Goal: Communication & Community: Answer question/provide support

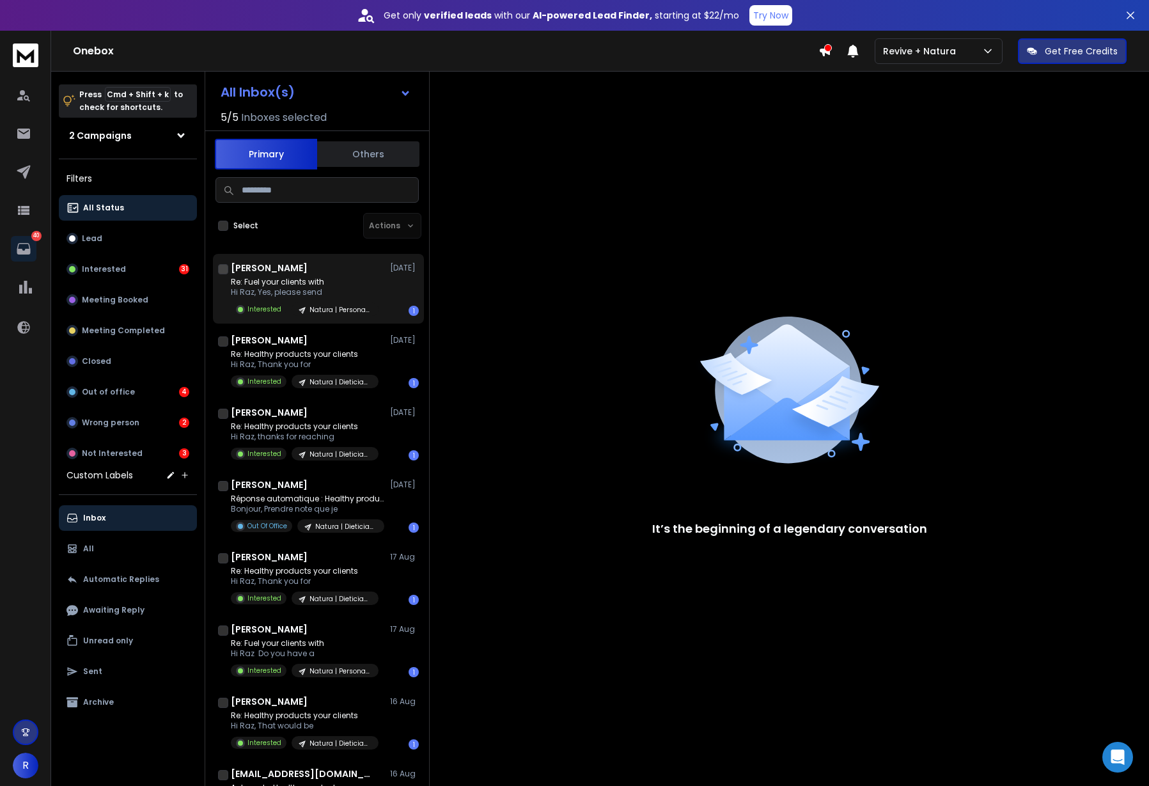
click at [262, 273] on h1 "[PERSON_NAME]" at bounding box center [269, 268] width 77 height 13
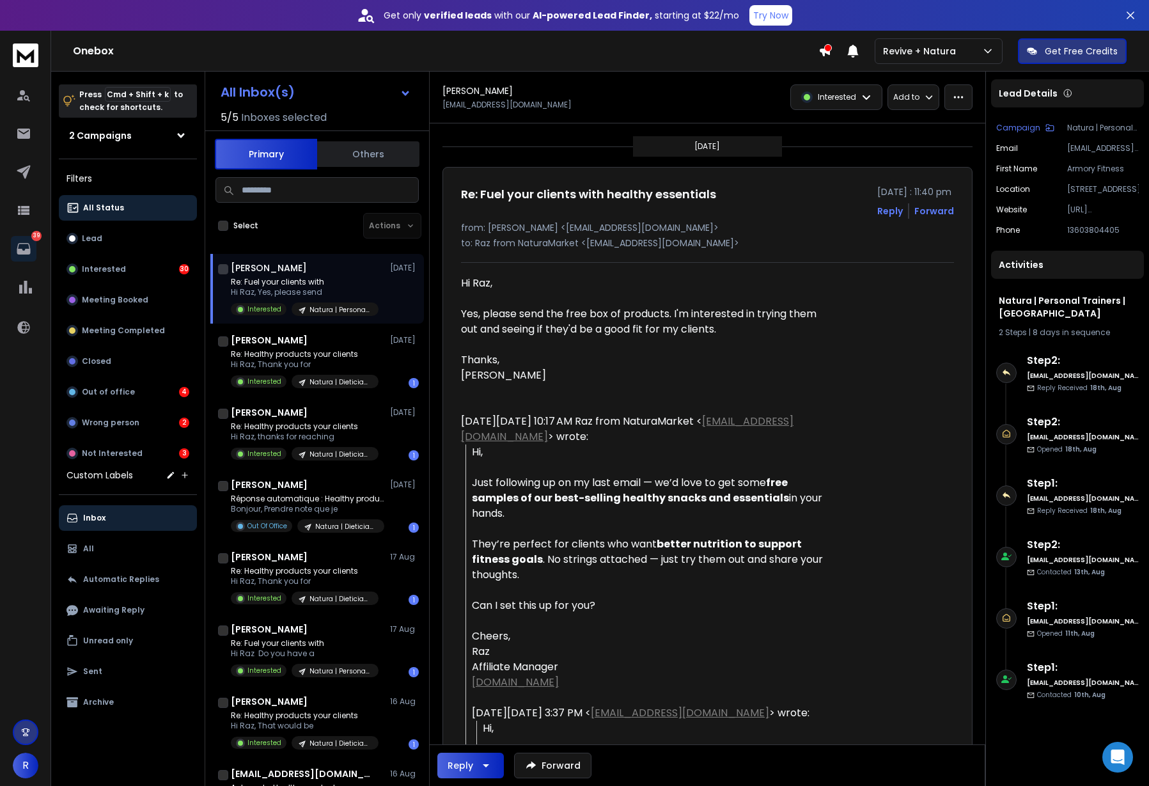
click at [454, 765] on div "Reply" at bounding box center [461, 765] width 26 height 13
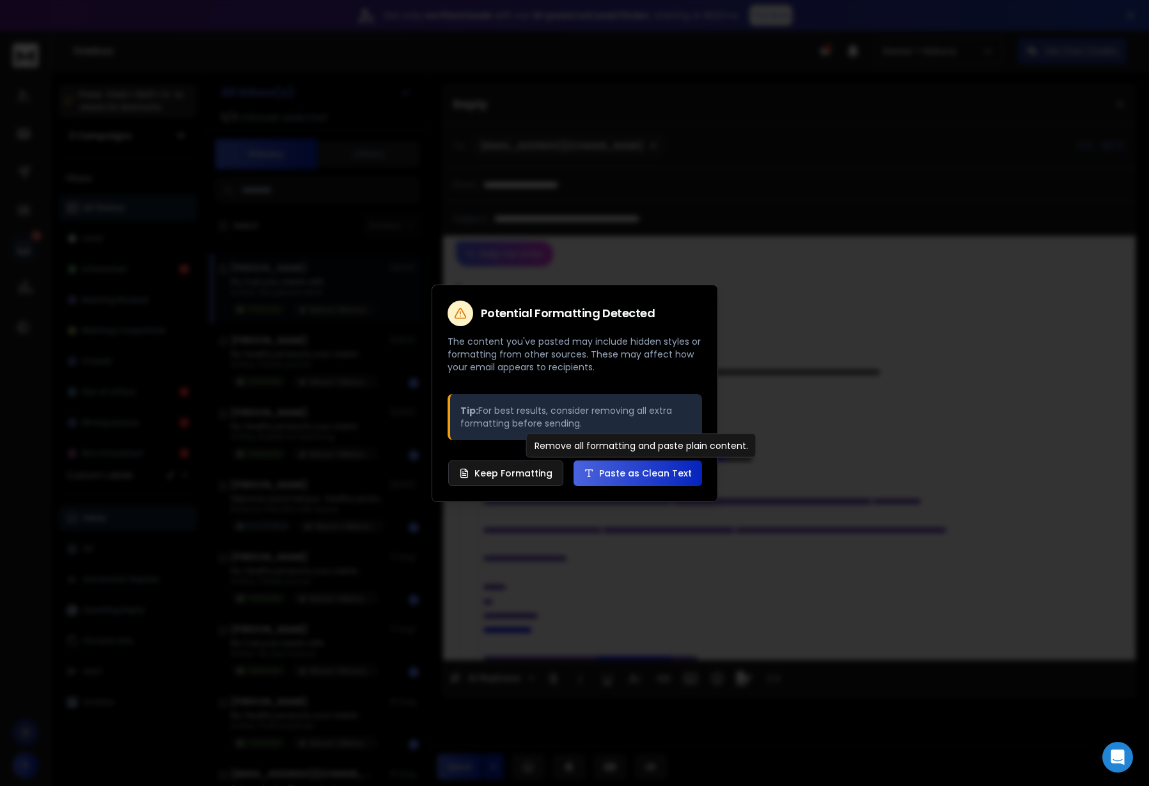
click at [630, 473] on button "Paste as Clean Text" at bounding box center [638, 473] width 129 height 26
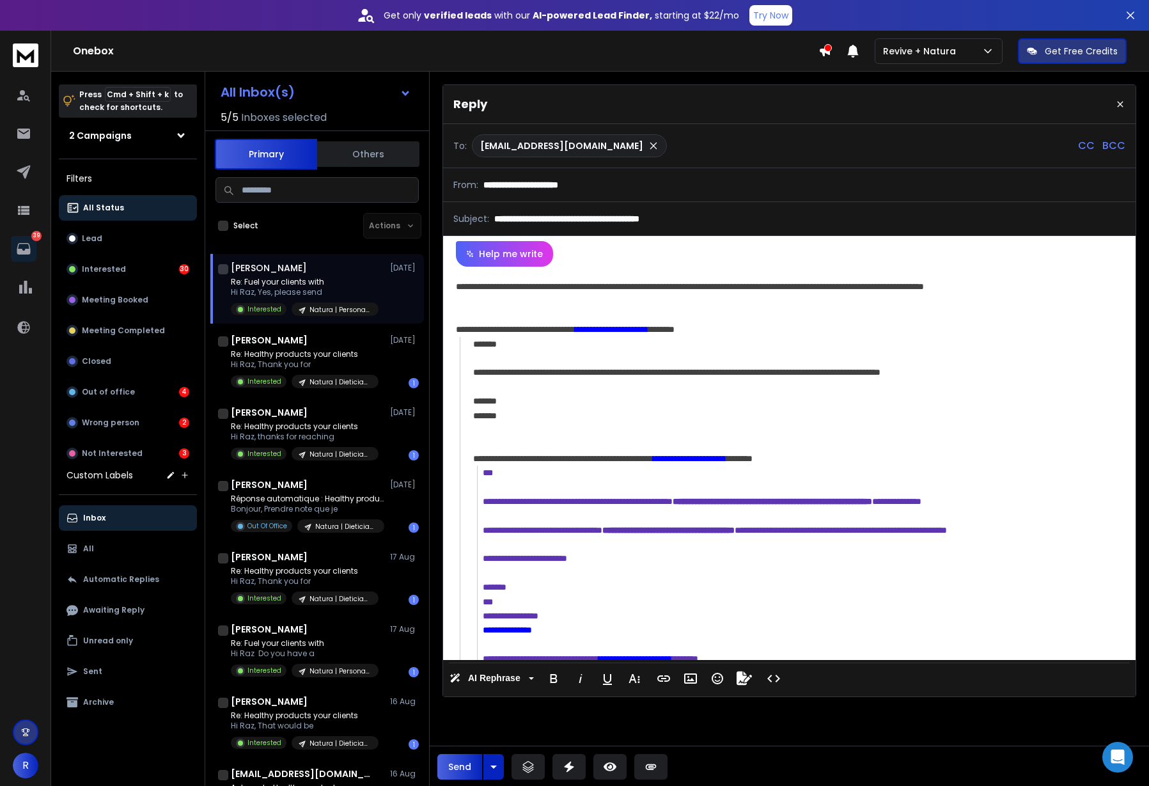
click at [617, 287] on div "**********" at bounding box center [782, 286] width 653 height 14
click at [620, 286] on div "**********" at bounding box center [782, 286] width 653 height 14
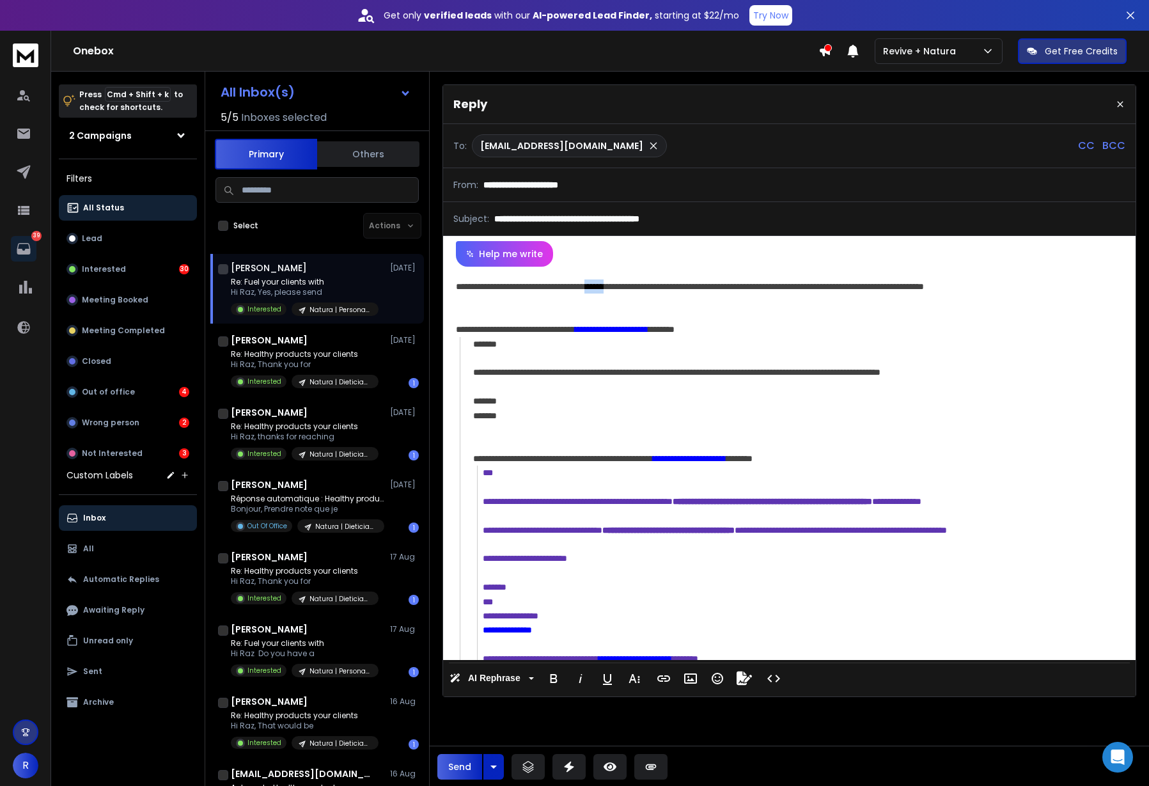
click at [624, 280] on div "**********" at bounding box center [782, 286] width 653 height 14
click at [542, 149] on p "[EMAIL_ADDRESS][DOMAIN_NAME]" at bounding box center [561, 145] width 163 height 13
click at [540, 145] on p "[EMAIL_ADDRESS][DOMAIN_NAME]" at bounding box center [561, 145] width 163 height 13
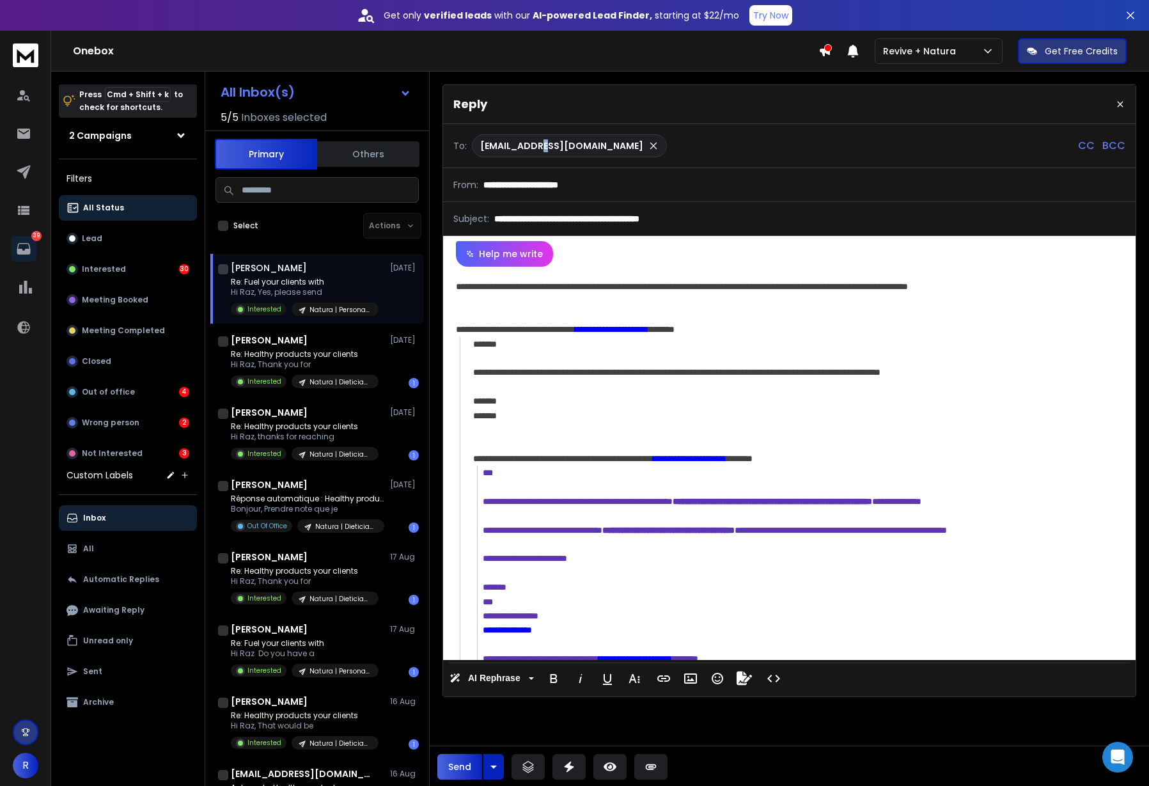
click at [540, 145] on p "[EMAIL_ADDRESS][DOMAIN_NAME]" at bounding box center [561, 145] width 163 height 13
copy p
click at [442, 766] on button "Send" at bounding box center [459, 767] width 45 height 26
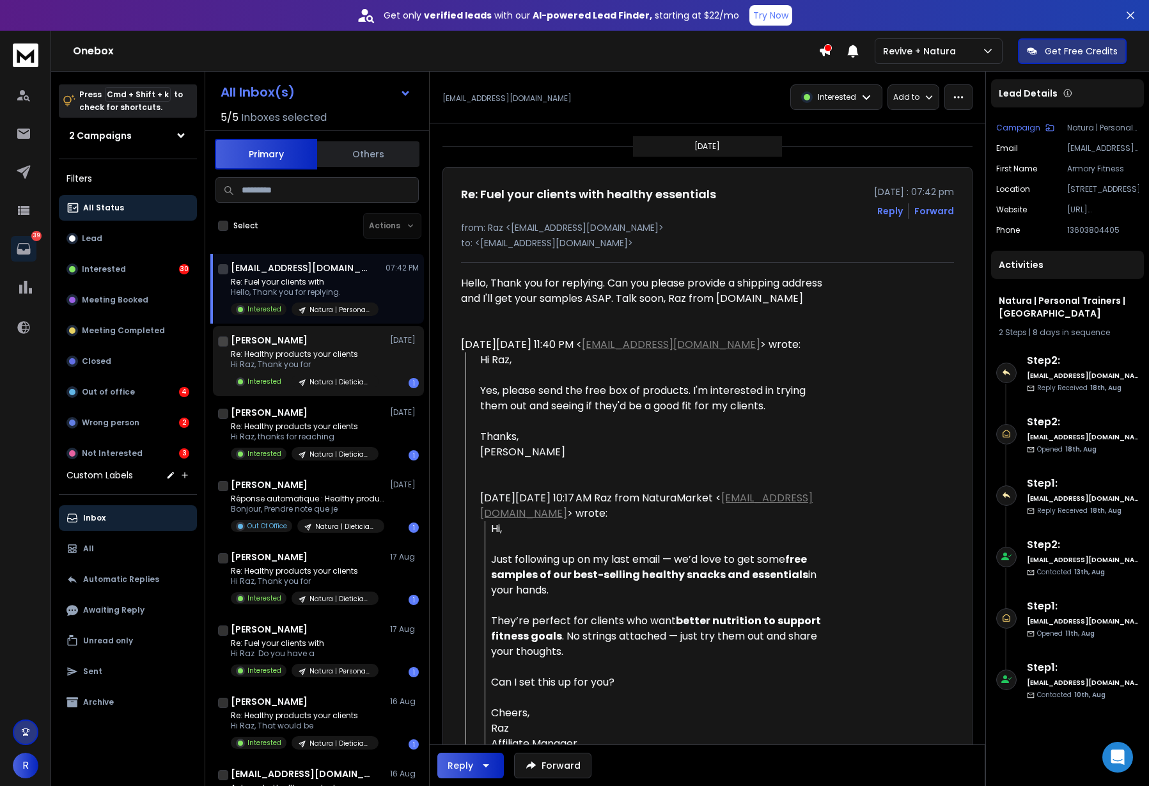
click at [334, 349] on p "Re: Healthy products your clients" at bounding box center [305, 354] width 148 height 10
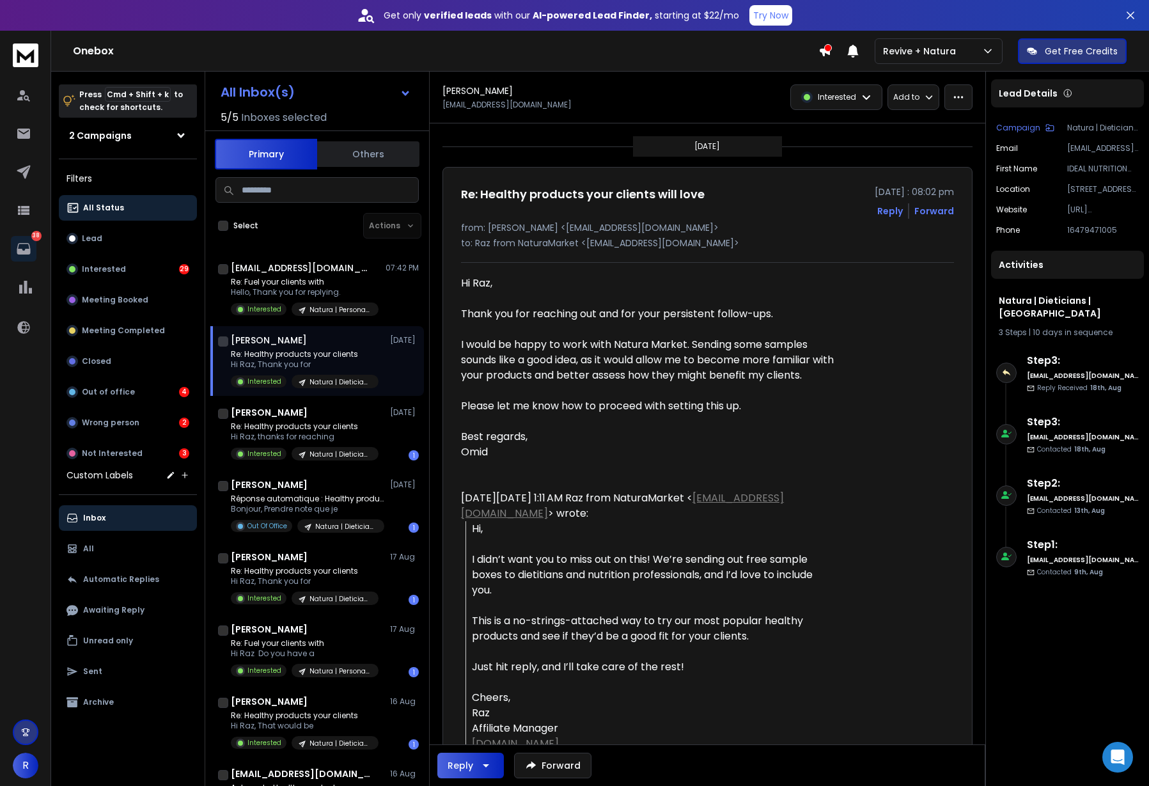
click at [451, 766] on div "Reply" at bounding box center [461, 765] width 26 height 13
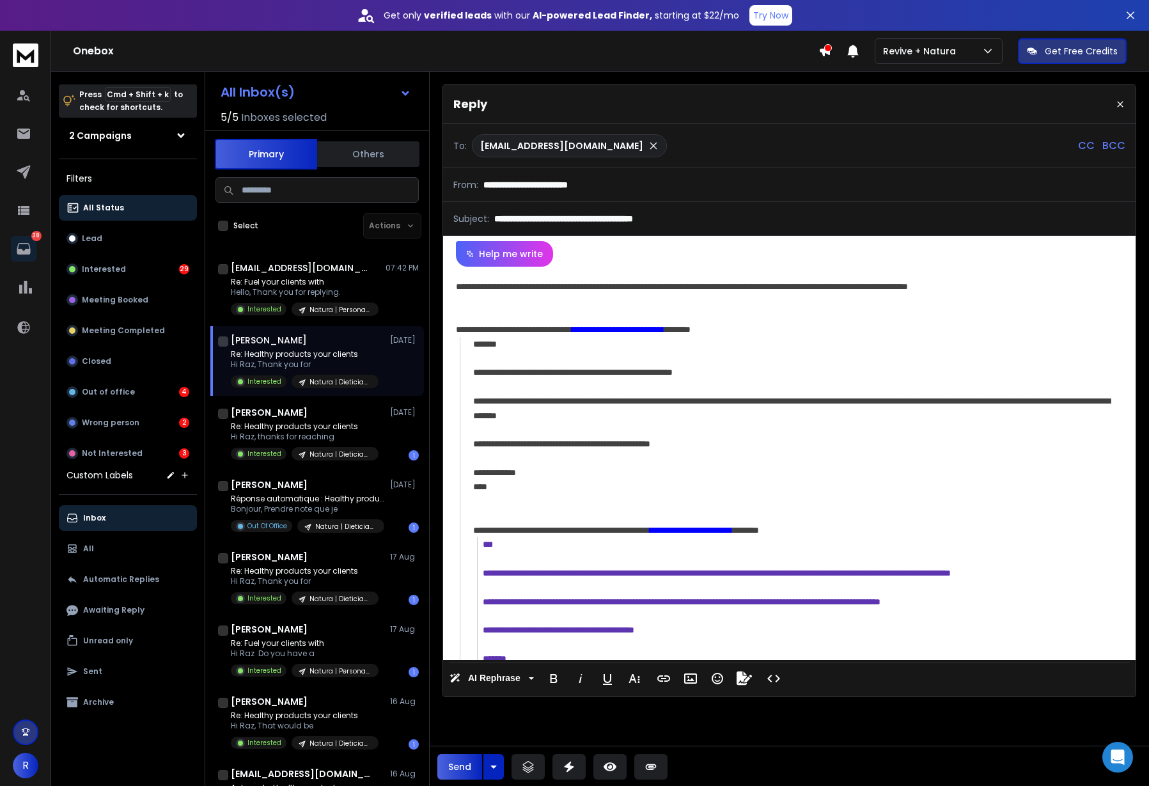
click at [479, 285] on div "**********" at bounding box center [782, 286] width 653 height 14
click at [483, 286] on div "**********" at bounding box center [782, 286] width 653 height 14
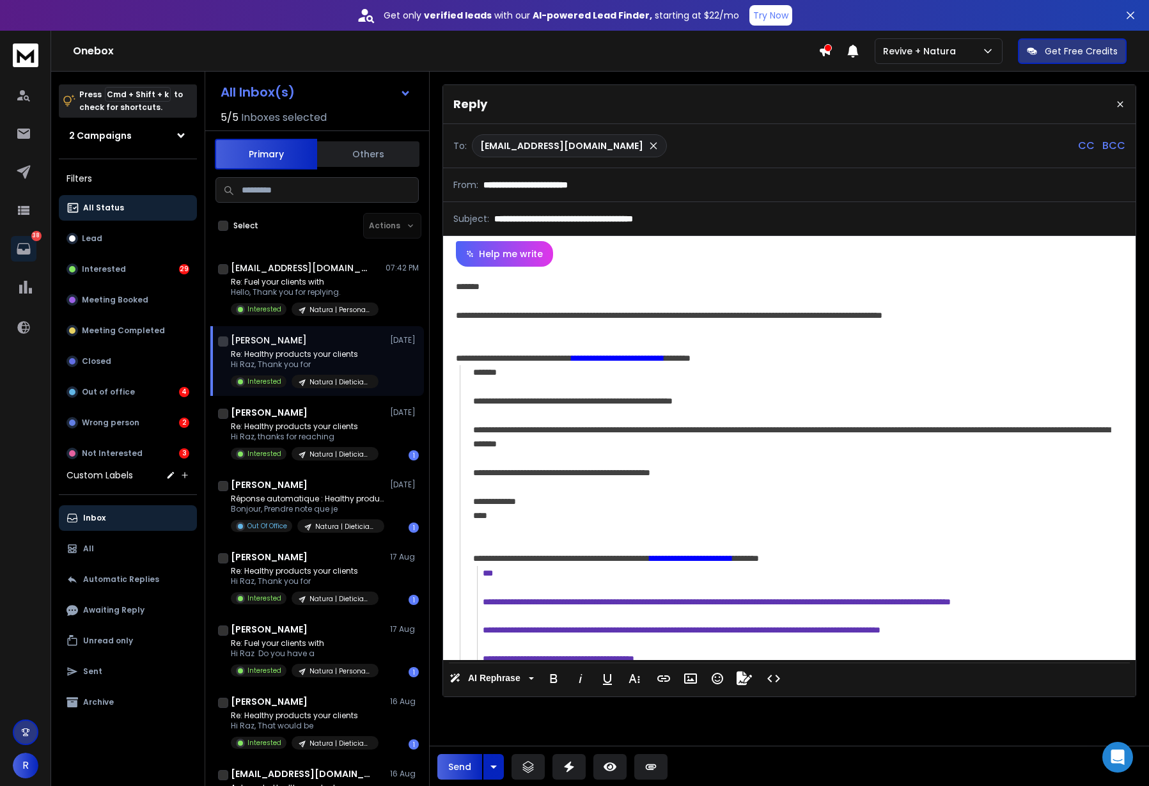
click at [551, 318] on div "**********" at bounding box center [782, 315] width 653 height 14
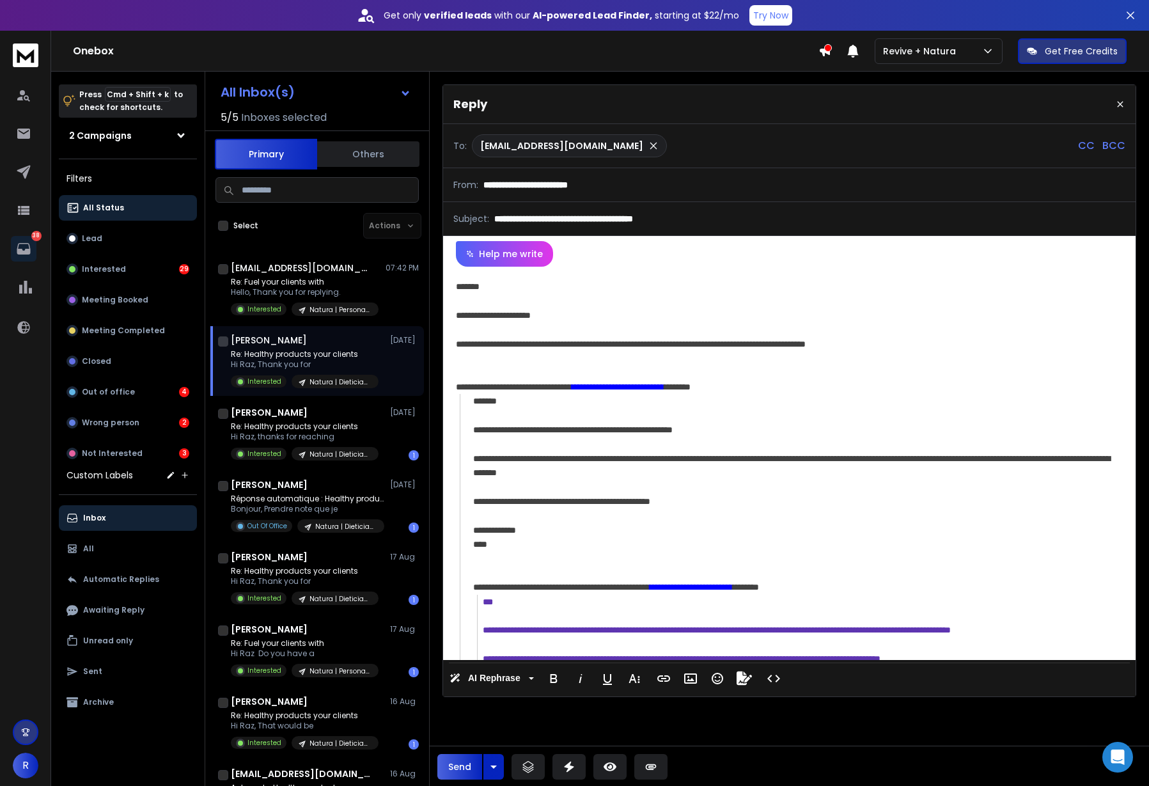
click at [756, 345] on div "**********" at bounding box center [782, 344] width 653 height 14
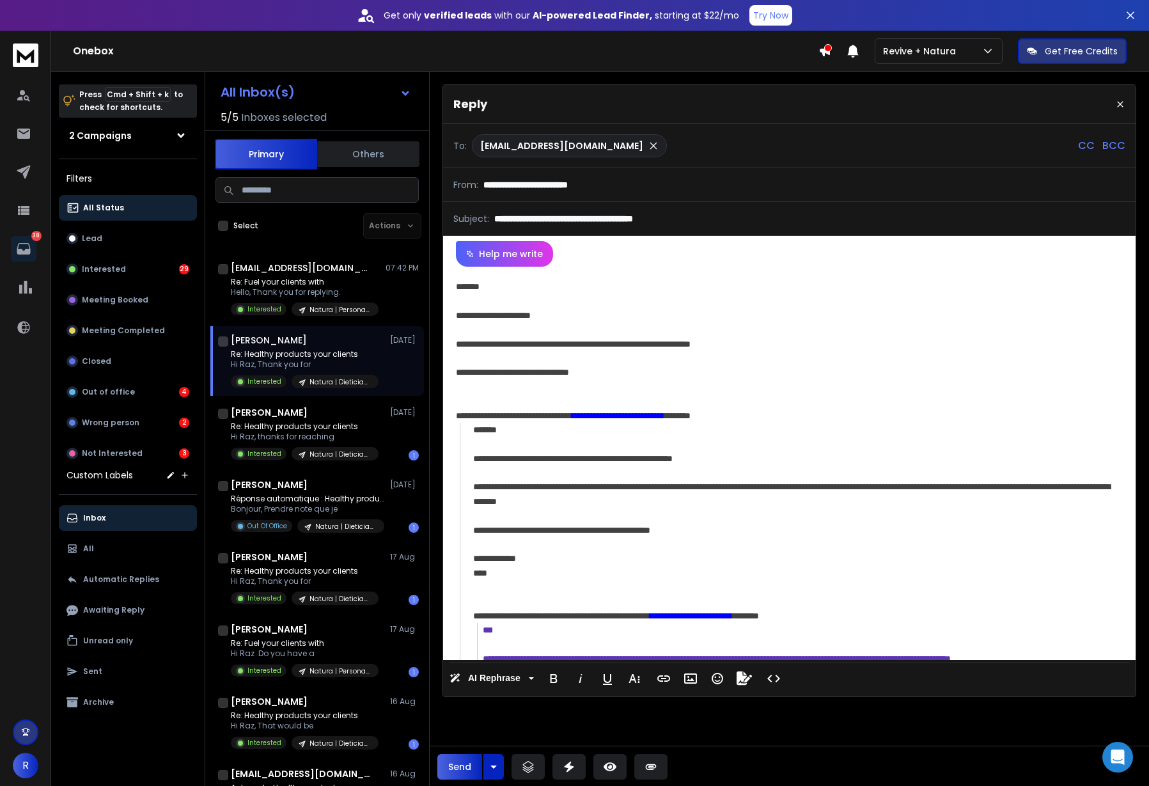
click at [500, 373] on div "**********" at bounding box center [782, 372] width 653 height 14
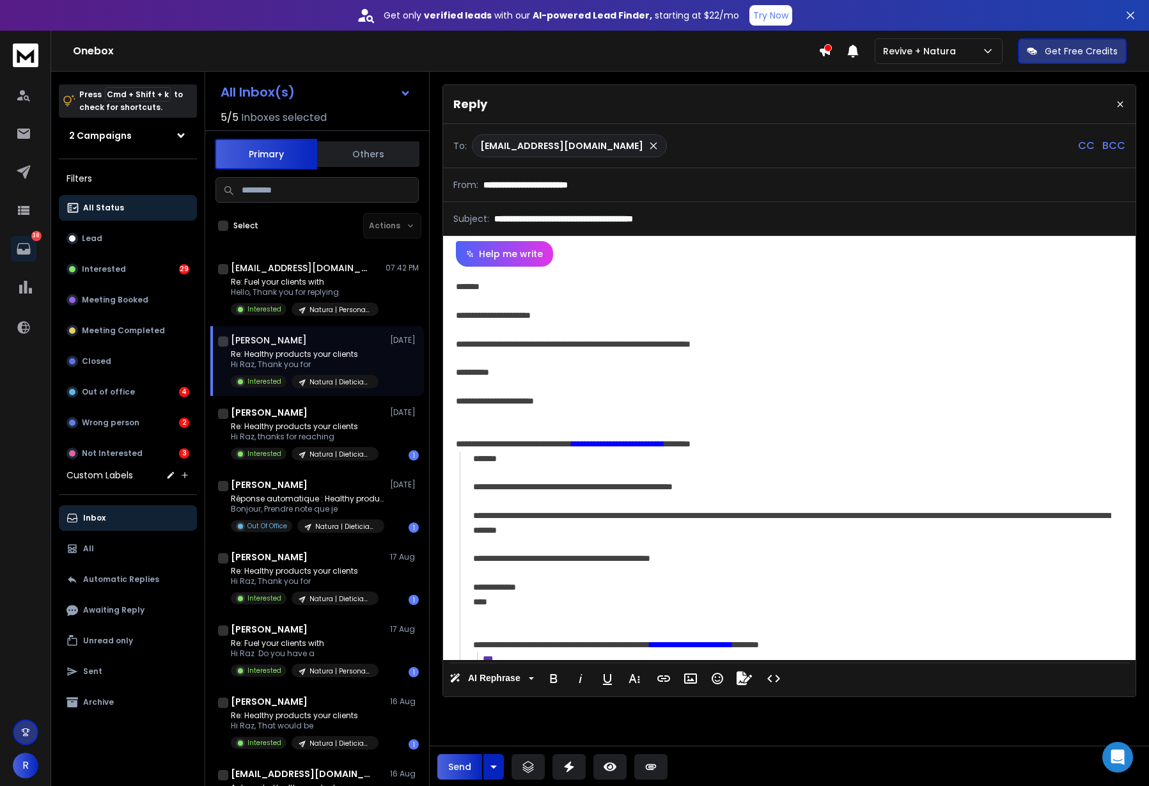
click at [459, 767] on button "Send" at bounding box center [459, 767] width 45 height 26
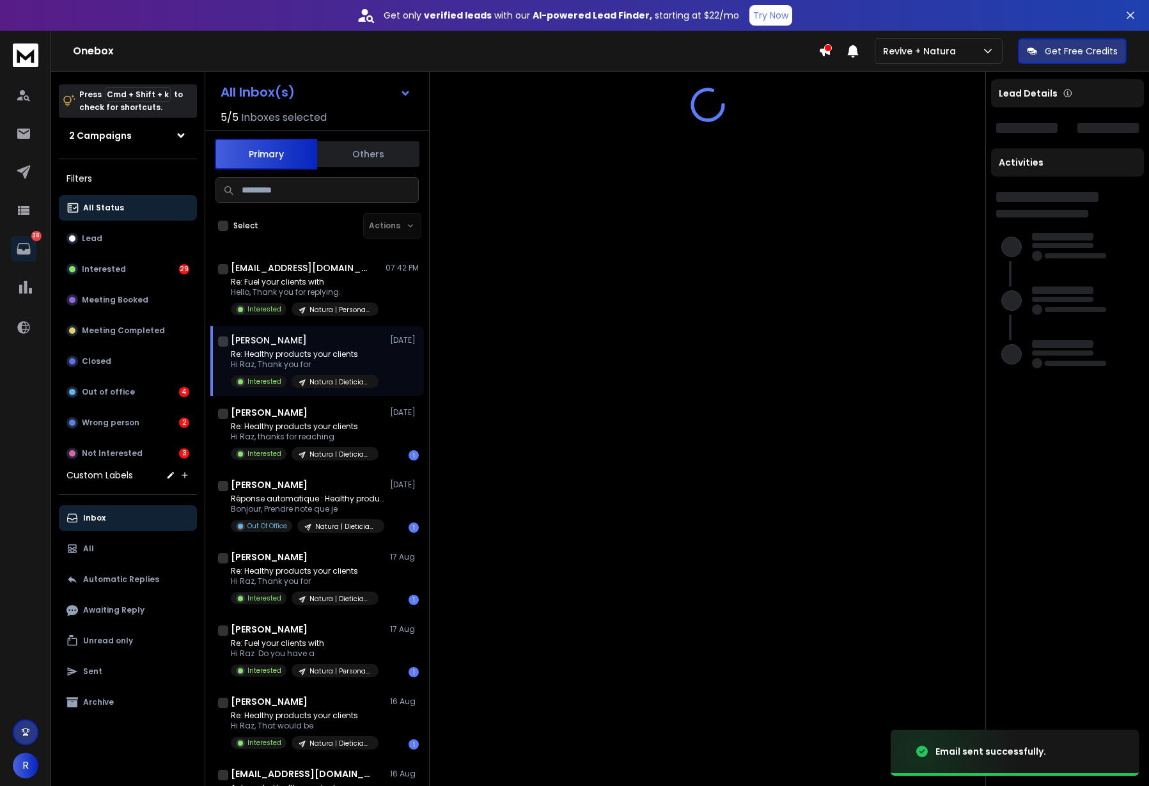
click at [577, 146] on div at bounding box center [708, 465] width 556 height 786
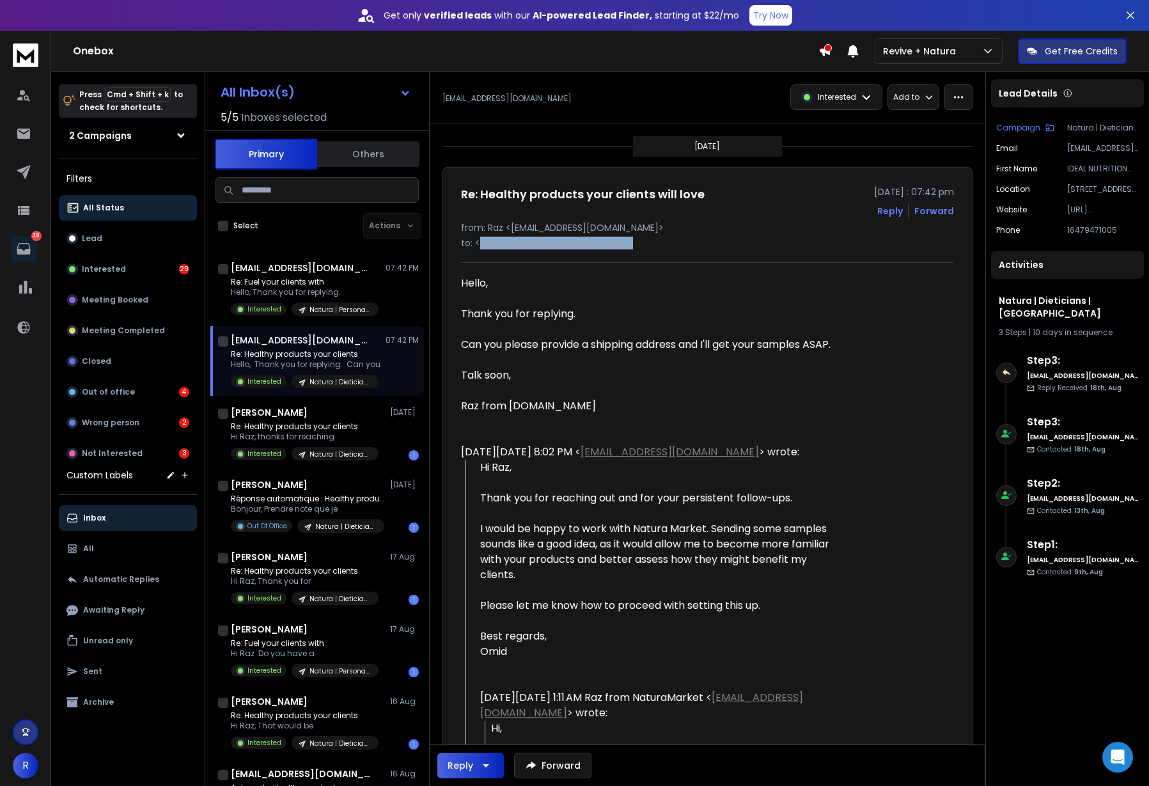
drag, startPoint x: 480, startPoint y: 244, endPoint x: 621, endPoint y: 247, distance: 141.4
click at [621, 247] on p "to: <[EMAIL_ADDRESS][DOMAIN_NAME]>" at bounding box center [707, 243] width 493 height 13
copy p "[EMAIL_ADDRESS][DOMAIN_NAME]"
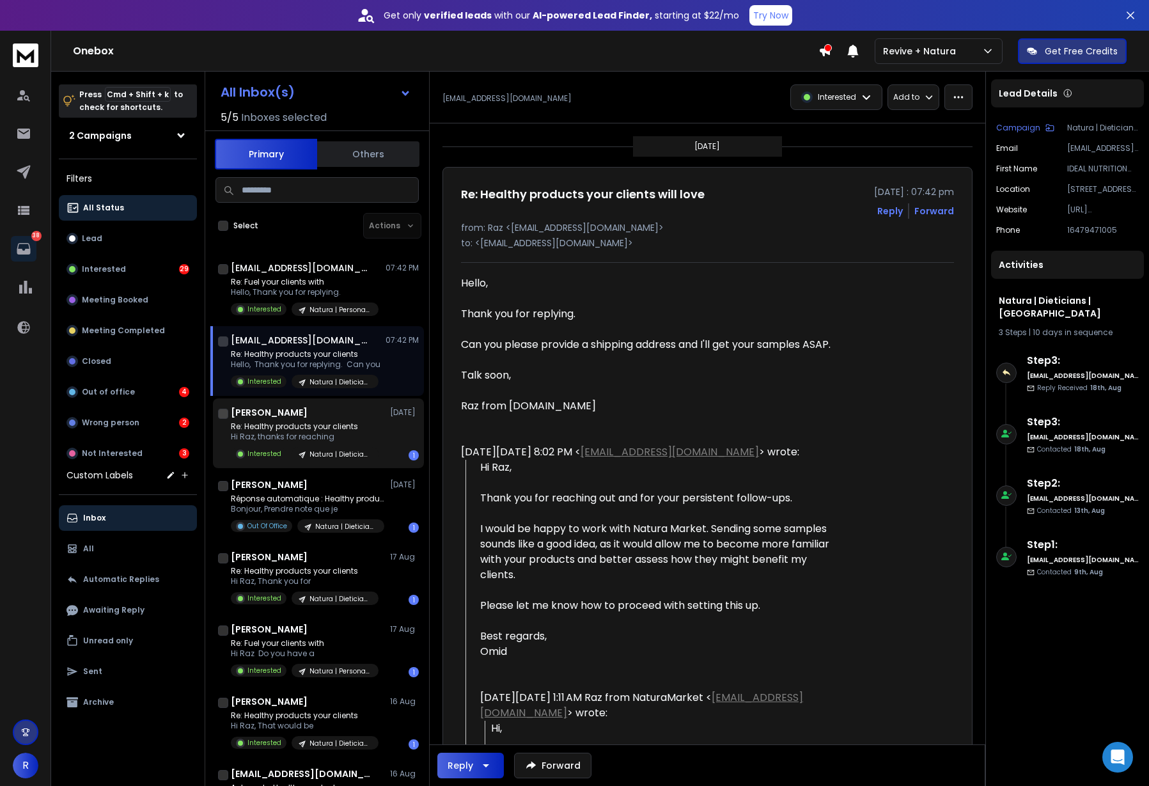
click at [306, 432] on p "Hi Raz, thanks for reaching" at bounding box center [305, 437] width 148 height 10
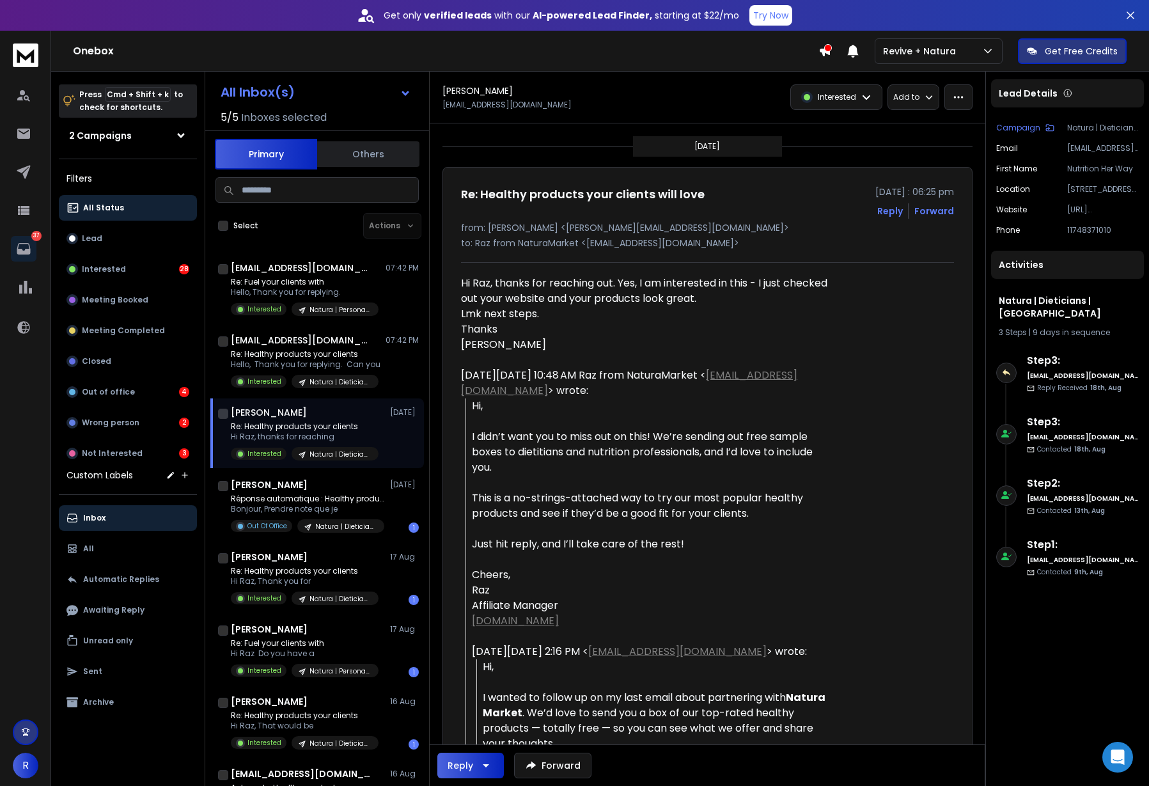
click at [457, 772] on div "Reply" at bounding box center [471, 765] width 46 height 15
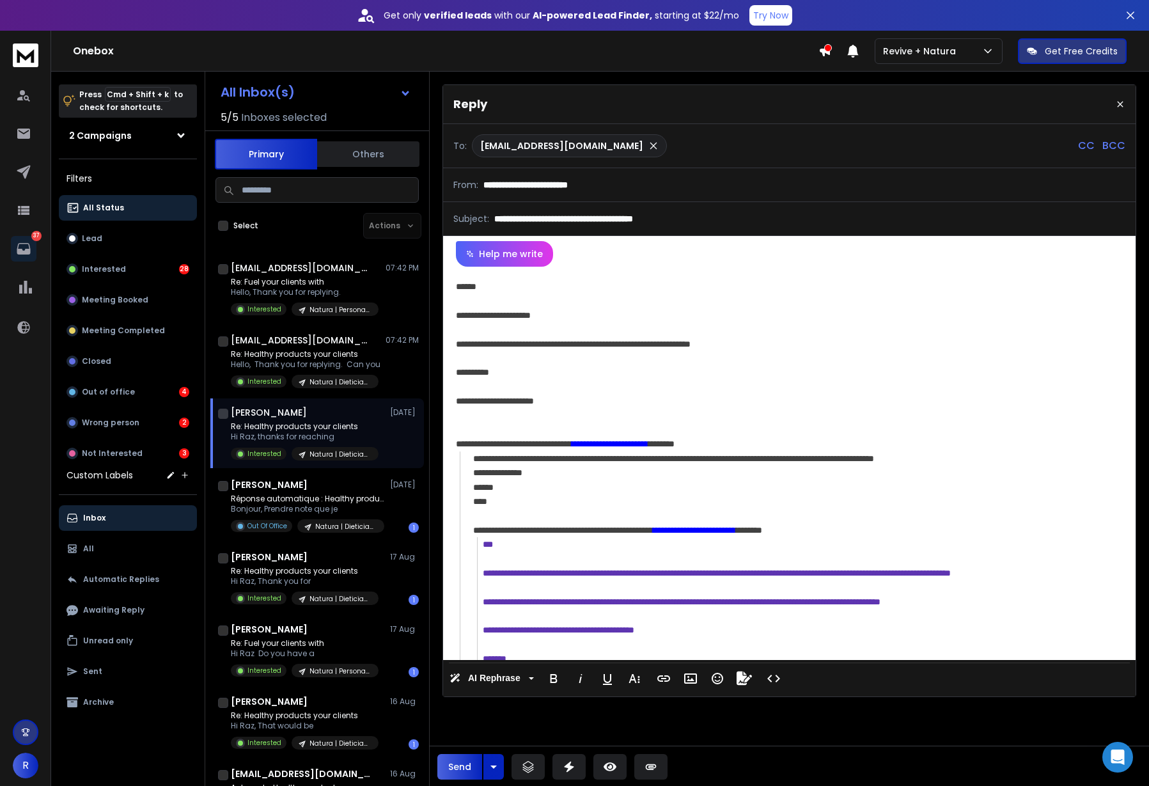
click at [445, 768] on button "Send" at bounding box center [459, 767] width 45 height 26
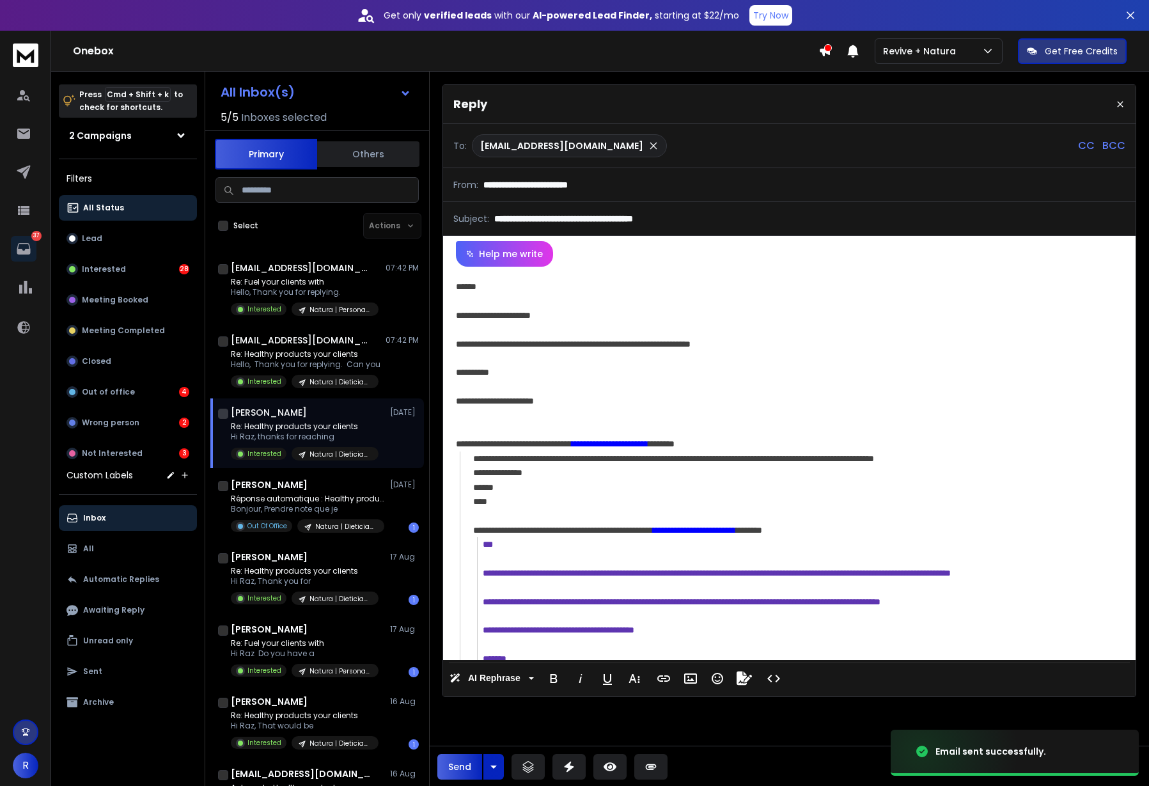
click at [549, 143] on p "[EMAIL_ADDRESS][DOMAIN_NAME]" at bounding box center [561, 145] width 163 height 13
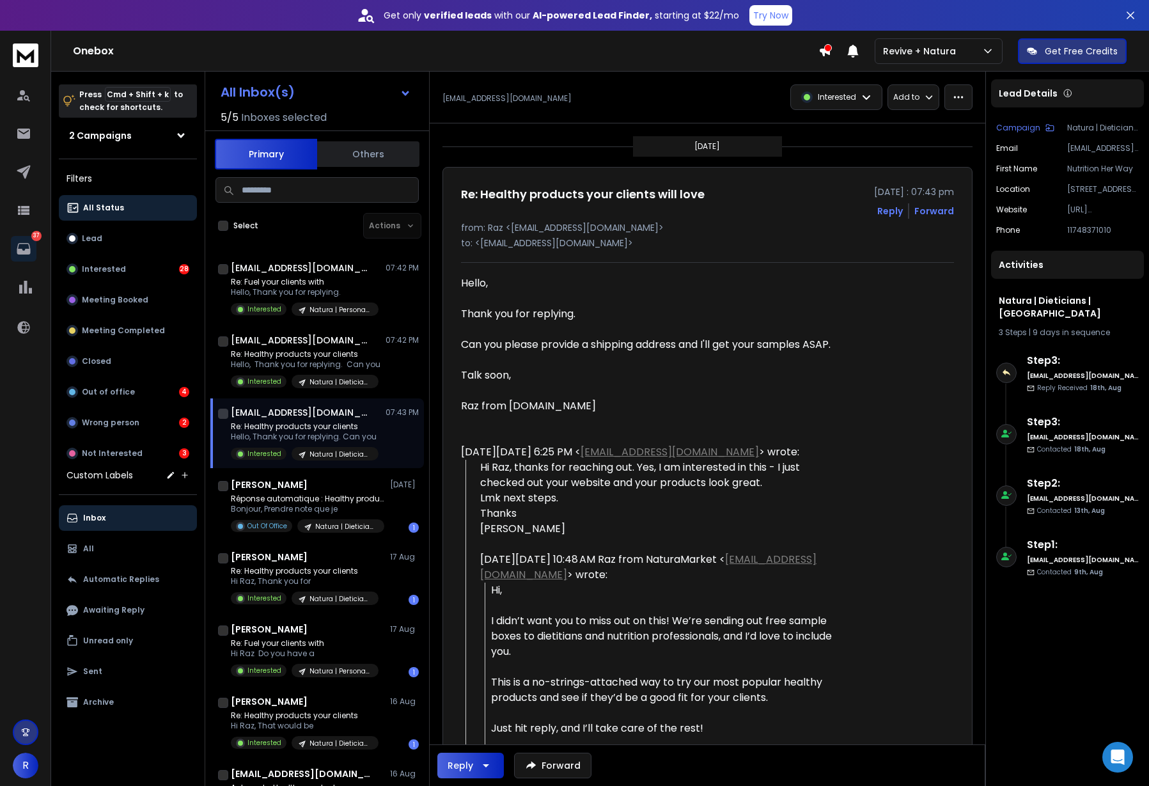
click at [1084, 148] on p "[EMAIL_ADDRESS][DOMAIN_NAME]" at bounding box center [1103, 148] width 72 height 10
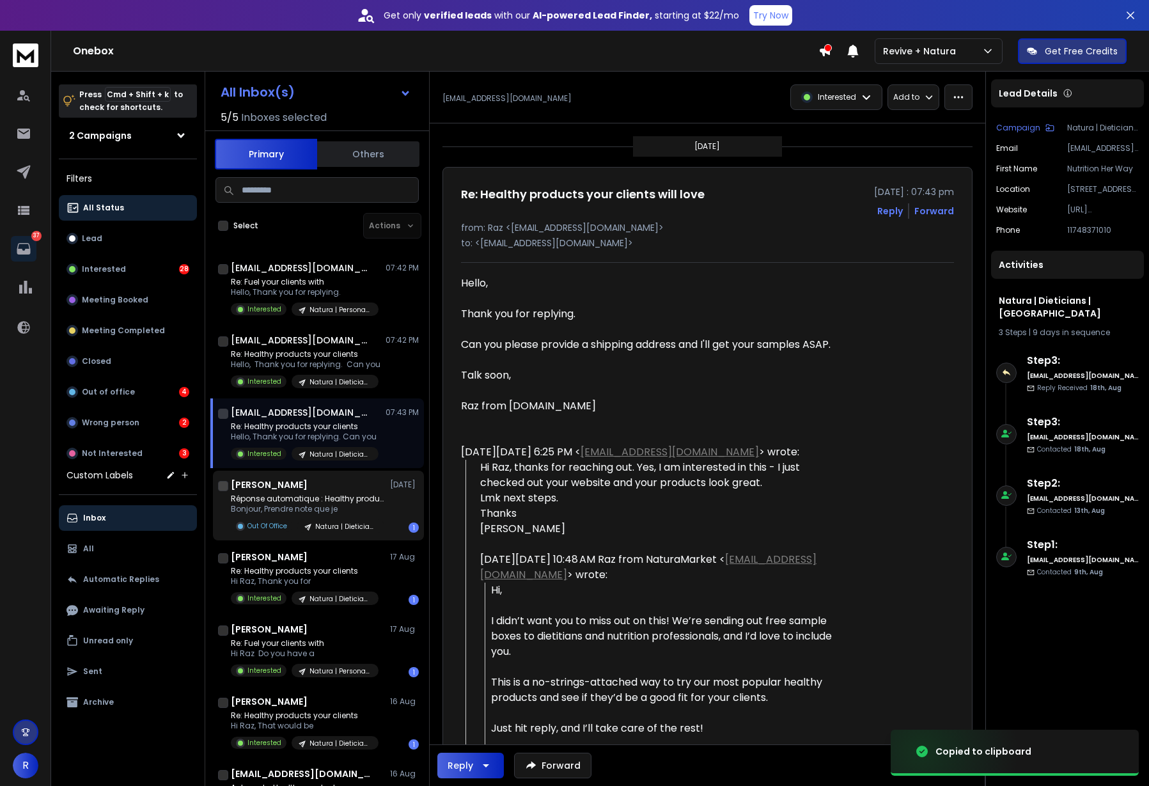
click at [276, 501] on p "Réponse automatique : Healthy products your" at bounding box center [307, 499] width 153 height 10
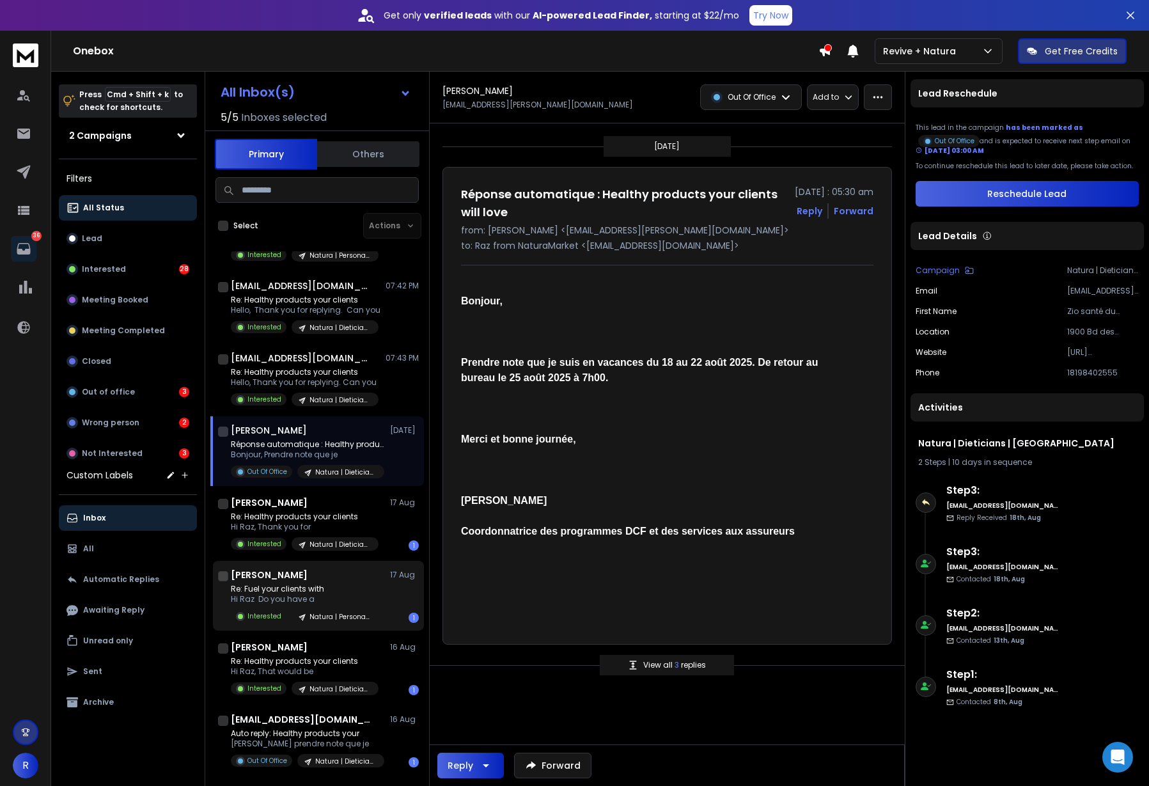
scroll to position [52, 0]
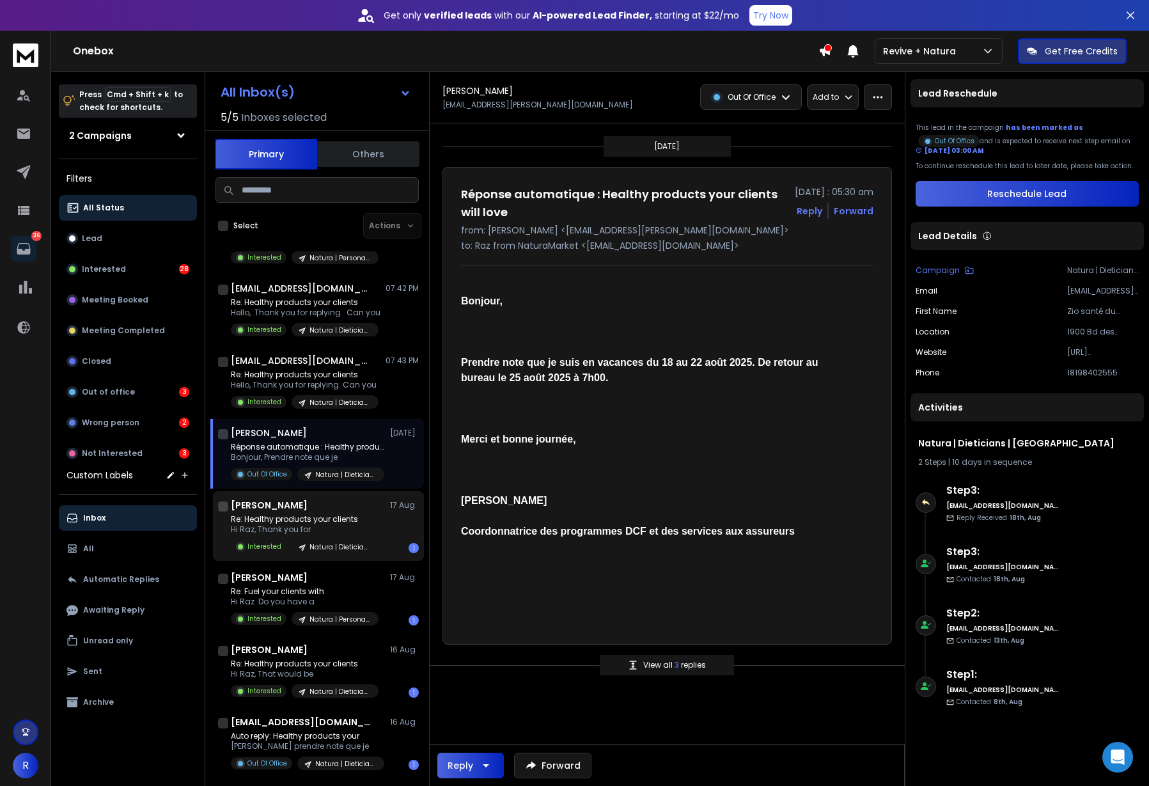
click at [289, 531] on p "Hi Raz, Thank you for" at bounding box center [305, 529] width 148 height 10
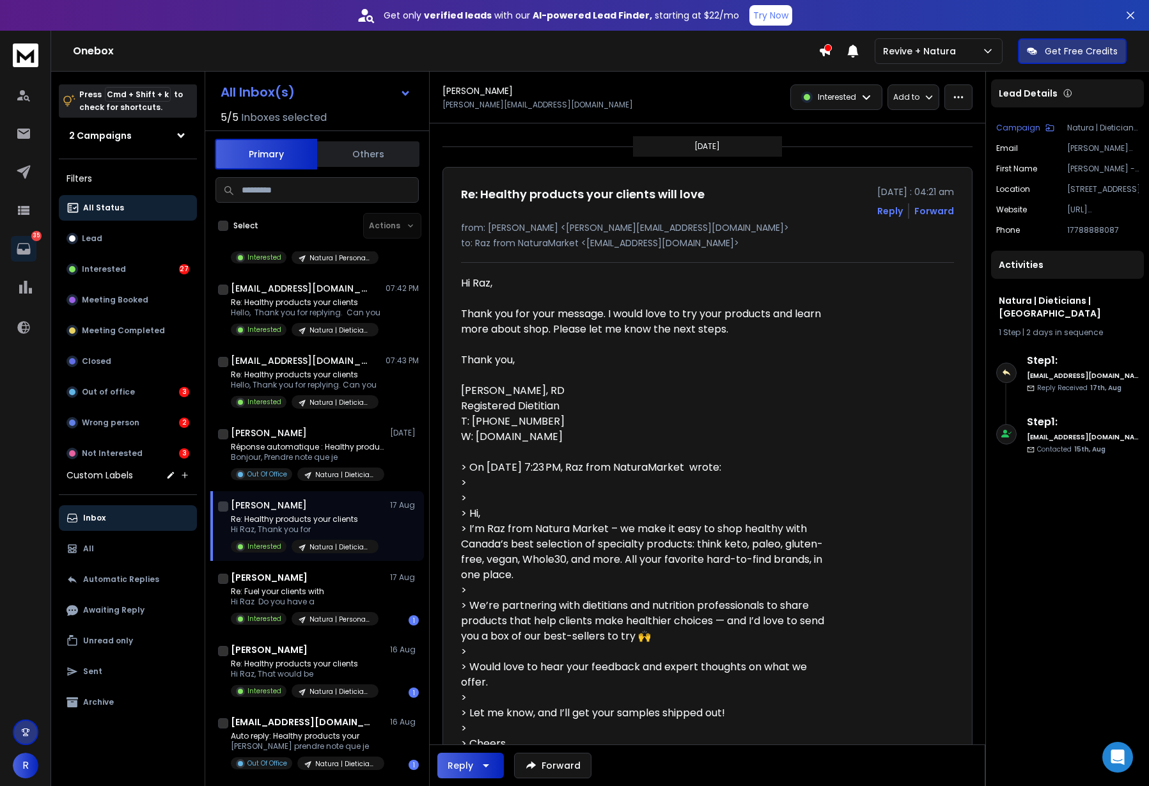
click at [457, 772] on div "Reply" at bounding box center [471, 765] width 46 height 15
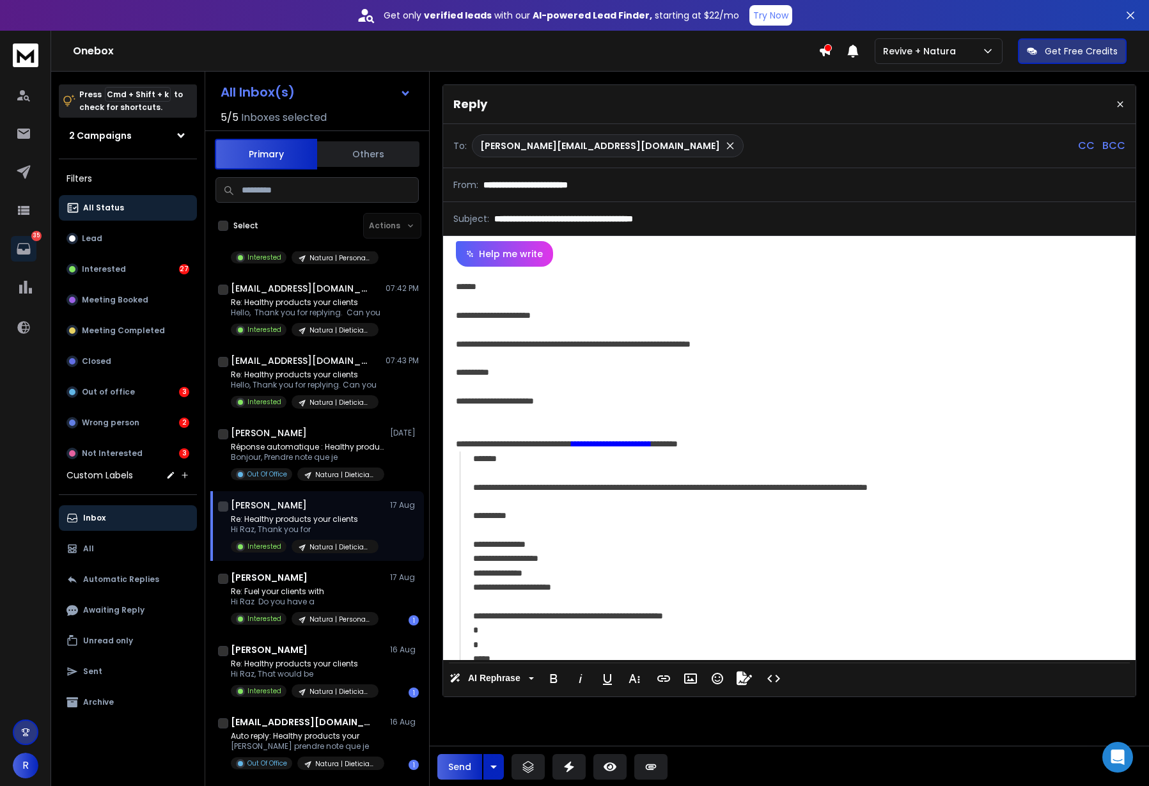
click at [454, 772] on button "Send" at bounding box center [459, 767] width 45 height 26
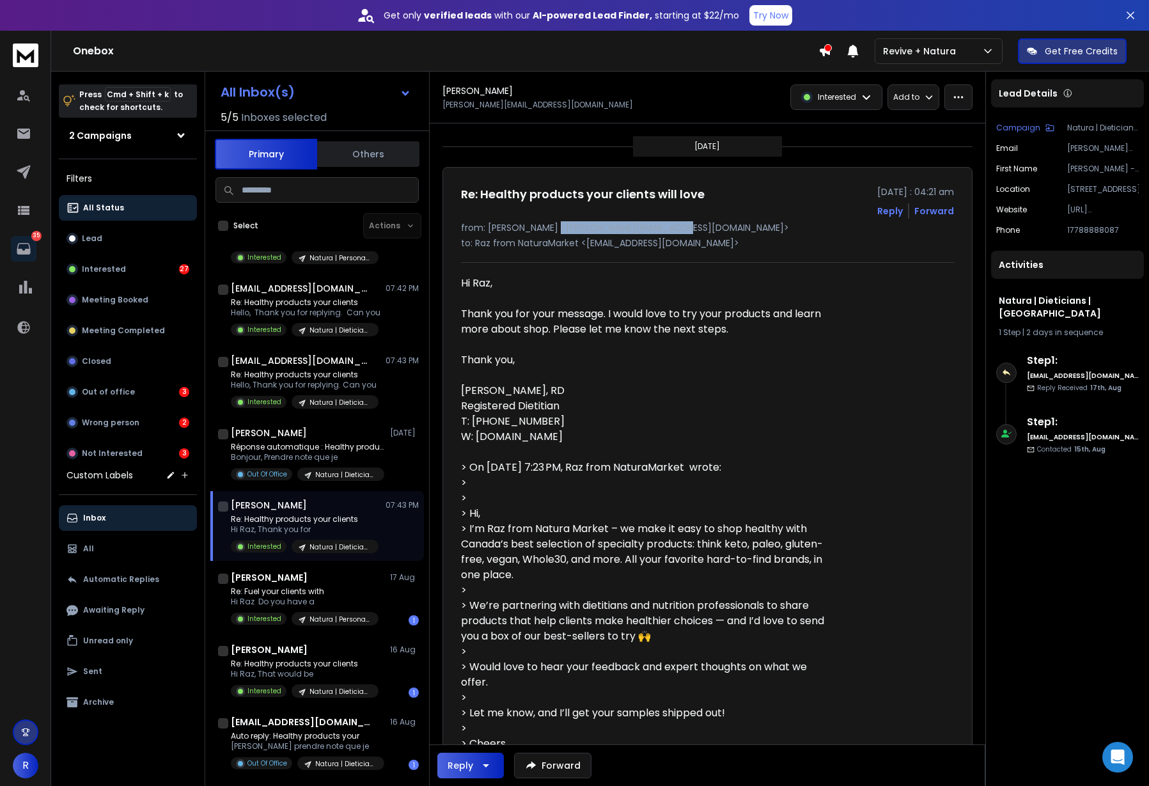
drag, startPoint x: 555, startPoint y: 228, endPoint x: 676, endPoint y: 233, distance: 121.6
click at [676, 233] on p "from: [PERSON_NAME] <[PERSON_NAME][EMAIL_ADDRESS][DOMAIN_NAME]>" at bounding box center [707, 227] width 493 height 13
copy p "[PERSON_NAME][EMAIL_ADDRESS][DOMAIN_NAME]"
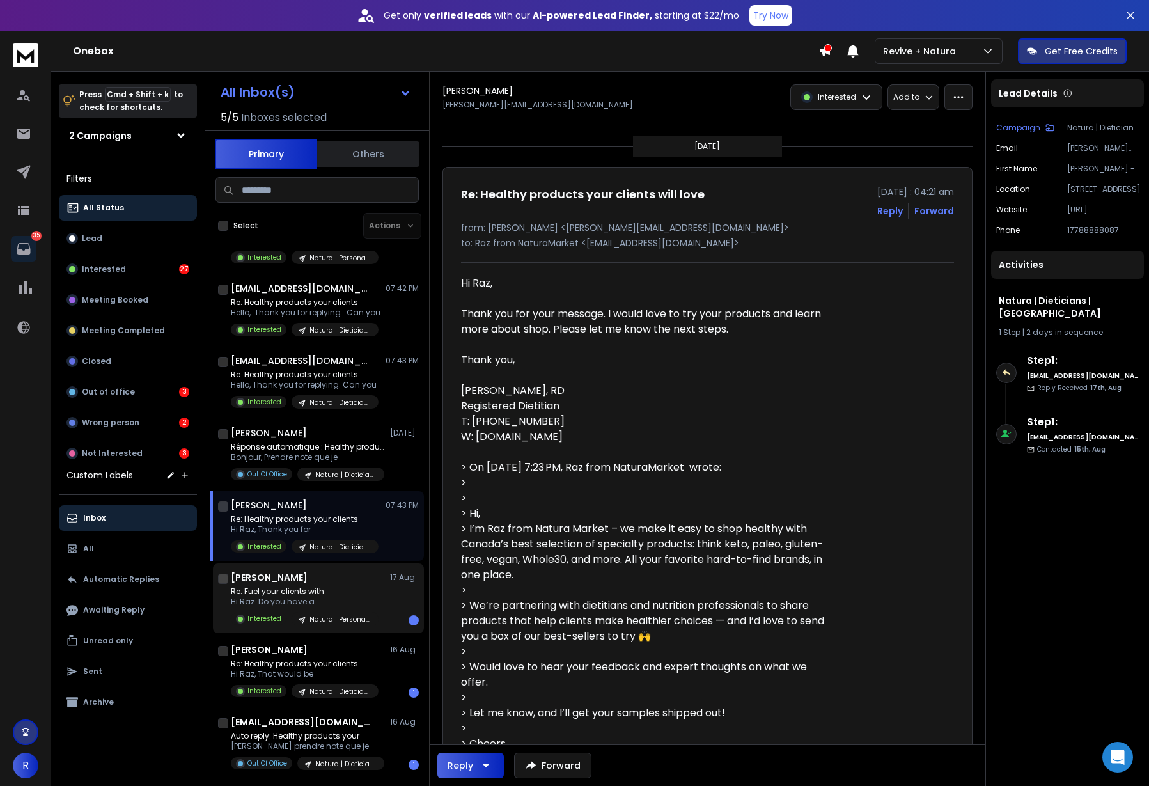
click at [277, 575] on div "[PERSON_NAME] [DATE]" at bounding box center [325, 577] width 188 height 13
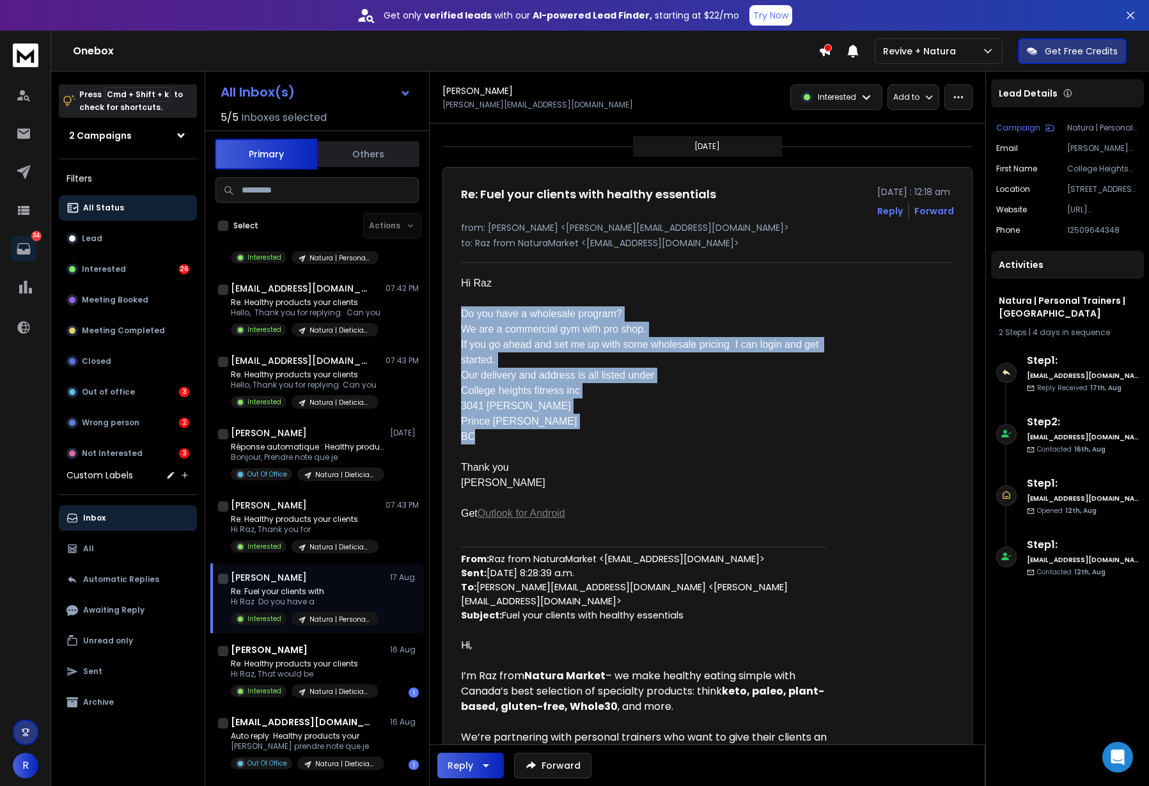
drag, startPoint x: 463, startPoint y: 309, endPoint x: 545, endPoint y: 430, distance: 145.4
click at [545, 430] on div "Hi Raz Do you have a wholesale program? We are a commercial gym with pro shop. …" at bounding box center [653, 631] width 384 height 710
copy div "Do you have a wholesale program? We are a commercial gym with pro shop. If you …"
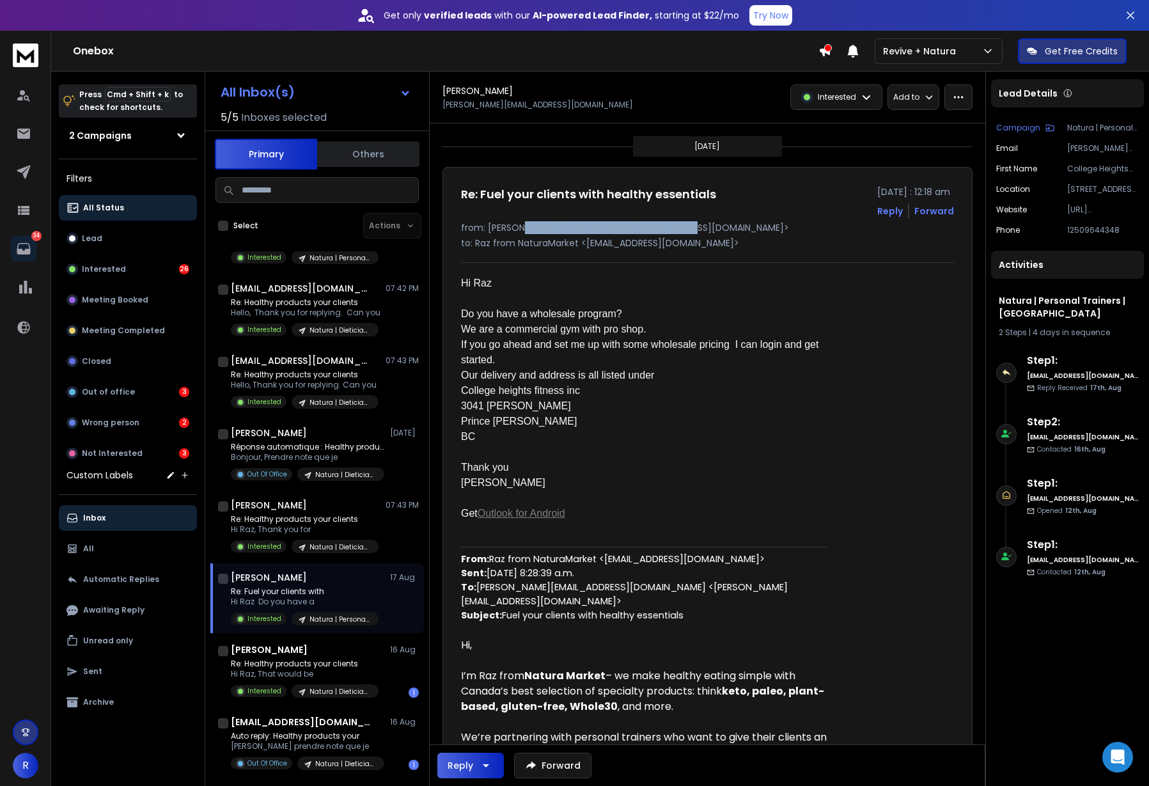
drag, startPoint x: 516, startPoint y: 230, endPoint x: 667, endPoint y: 233, distance: 150.9
click at [667, 233] on p "from: [PERSON_NAME] <[PERSON_NAME][EMAIL_ADDRESS][DOMAIN_NAME]>" at bounding box center [707, 227] width 493 height 13
copy p "<[PERSON_NAME][EMAIL_ADDRESS][DOMAIN_NAME]"
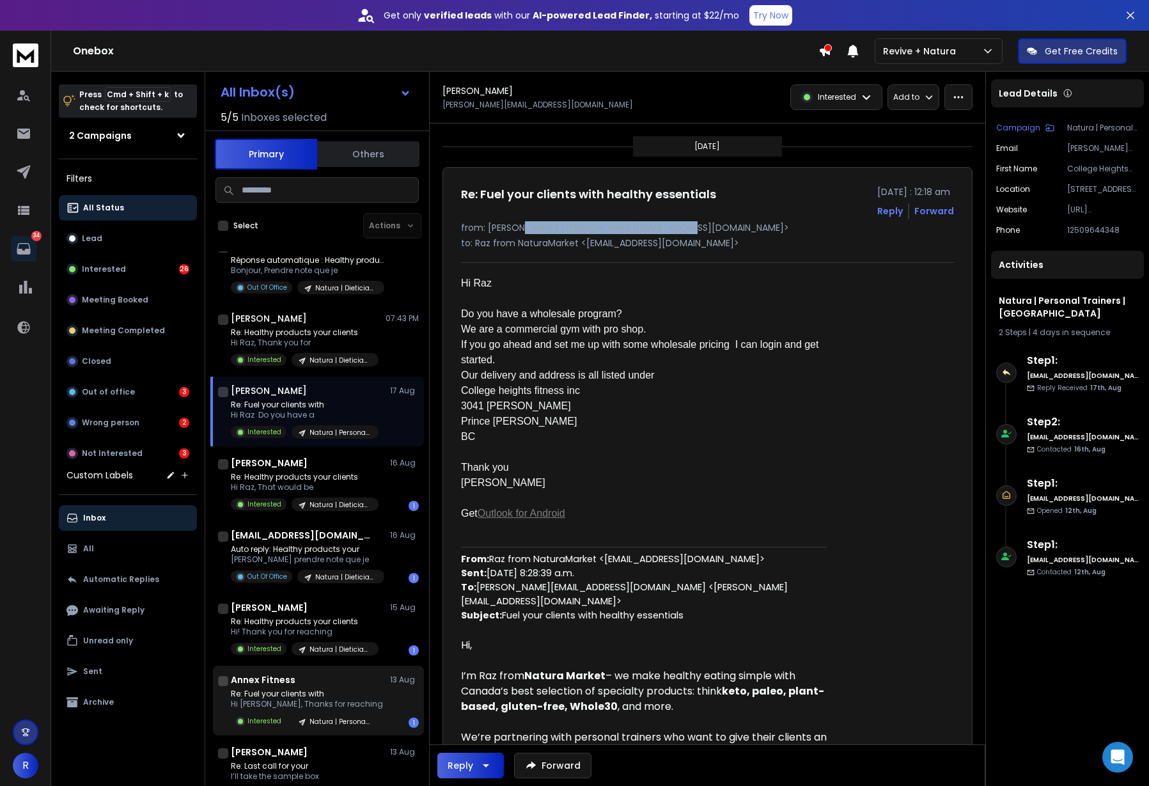
scroll to position [382, 0]
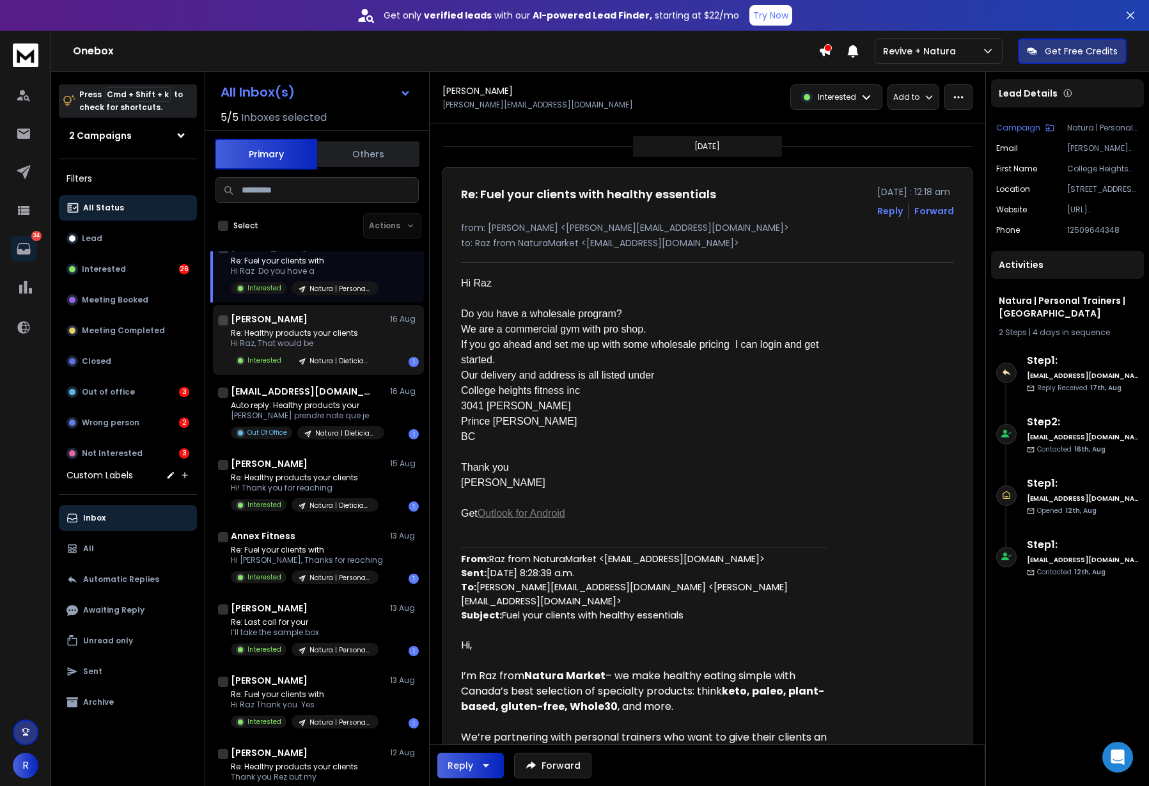
click at [308, 348] on p "Hi Raz, That would be" at bounding box center [305, 343] width 148 height 10
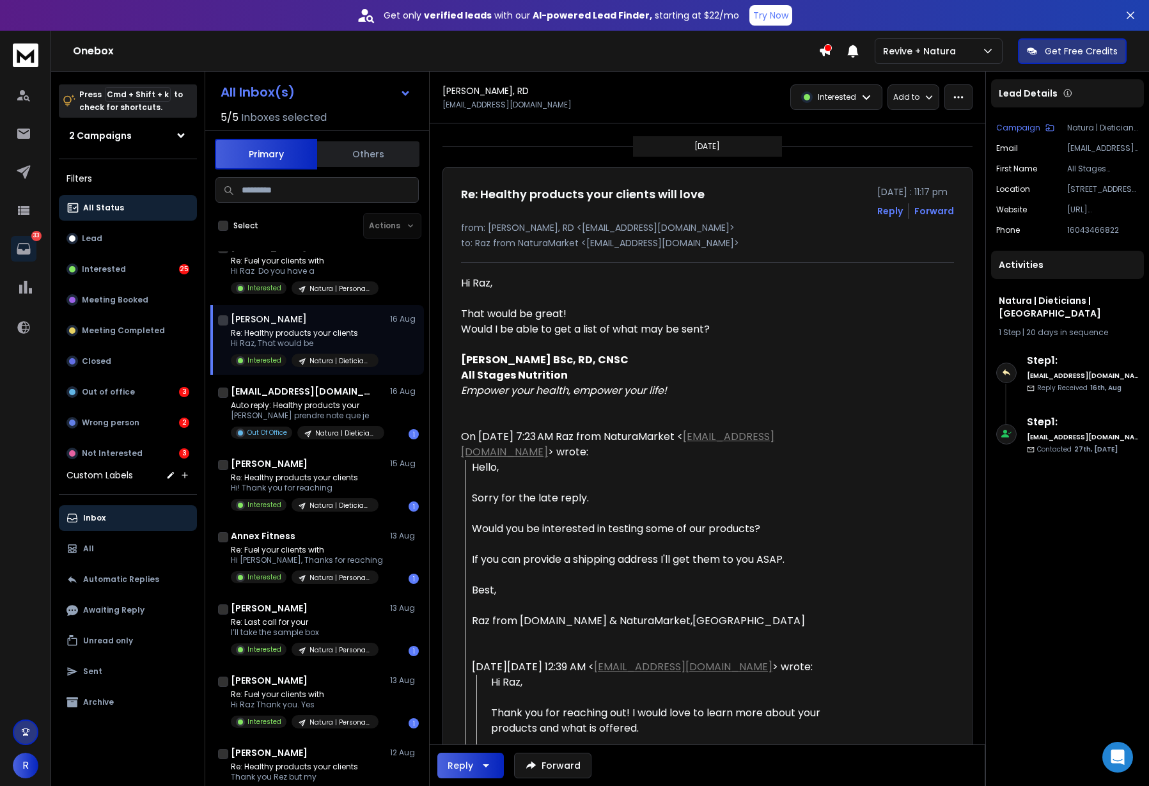
click at [460, 767] on div "Reply" at bounding box center [461, 765] width 26 height 13
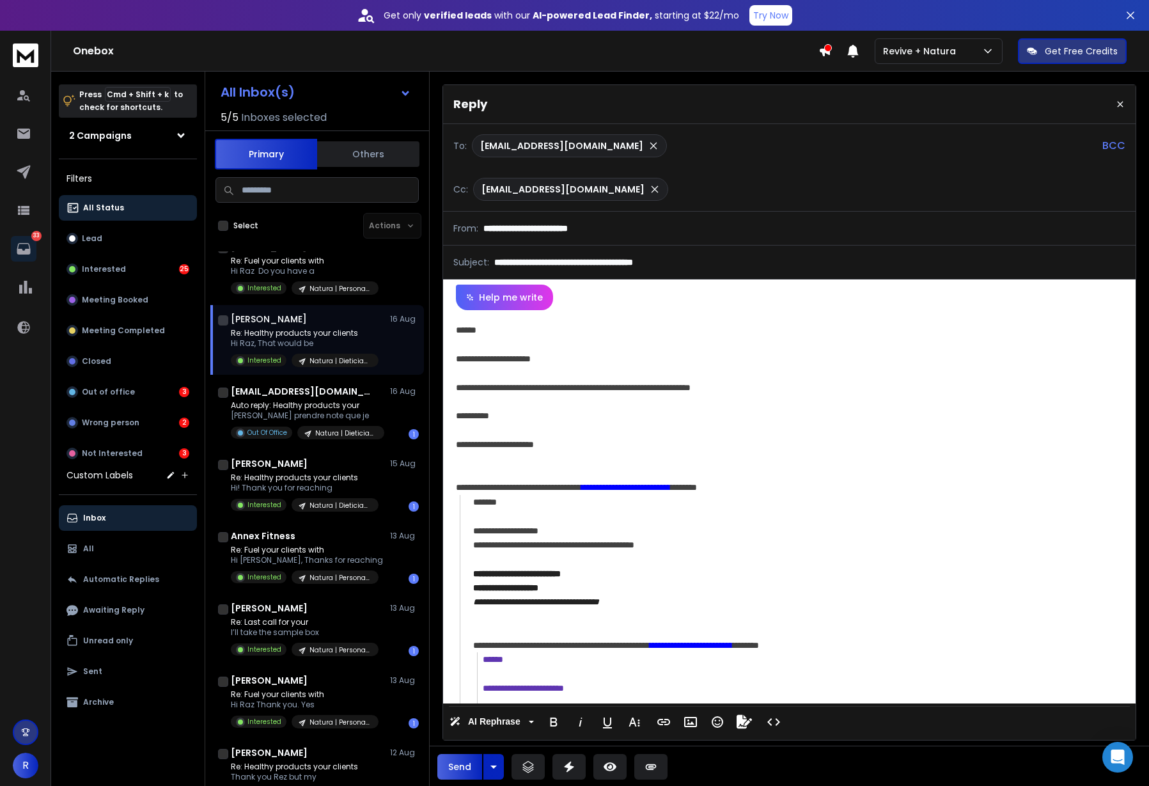
click at [567, 363] on div "**********" at bounding box center [782, 387] width 653 height 129
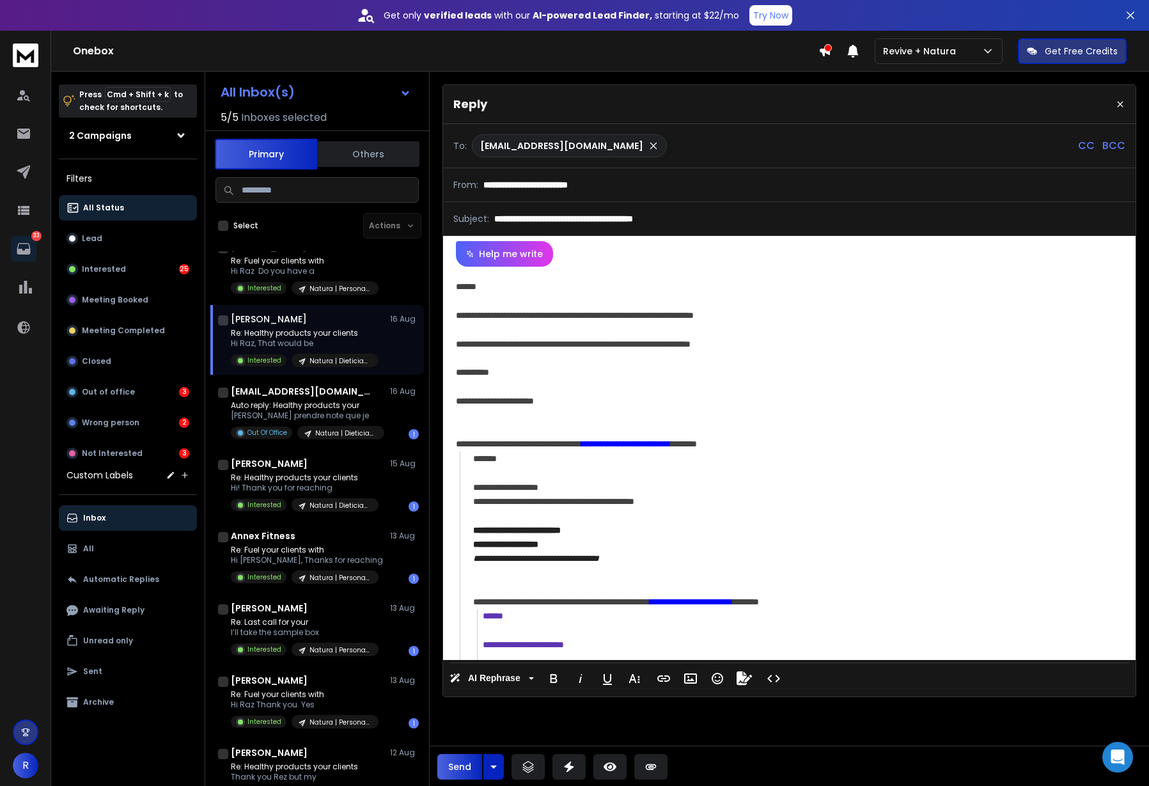
click at [457, 774] on button "Send" at bounding box center [459, 767] width 45 height 26
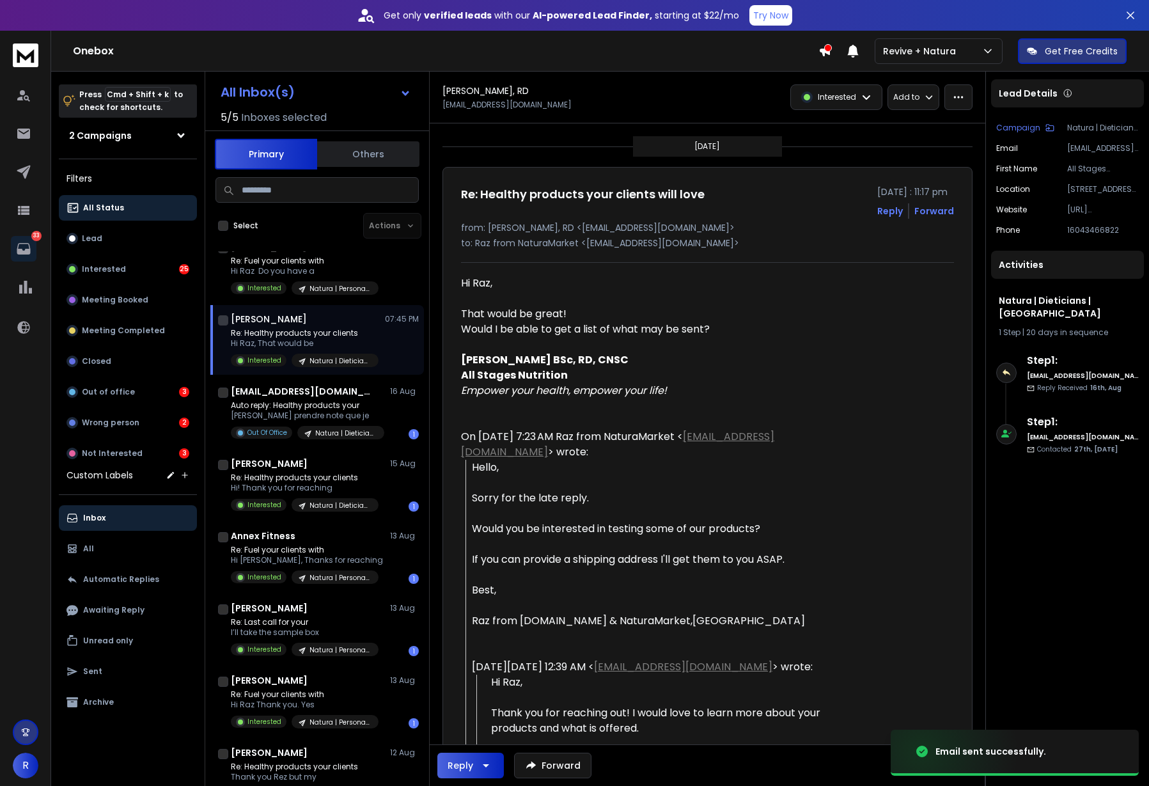
click at [1115, 210] on p "[URL][DOMAIN_NAME]" at bounding box center [1103, 210] width 72 height 10
click at [1093, 145] on p "[EMAIL_ADDRESS][DOMAIN_NAME]" at bounding box center [1103, 148] width 72 height 10
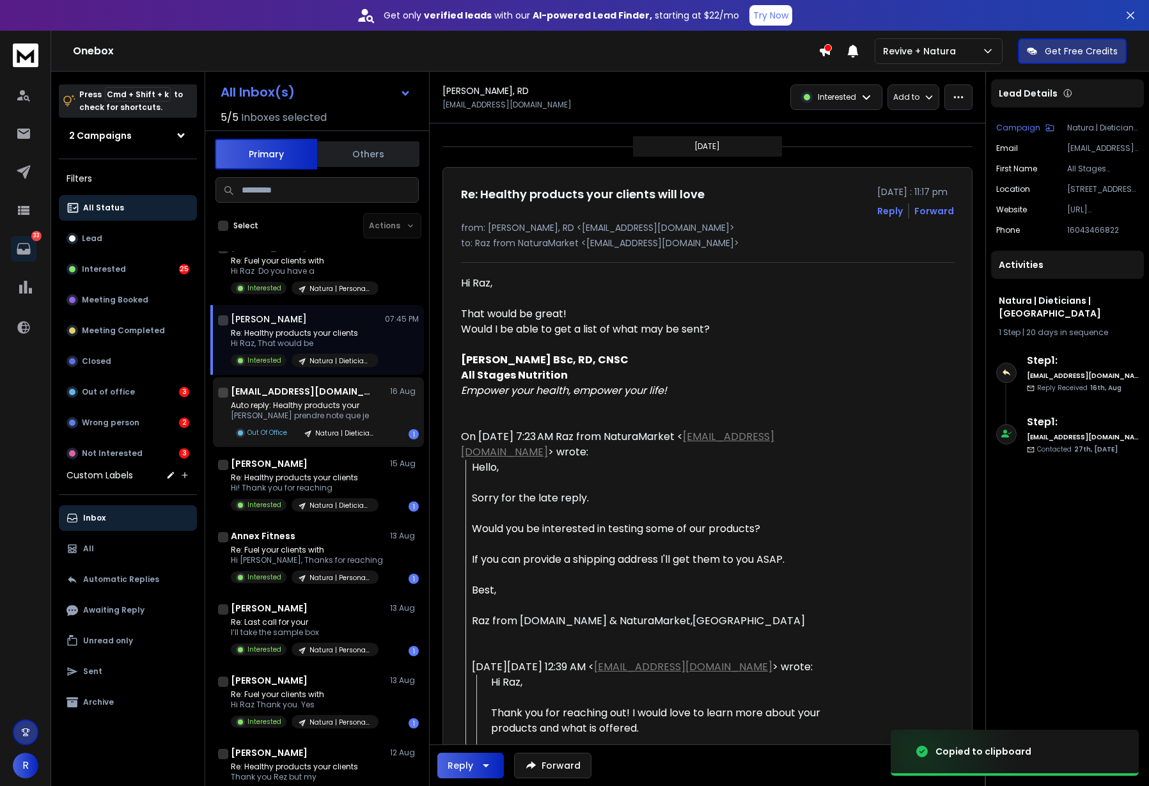
click at [277, 415] on p "[PERSON_NAME] prendre note que je" at bounding box center [307, 415] width 153 height 10
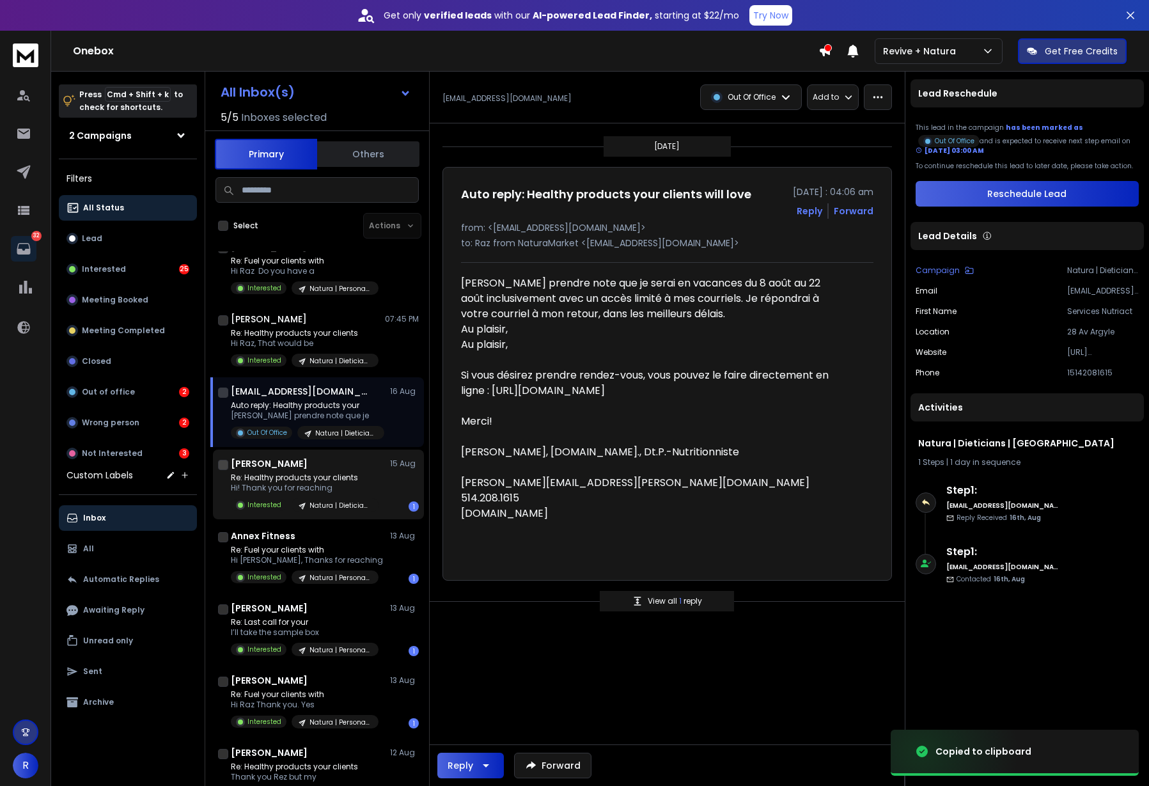
click at [300, 475] on p "Re: Healthy products your clients" at bounding box center [305, 478] width 148 height 10
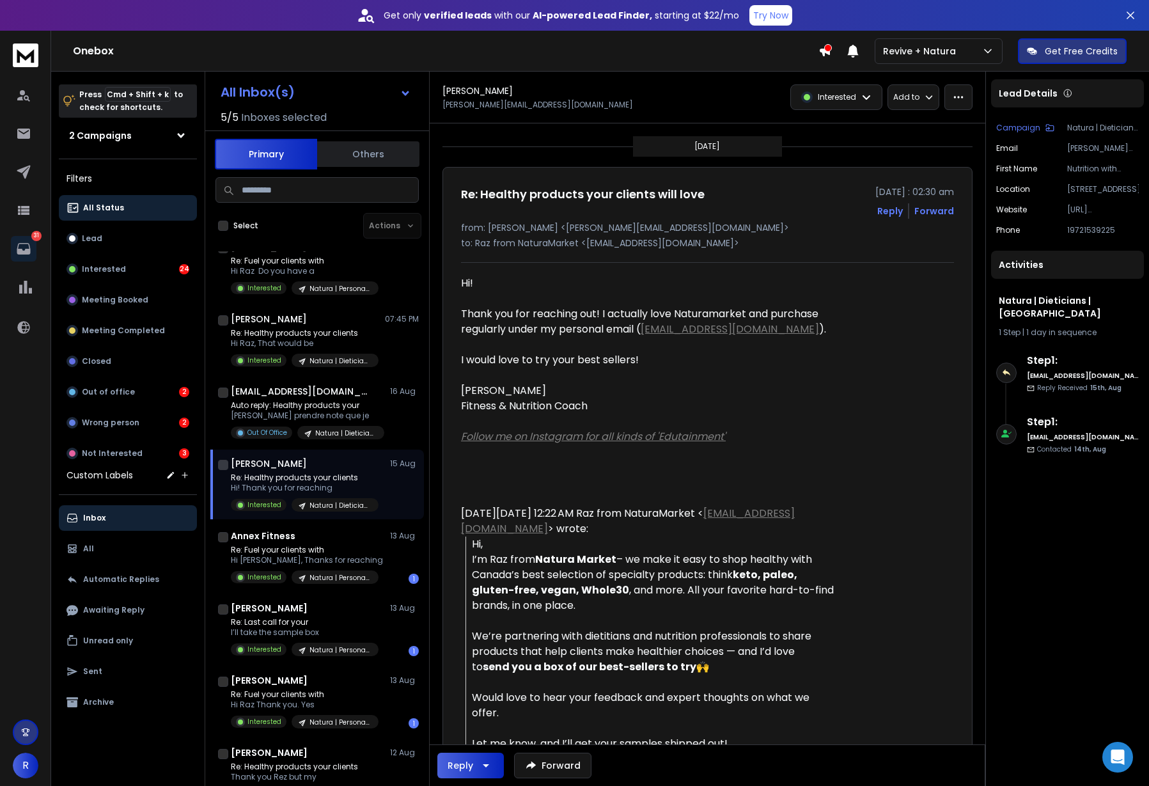
click at [455, 770] on div "Reply" at bounding box center [461, 765] width 26 height 13
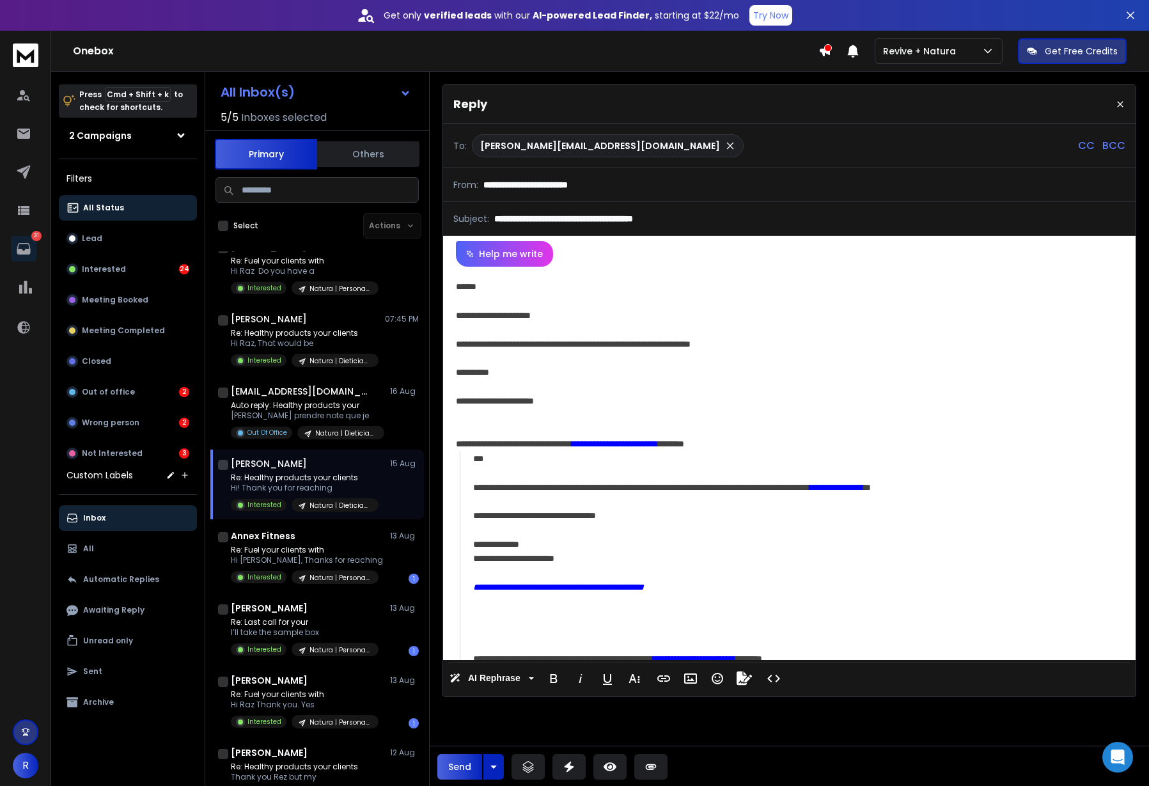
click at [448, 771] on button "Send" at bounding box center [459, 767] width 45 height 26
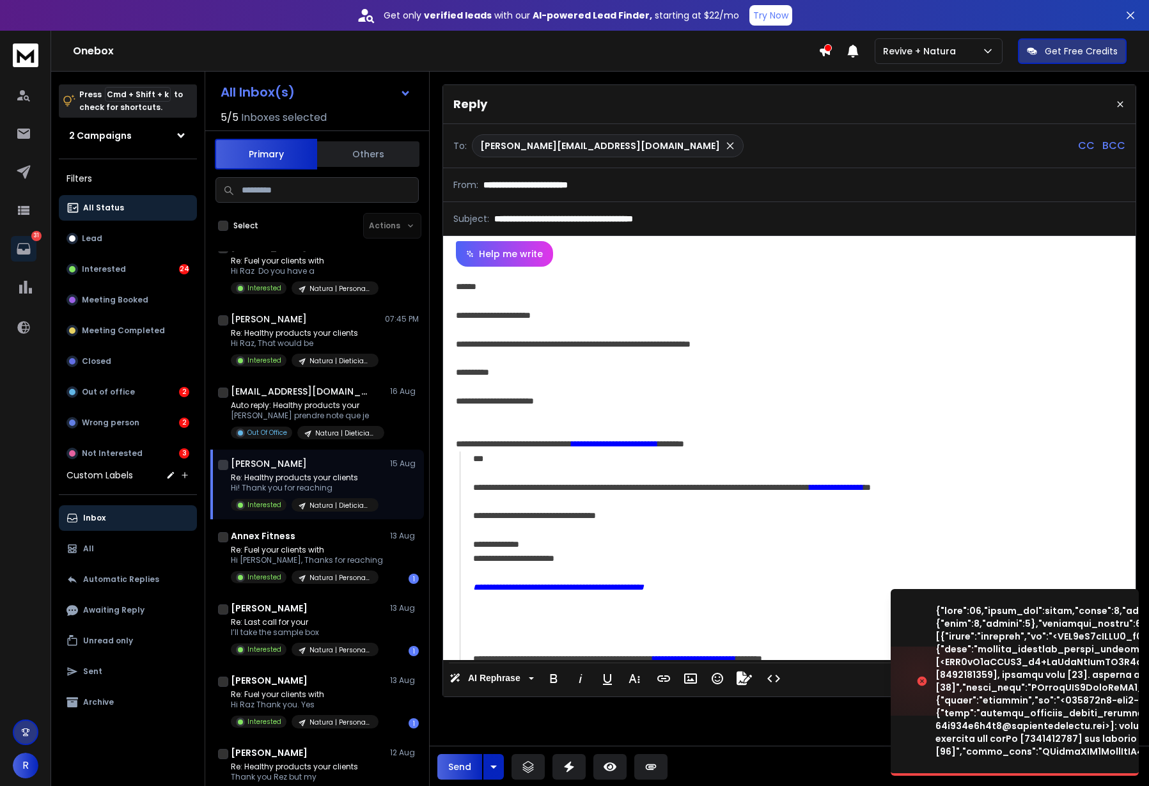
click at [452, 758] on button "Send" at bounding box center [459, 767] width 45 height 26
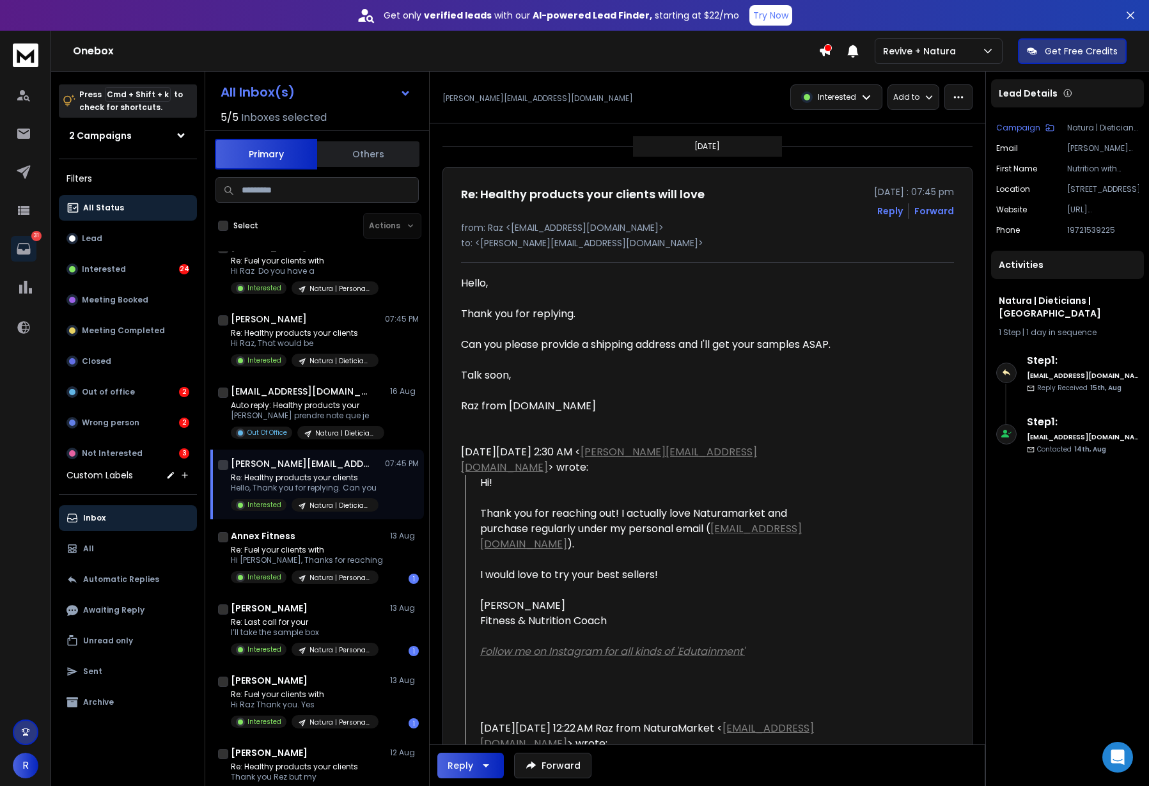
click at [1092, 207] on p "[URL][DOMAIN_NAME]" at bounding box center [1103, 210] width 72 height 10
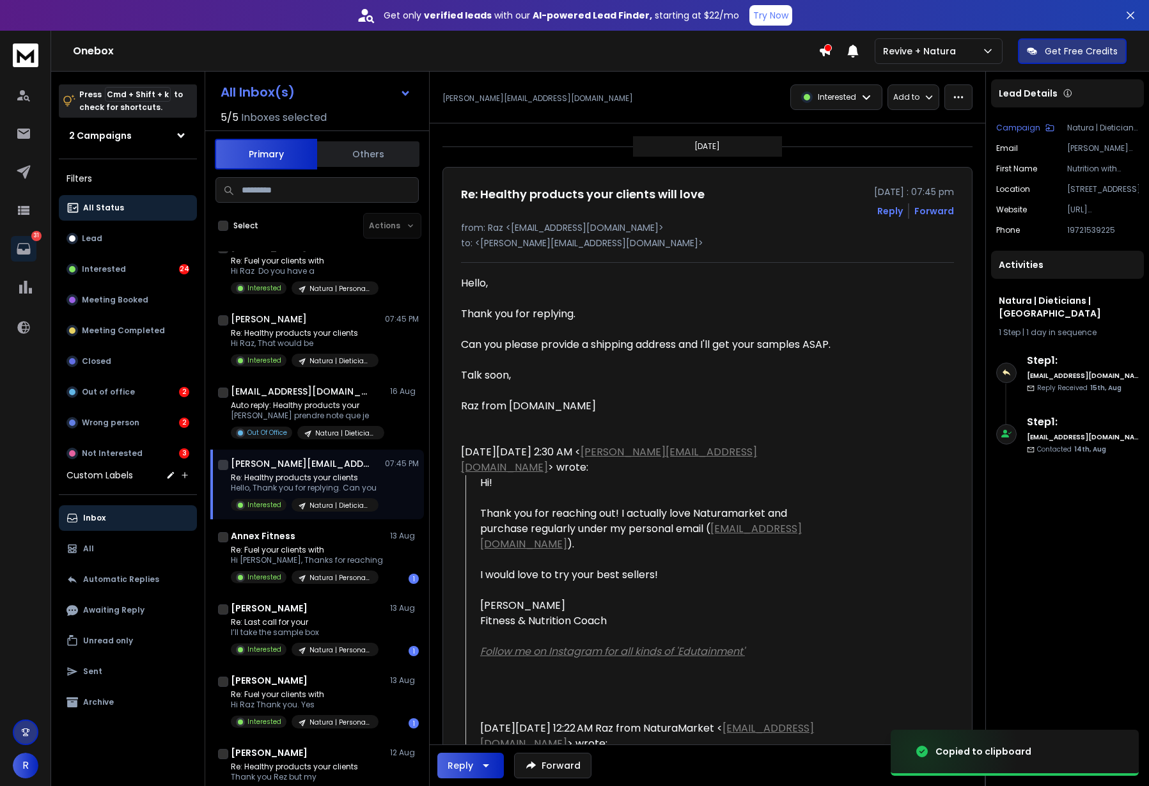
click at [1084, 148] on p "[PERSON_NAME][EMAIL_ADDRESS][DOMAIN_NAME]" at bounding box center [1103, 148] width 72 height 10
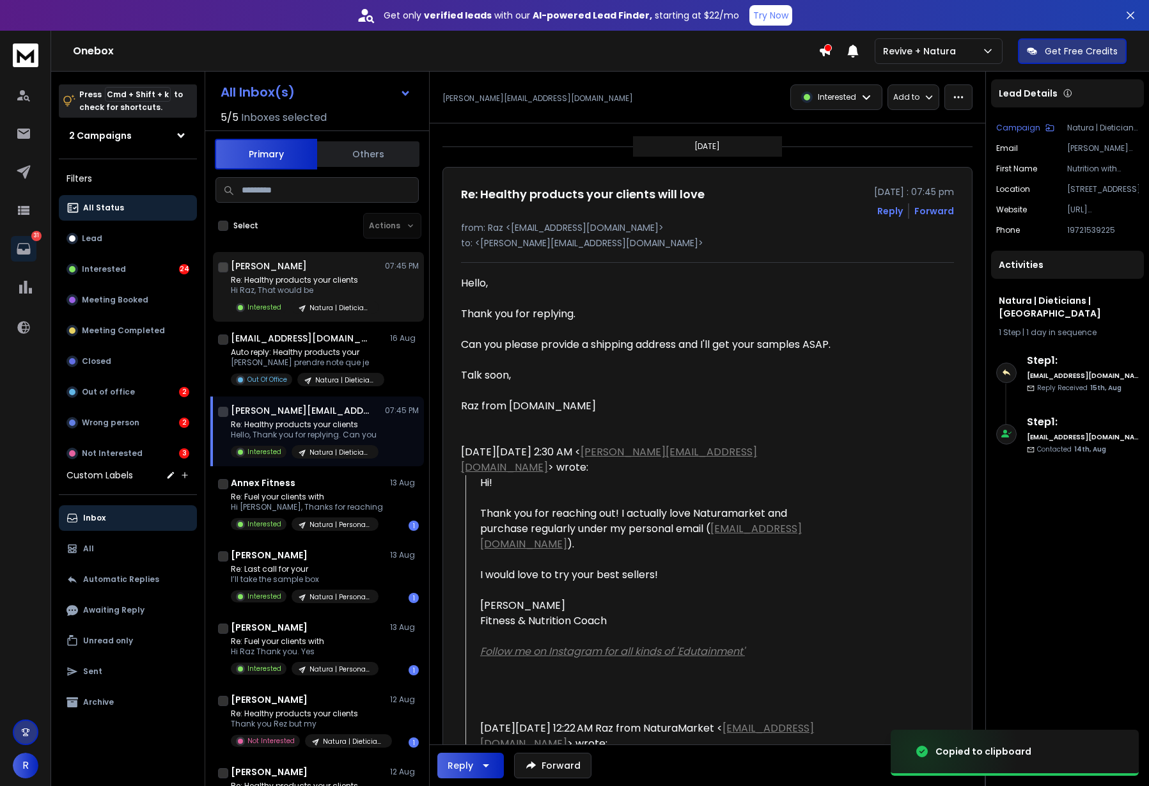
scroll to position [442, 0]
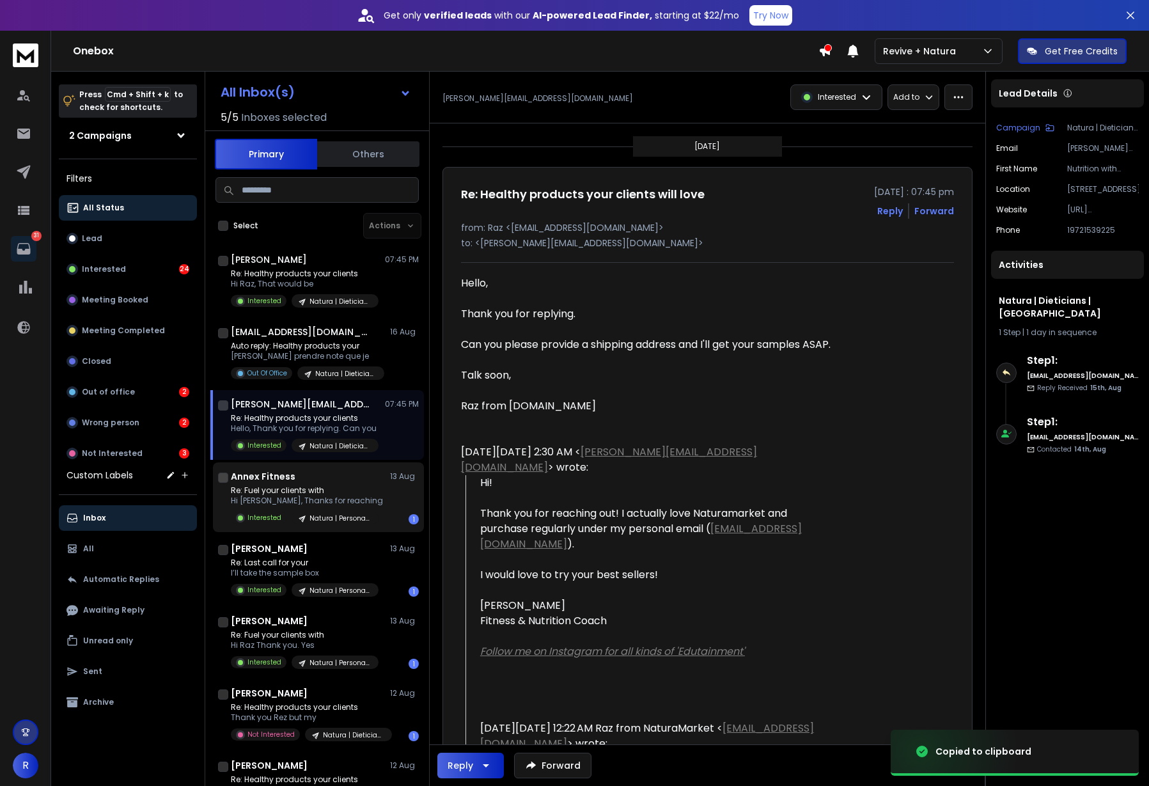
click at [276, 498] on p "Hi [PERSON_NAME], Thanks for reaching" at bounding box center [307, 501] width 152 height 10
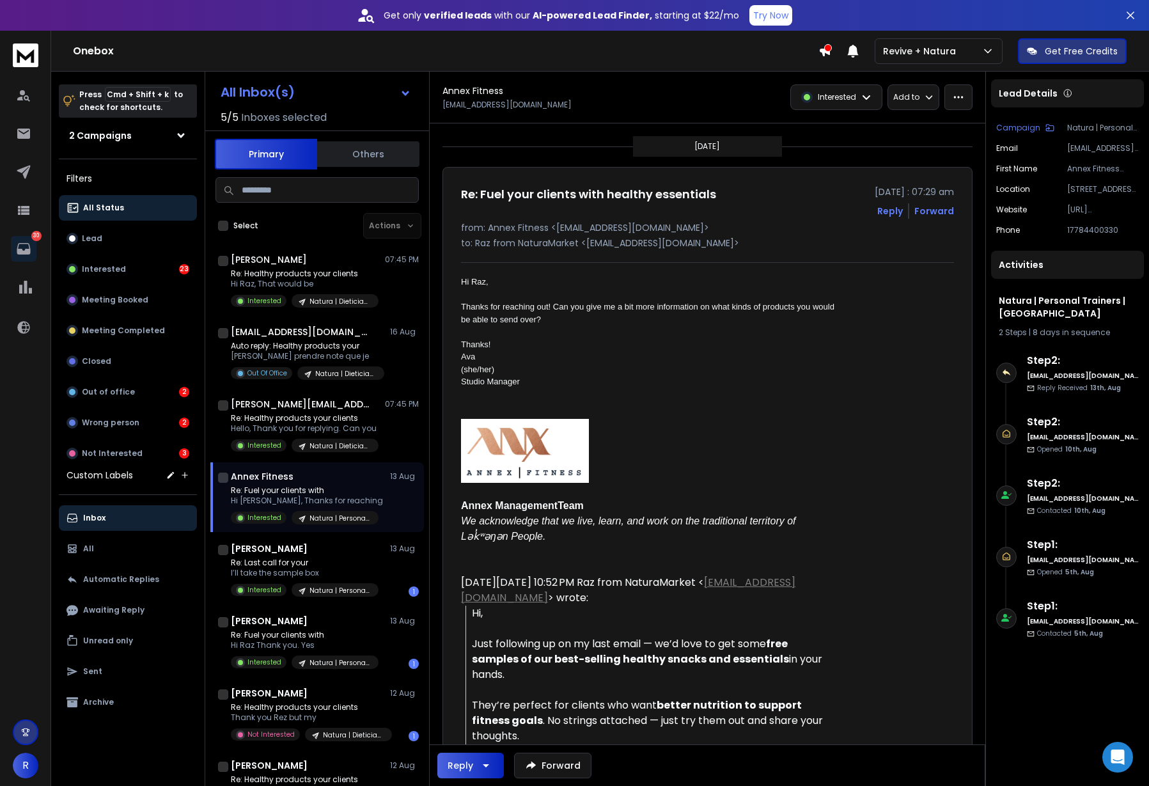
click at [453, 764] on div "Reply" at bounding box center [461, 765] width 26 height 13
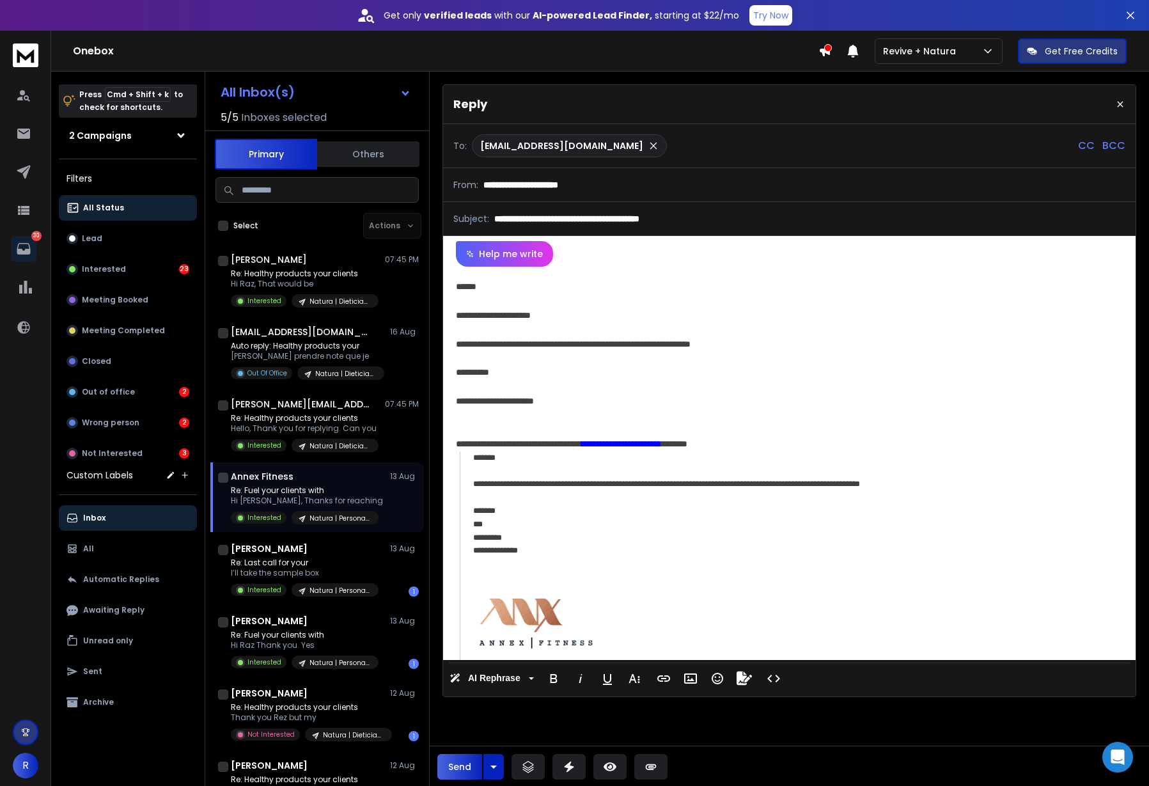
click at [567, 320] on div "**********" at bounding box center [782, 343] width 653 height 129
drag, startPoint x: 700, startPoint y: 317, endPoint x: 705, endPoint y: 351, distance: 34.8
click at [701, 318] on div "**********" at bounding box center [782, 343] width 653 height 129
click at [741, 315] on div "**********" at bounding box center [782, 343] width 653 height 129
click at [451, 764] on button "Send" at bounding box center [459, 767] width 45 height 26
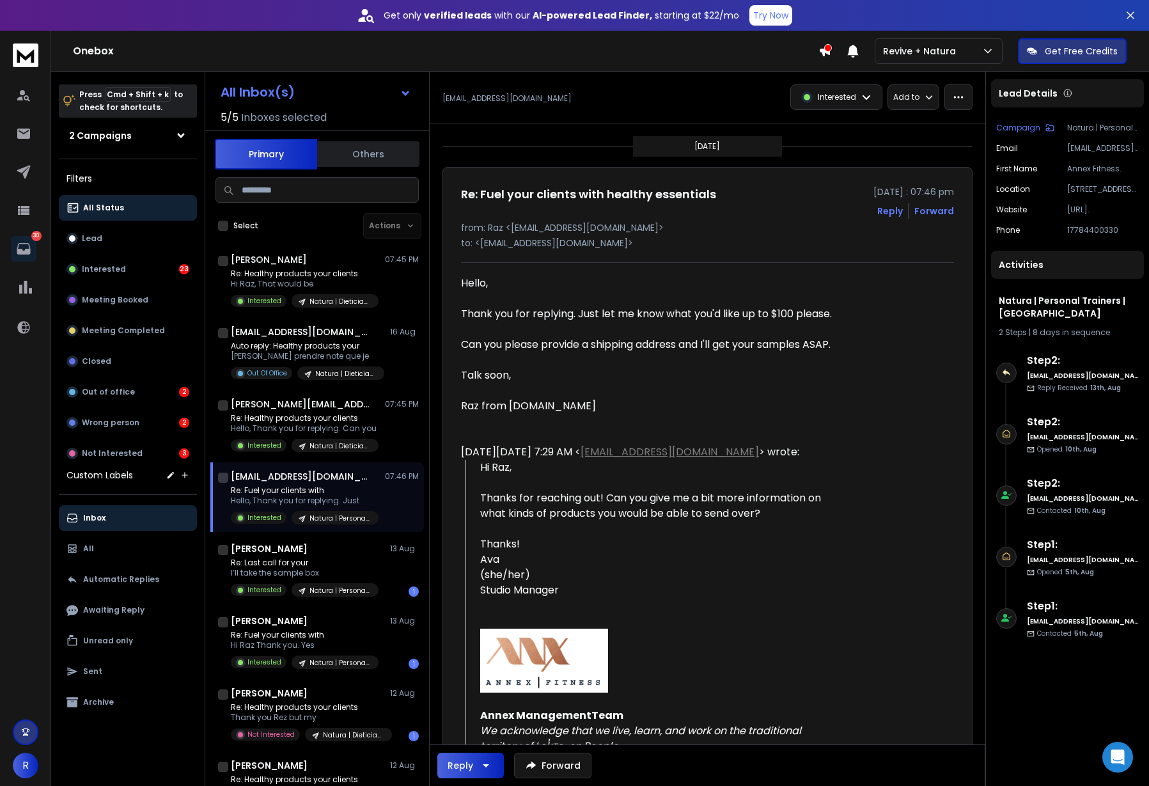
click at [1101, 149] on p "[EMAIL_ADDRESS][DOMAIN_NAME]" at bounding box center [1103, 148] width 72 height 10
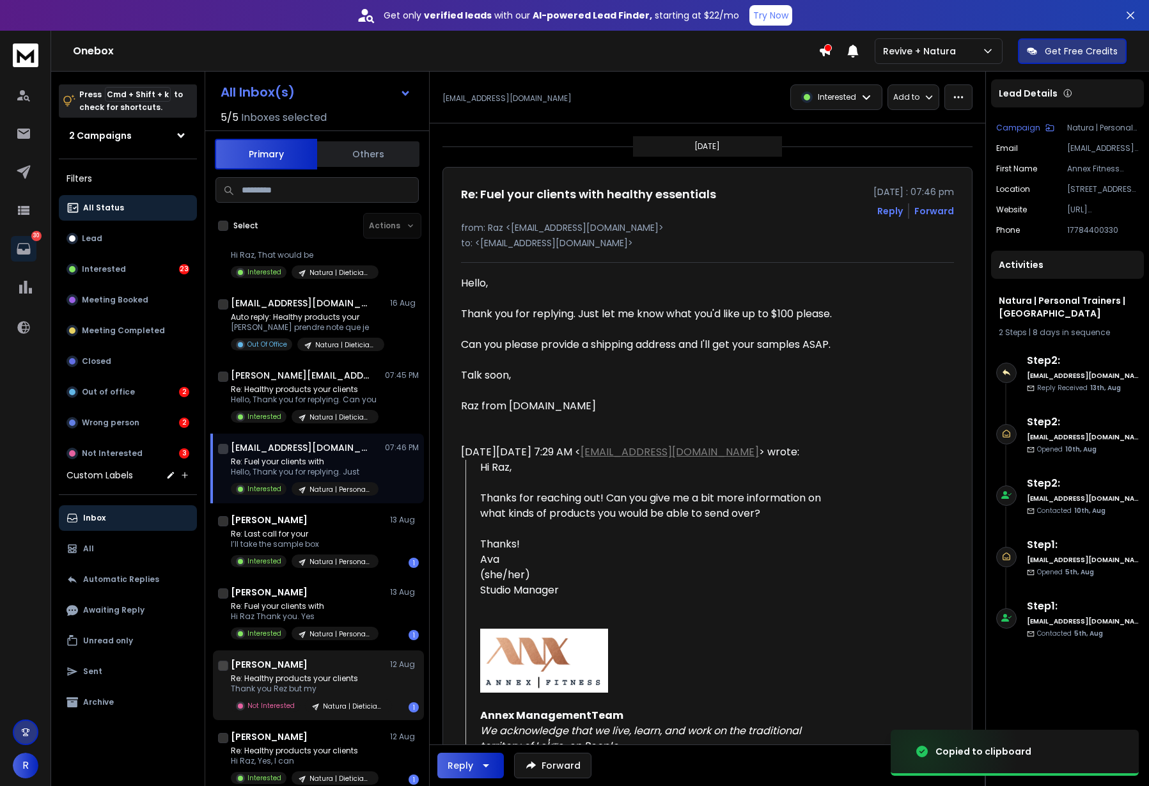
scroll to position [666, 0]
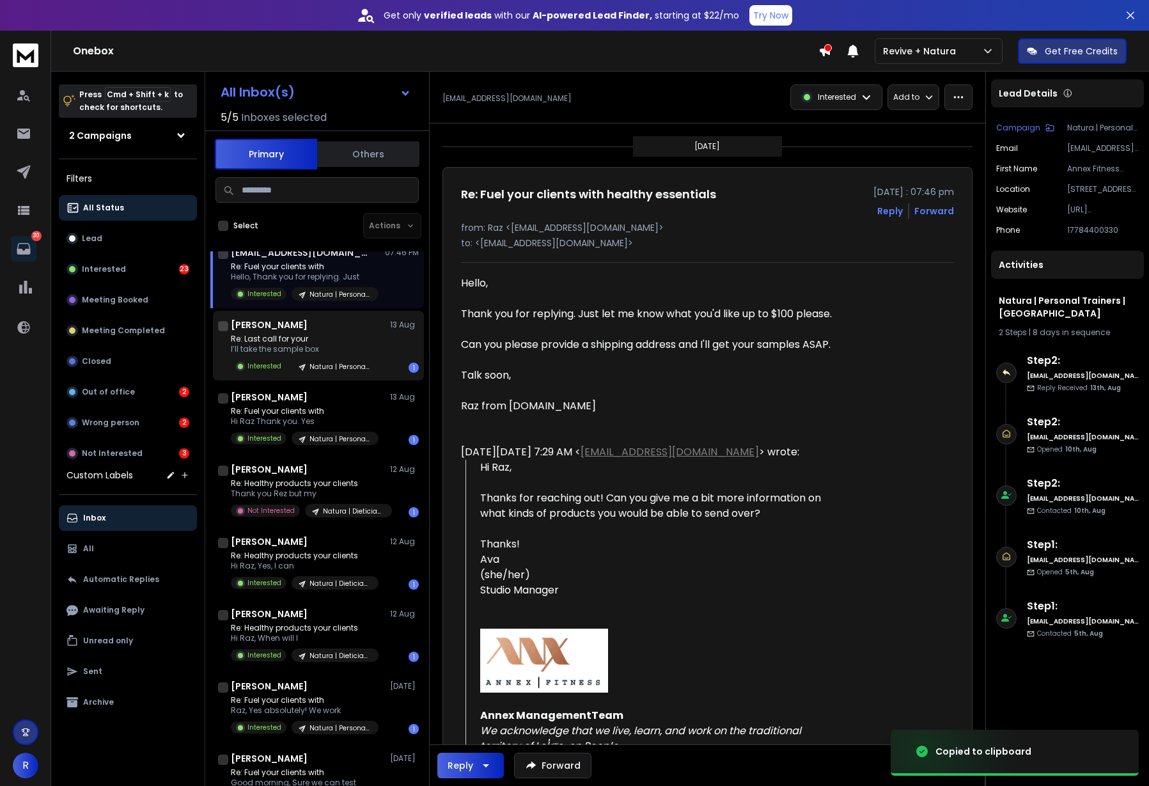
click at [303, 342] on p "Re: Last call for your" at bounding box center [305, 339] width 148 height 10
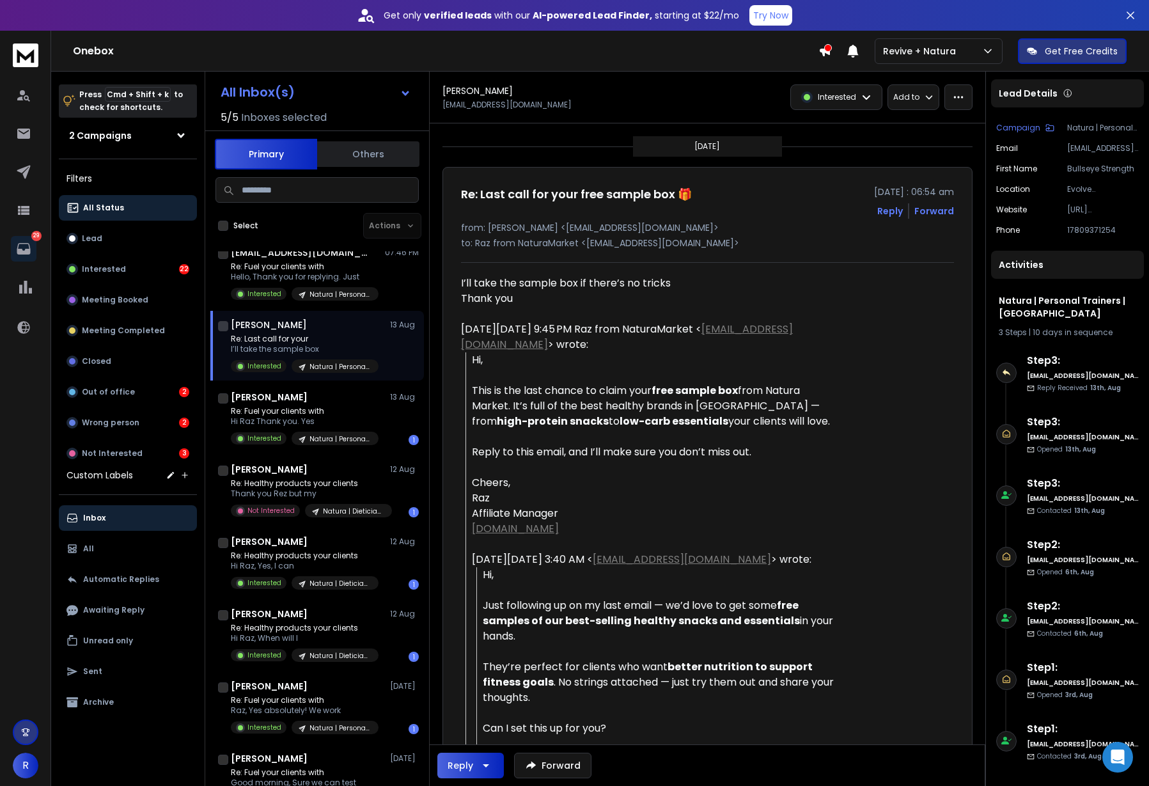
click at [458, 765] on div "Reply" at bounding box center [461, 765] width 26 height 13
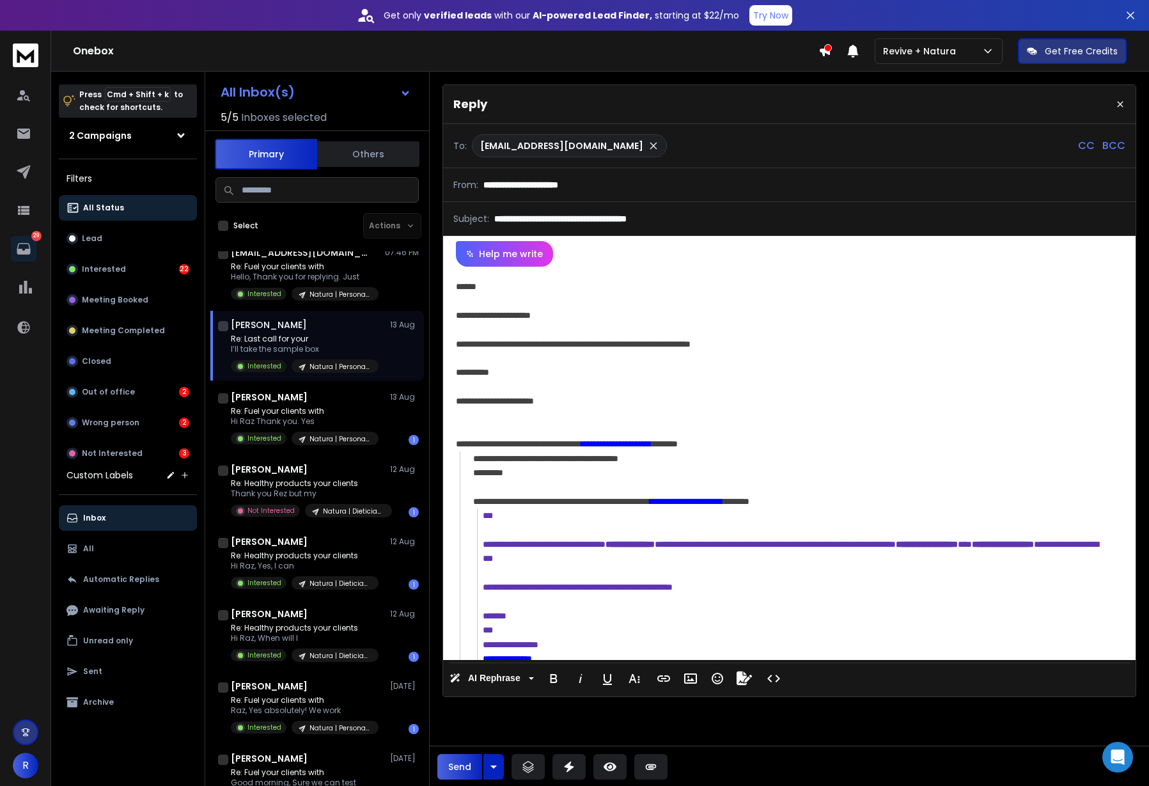
click at [560, 317] on div "**********" at bounding box center [782, 343] width 653 height 129
click at [449, 762] on button "Send" at bounding box center [459, 767] width 45 height 26
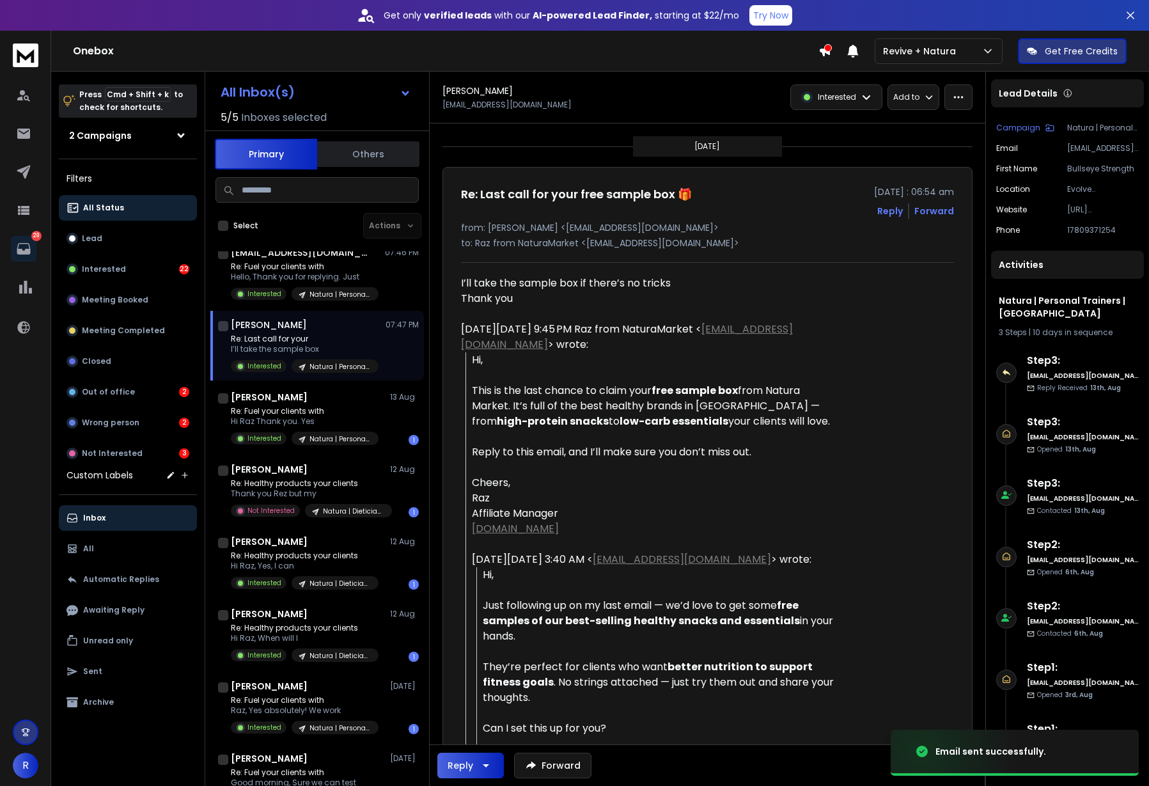
click at [1102, 210] on p "[URL][DOMAIN_NAME]" at bounding box center [1103, 210] width 72 height 10
click at [1110, 146] on p "[EMAIL_ADDRESS][DOMAIN_NAME]" at bounding box center [1103, 148] width 72 height 10
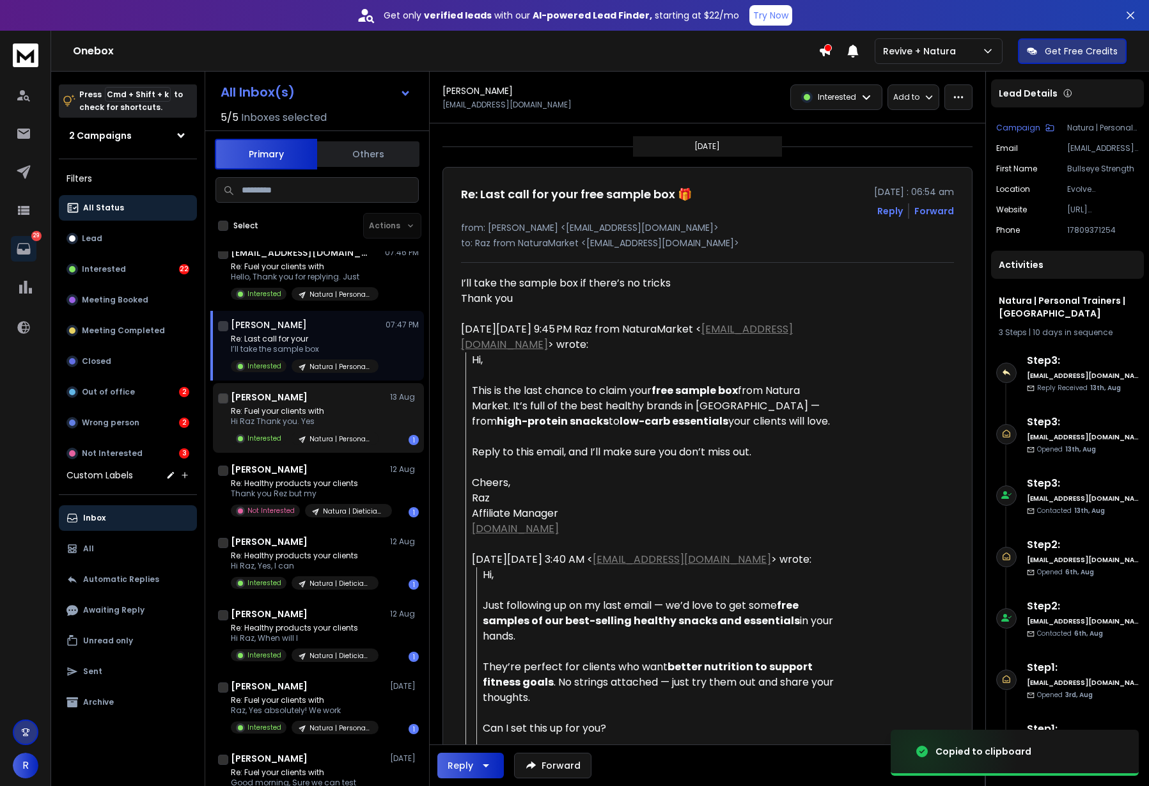
click at [292, 435] on div "Natura | Personal Trainers | [GEOGRAPHIC_DATA]" at bounding box center [335, 438] width 87 height 13
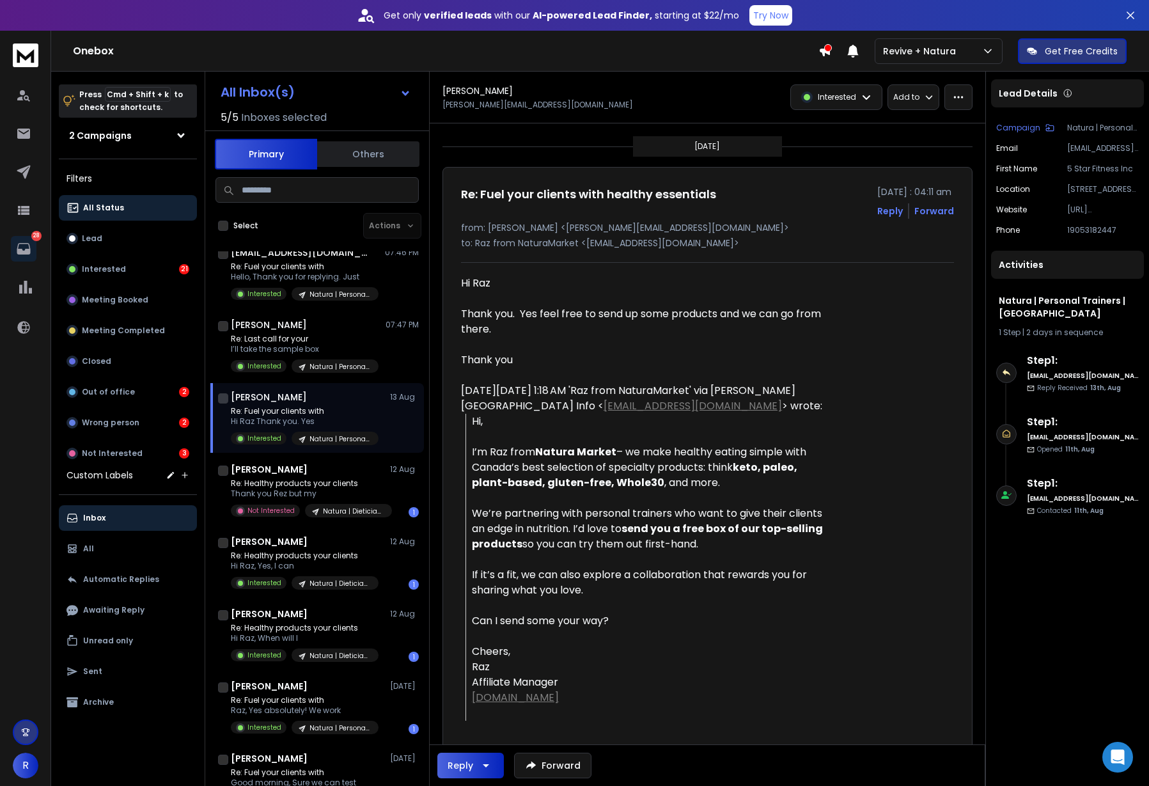
click at [462, 769] on div "Reply" at bounding box center [461, 765] width 26 height 13
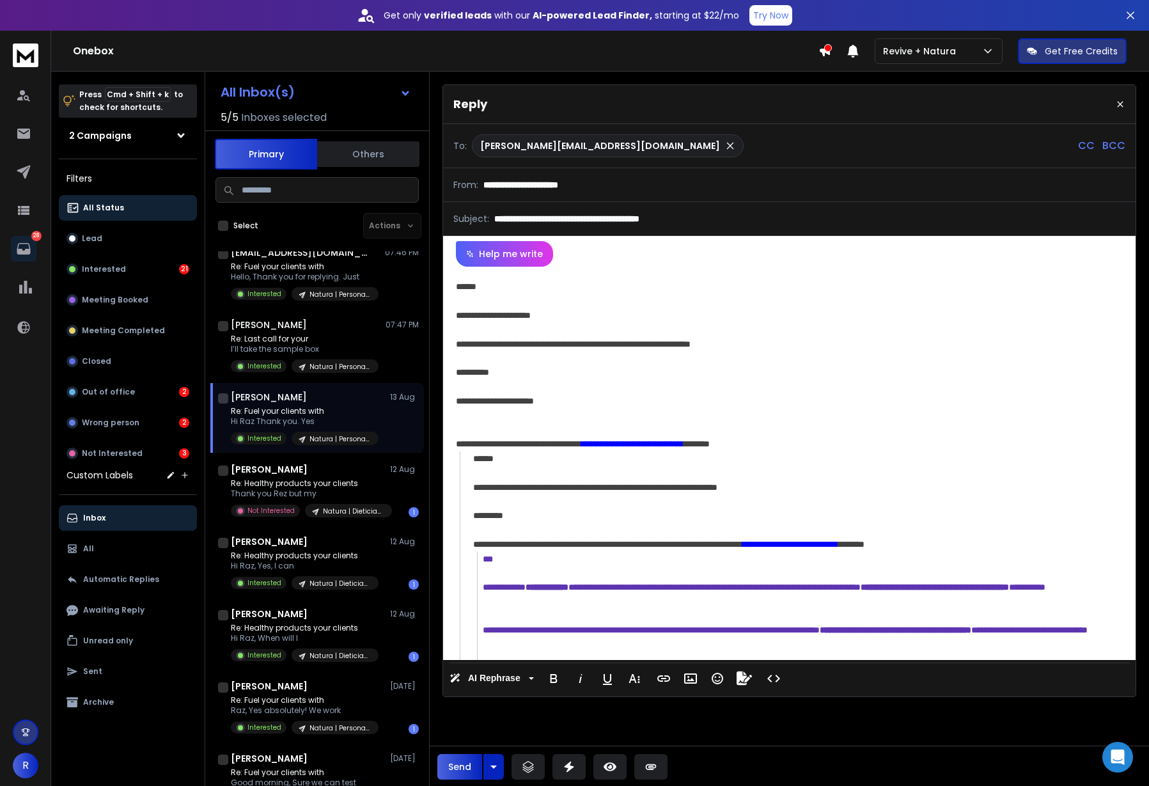
click at [461, 763] on button "Send" at bounding box center [459, 767] width 45 height 26
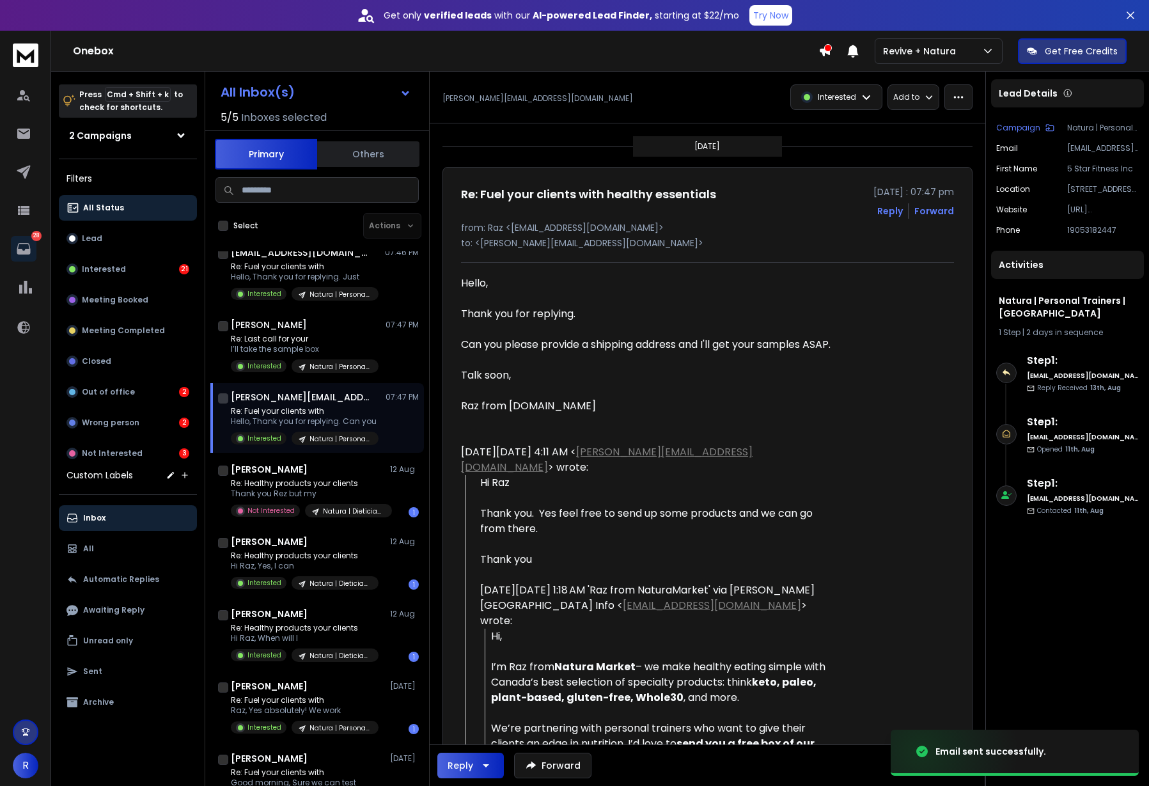
click at [1090, 149] on p "[EMAIL_ADDRESS][DOMAIN_NAME]" at bounding box center [1103, 148] width 72 height 10
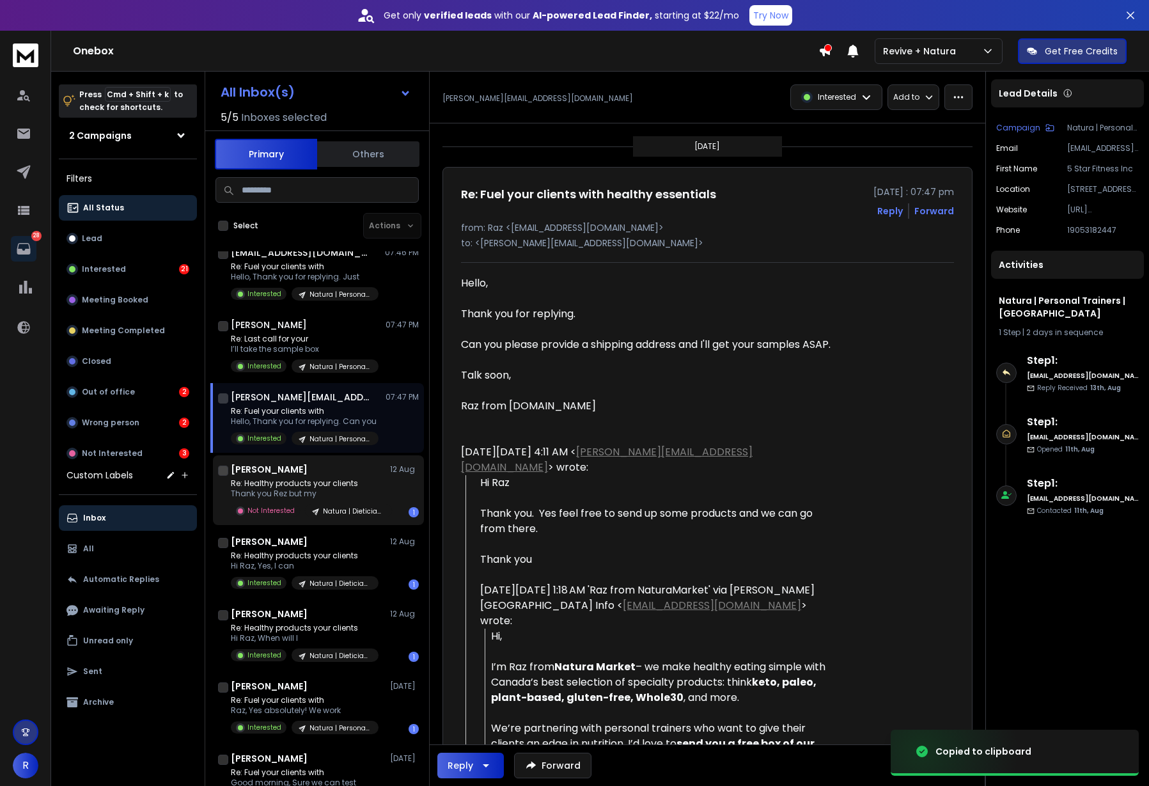
click at [286, 498] on p "Thank you Rez but my" at bounding box center [307, 494] width 153 height 10
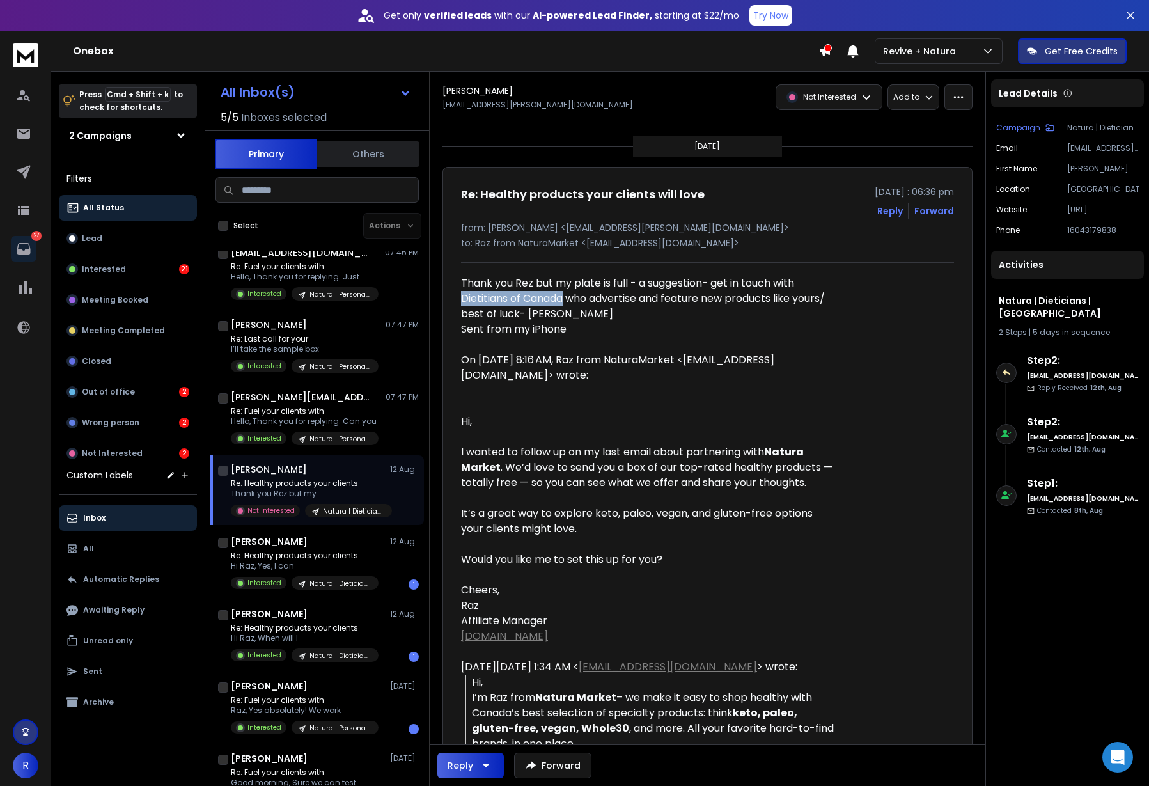
drag, startPoint x: 464, startPoint y: 301, endPoint x: 564, endPoint y: 298, distance: 100.4
click at [564, 298] on div "Thank you Rez but my plate is full - a suggestion- get in touch with Dietitians…" at bounding box center [653, 641] width 384 height 731
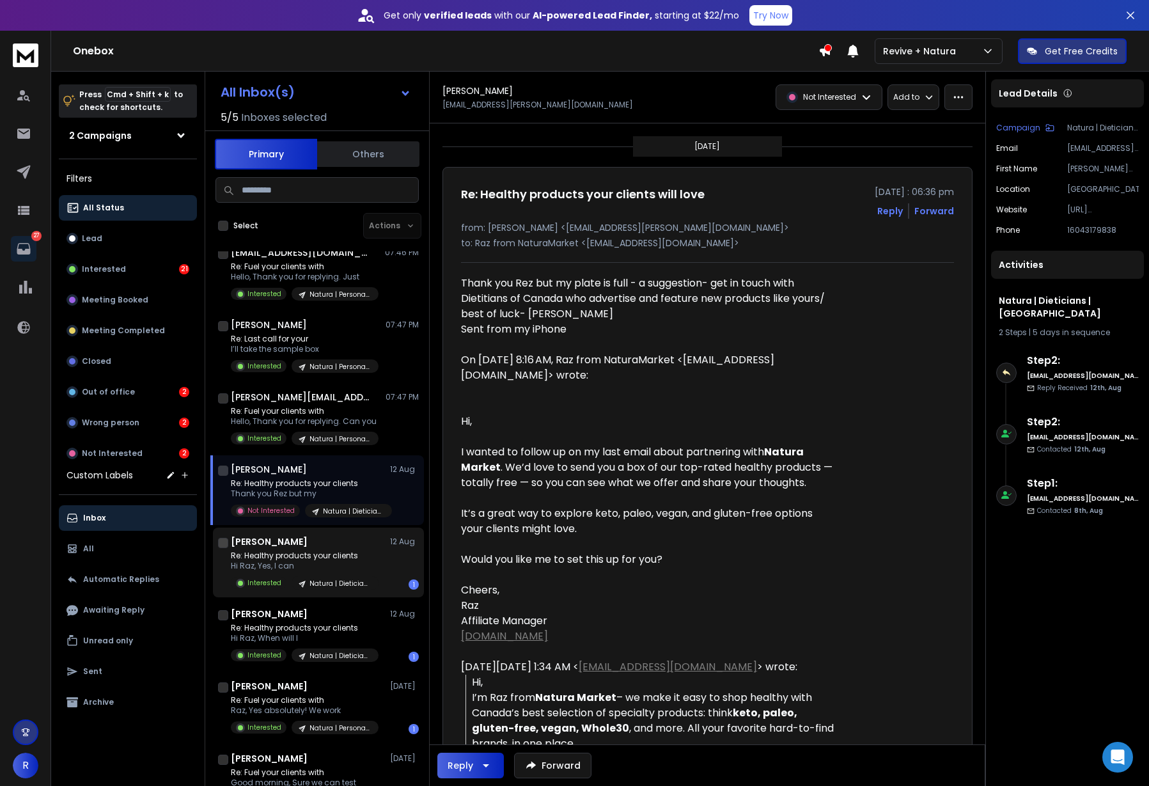
click at [322, 561] on p "Hi Raz, Yes, I can" at bounding box center [305, 566] width 148 height 10
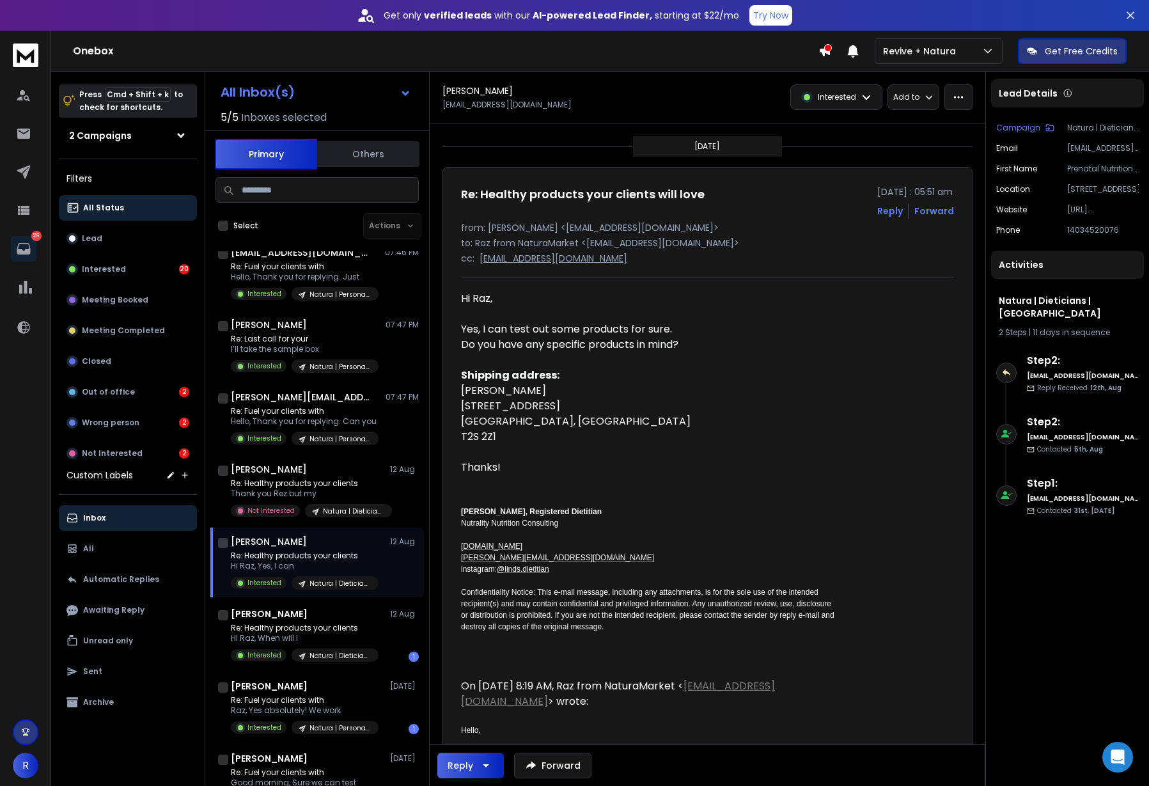
drag, startPoint x: 514, startPoint y: 438, endPoint x: 460, endPoint y: 368, distance: 88.4
copy div "Shipping address: [PERSON_NAME] [STREET_ADDRESS]"
click at [1090, 213] on p "[URL][DOMAIN_NAME]" at bounding box center [1103, 210] width 72 height 10
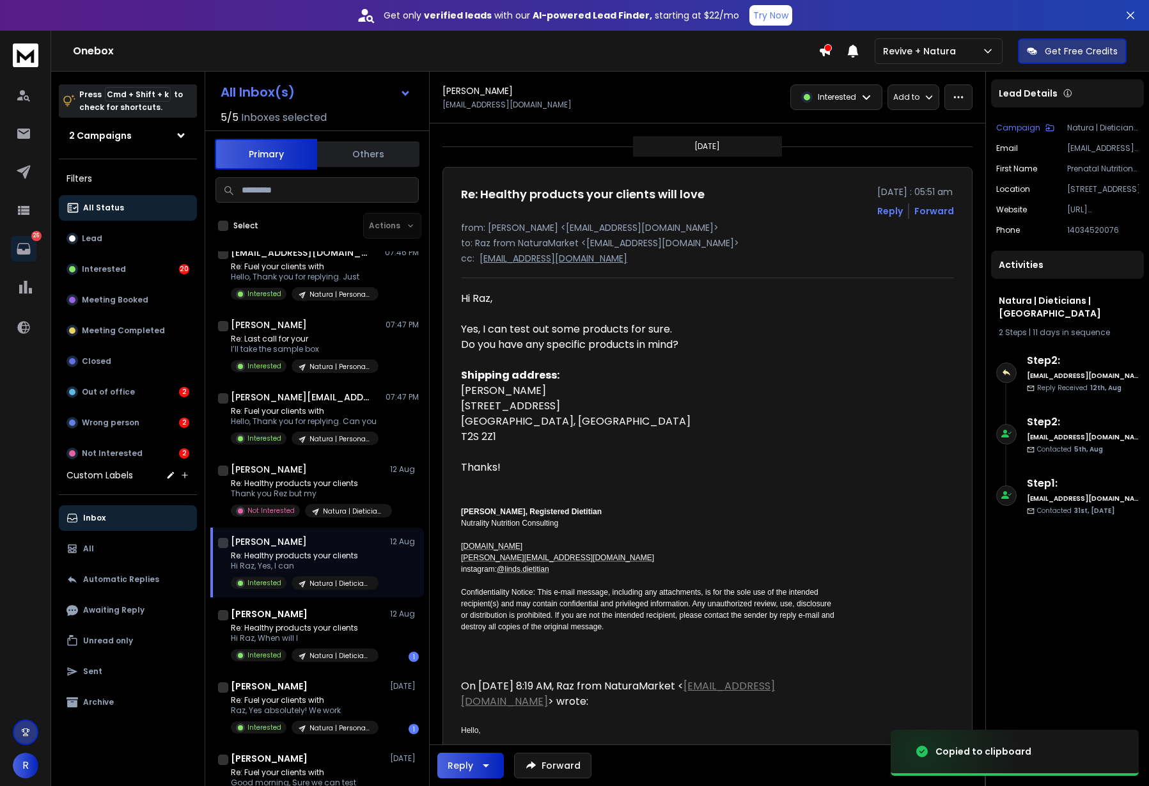
click at [1069, 149] on p "[EMAIL_ADDRESS][DOMAIN_NAME]" at bounding box center [1103, 148] width 72 height 10
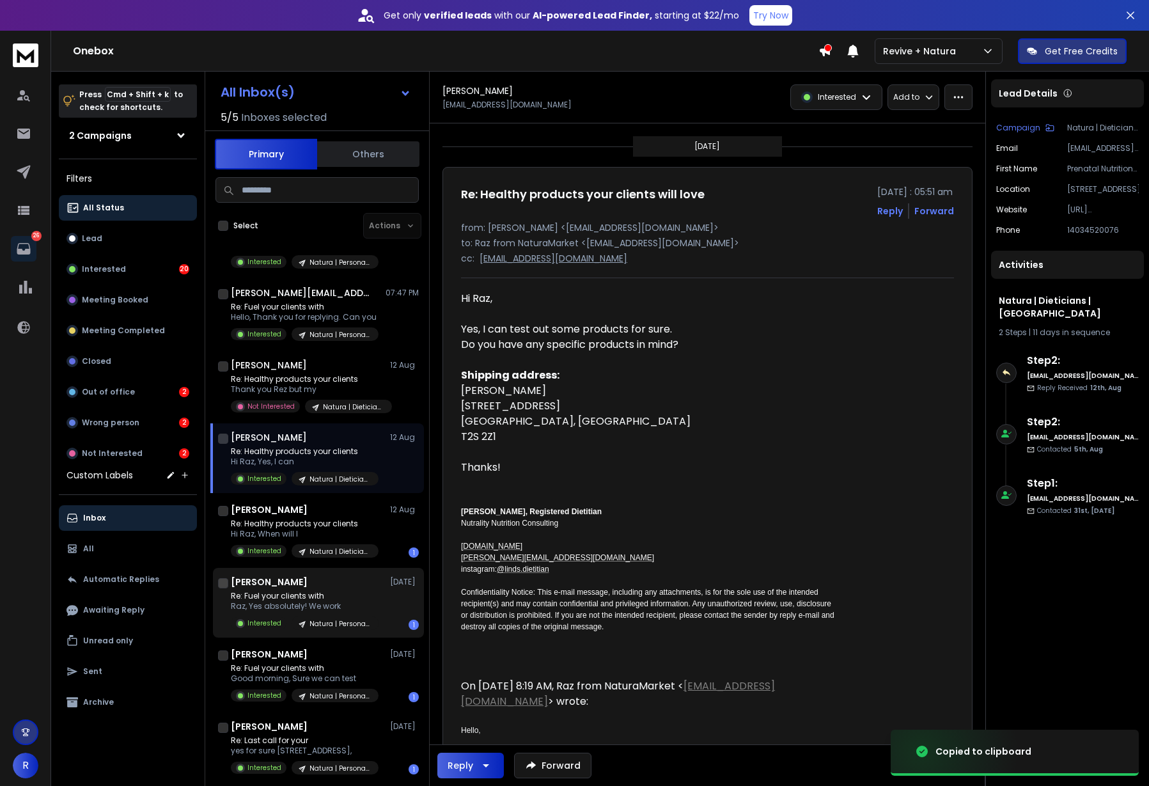
scroll to position [770, 0]
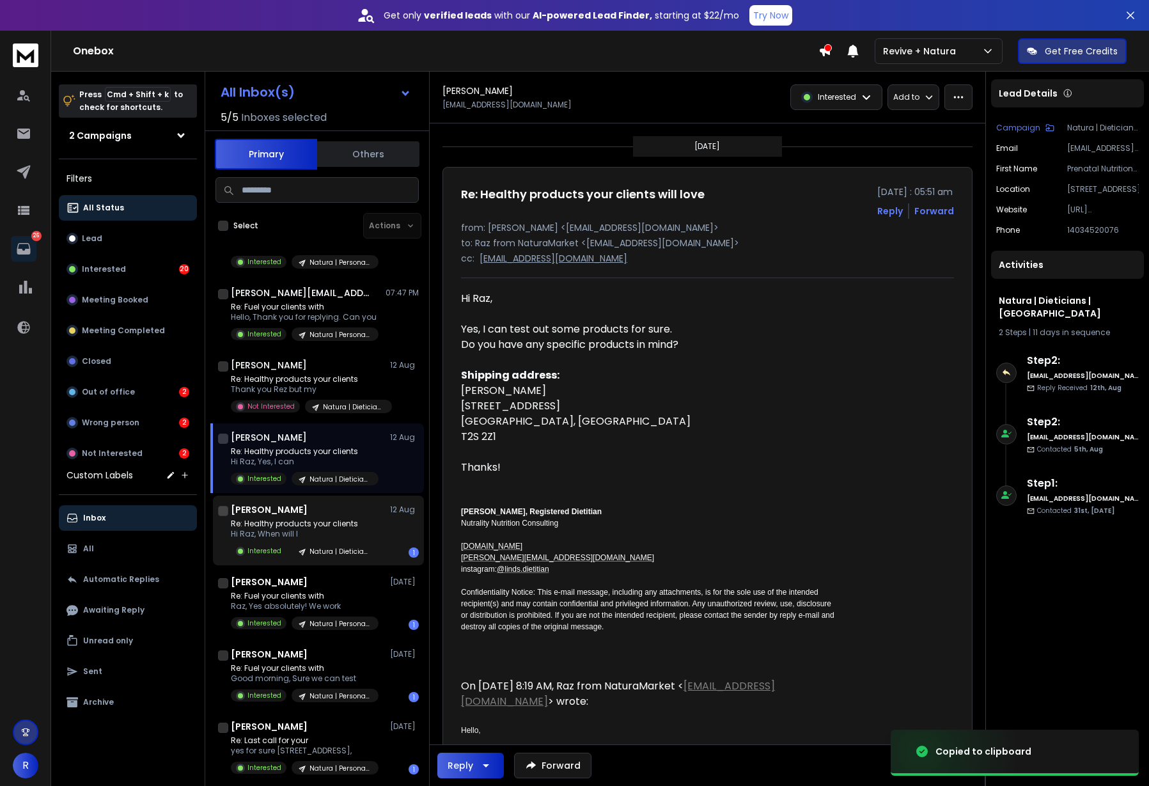
click at [295, 545] on div "Natura | Dieticians | [GEOGRAPHIC_DATA]" at bounding box center [335, 550] width 87 height 13
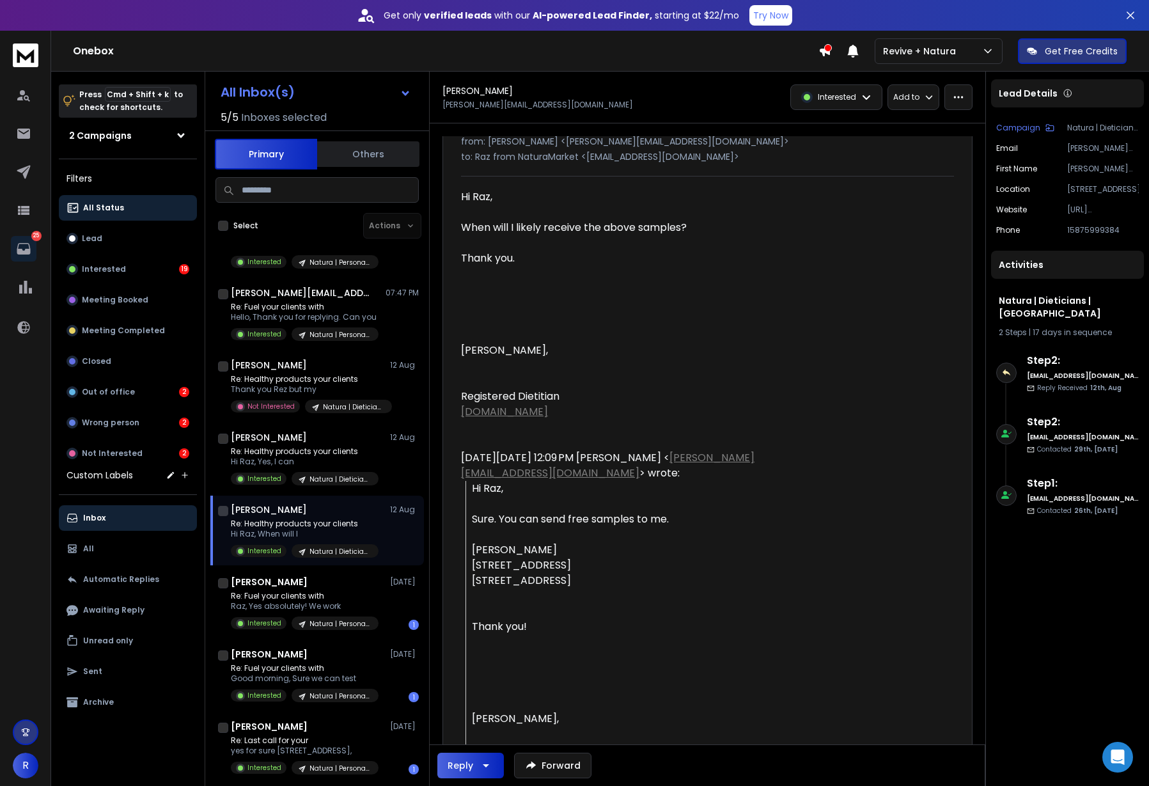
scroll to position [128, 0]
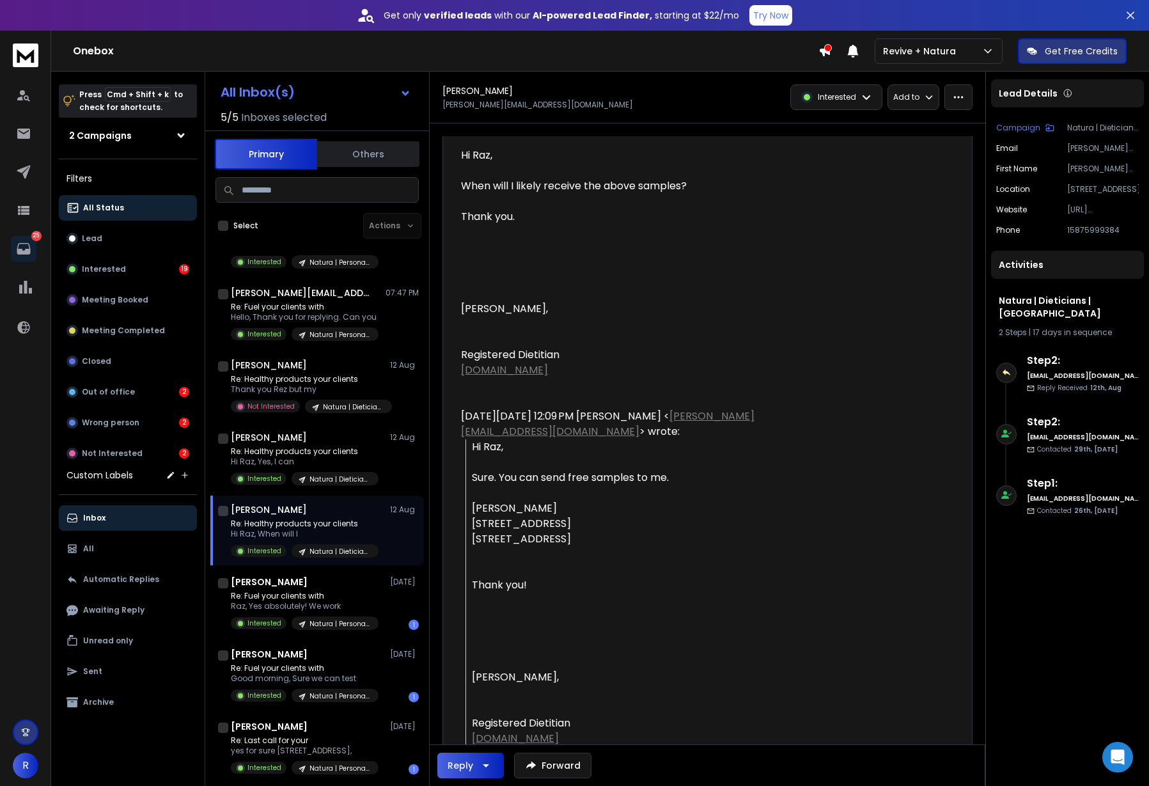
click at [462, 772] on div "Reply" at bounding box center [471, 765] width 46 height 15
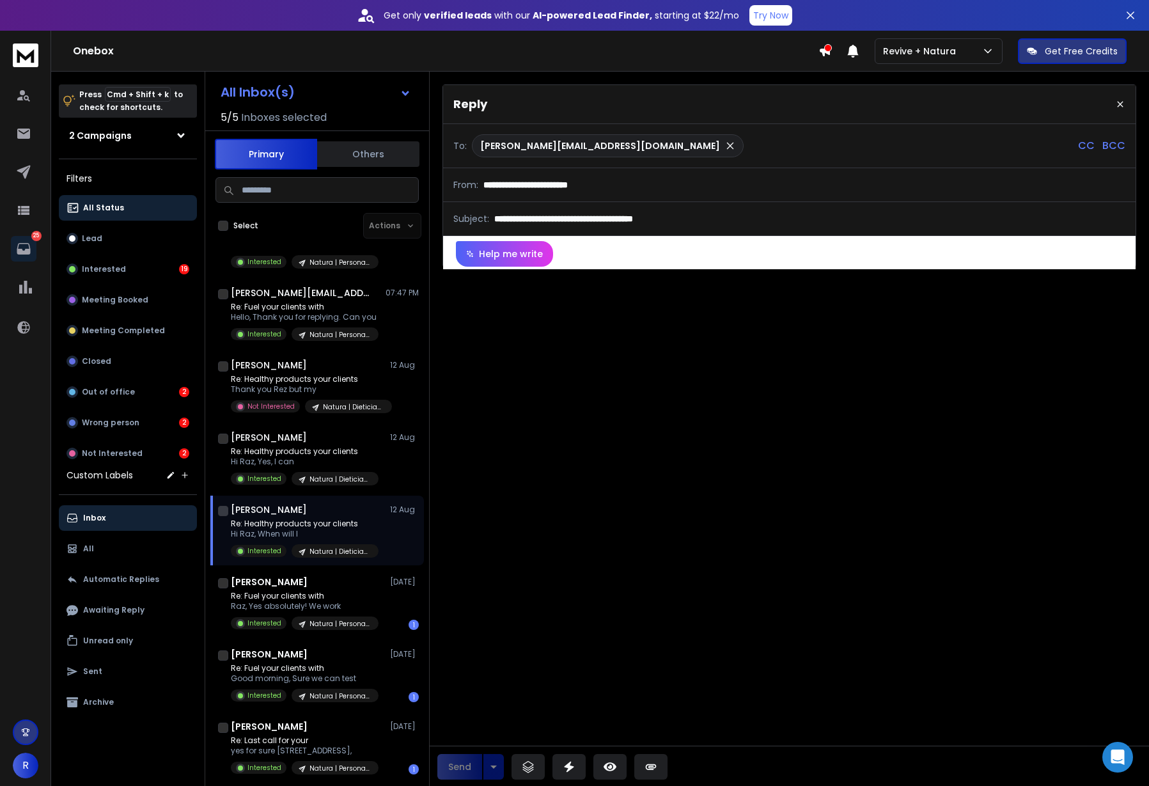
scroll to position [0, 0]
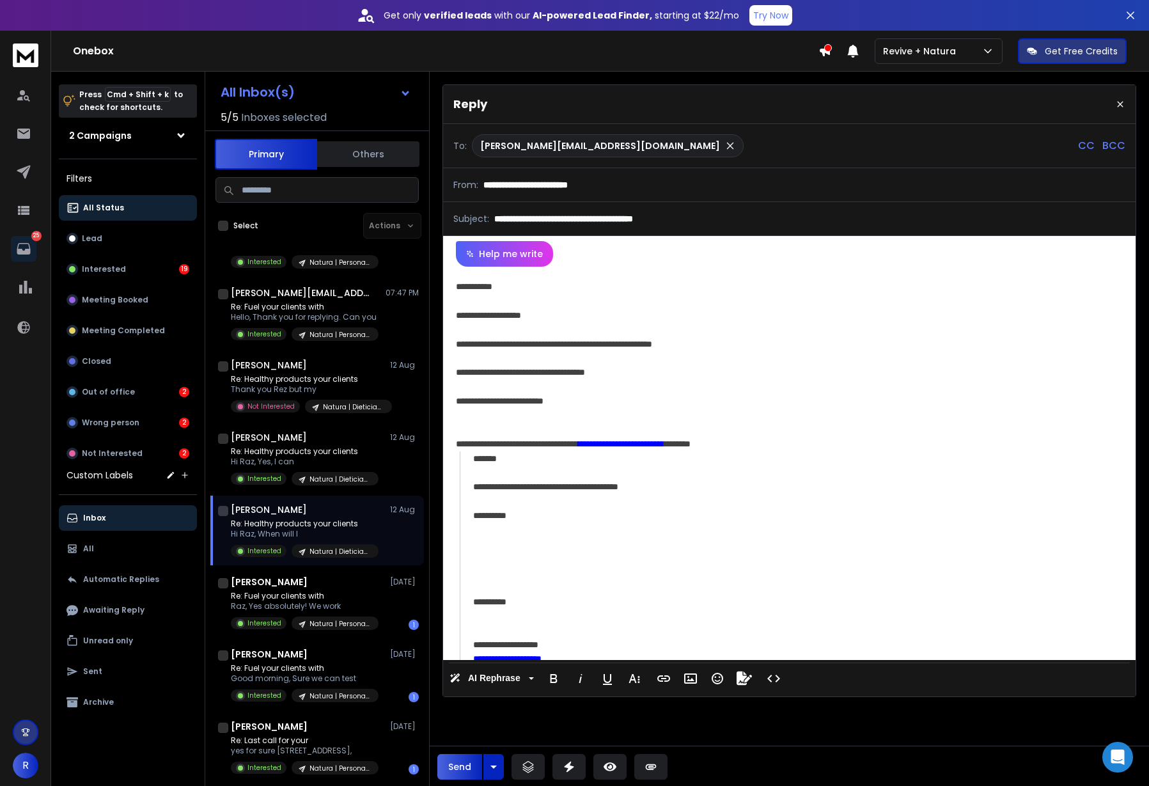
click at [449, 770] on button "Send" at bounding box center [459, 767] width 45 height 26
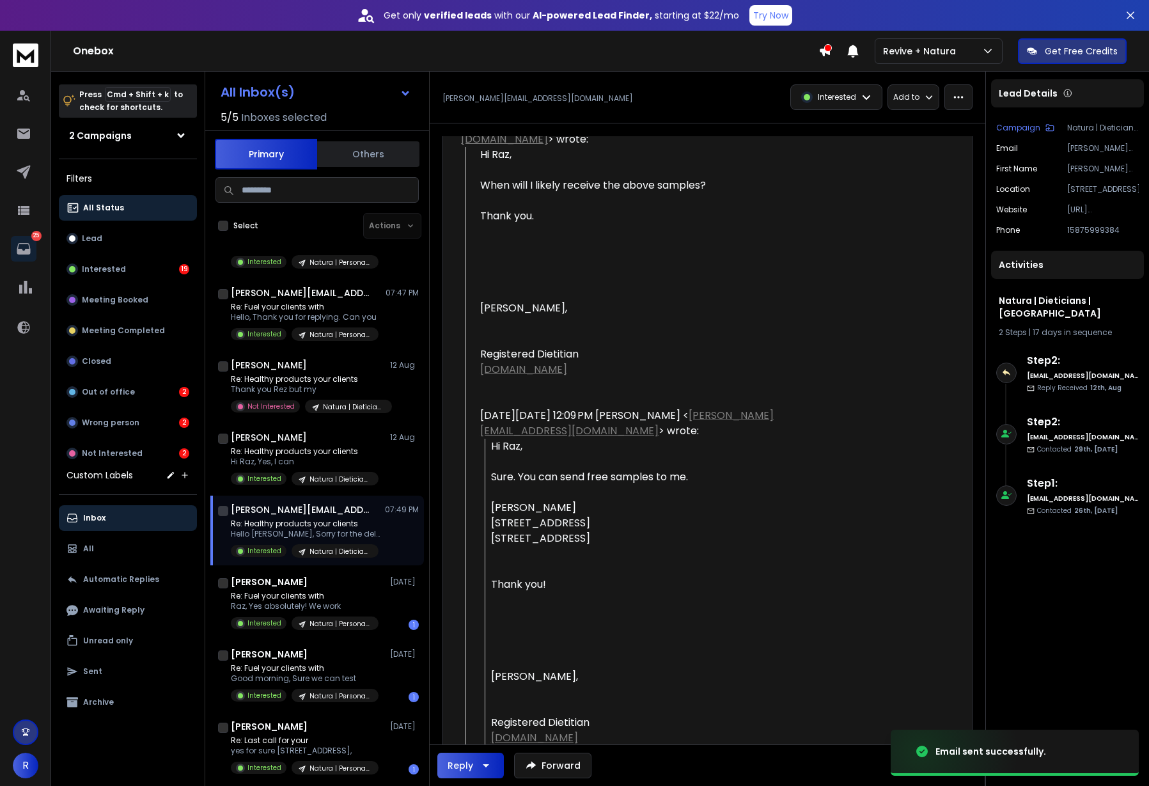
scroll to position [356, 0]
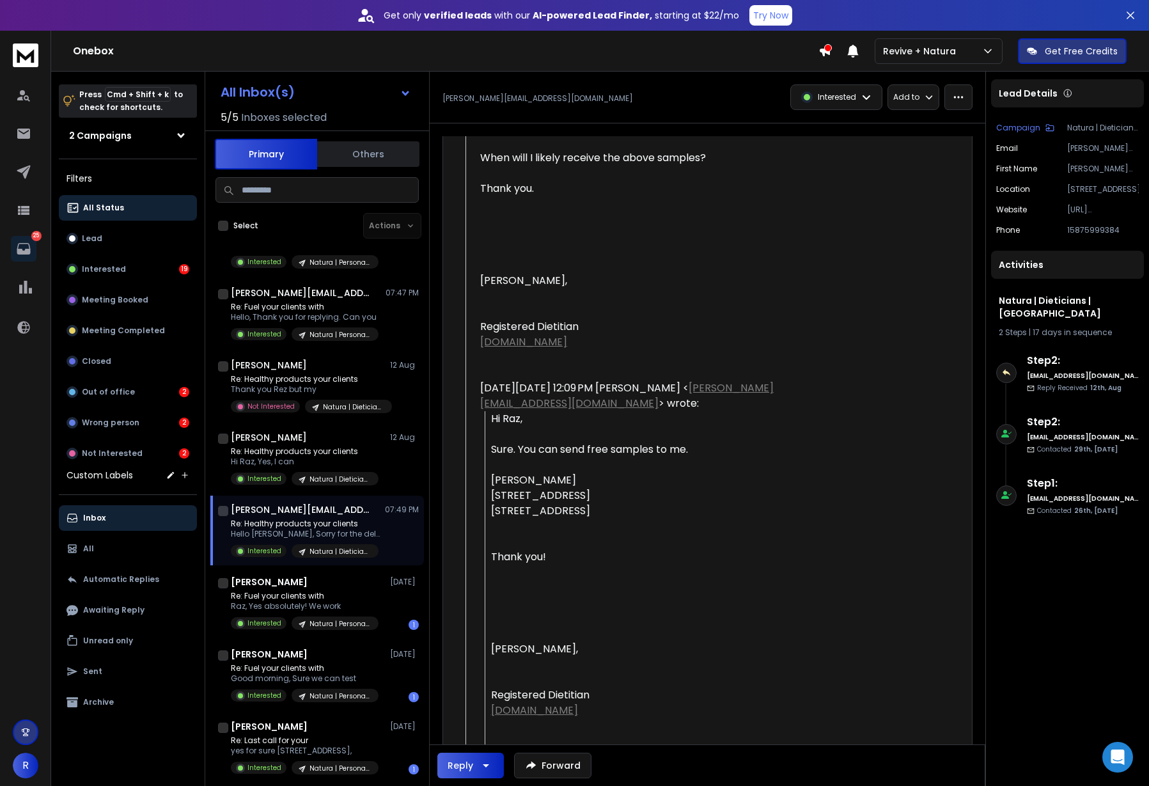
drag, startPoint x: 504, startPoint y: 484, endPoint x: 636, endPoint y: 512, distance: 133.9
click at [636, 512] on div "Hi Raz, Sure. You can send free samples to me. [PERSON_NAME] [STREET_ADDRESS] T…" at bounding box center [662, 572] width 343 height 322
copy div "[PERSON_NAME] [STREET_ADDRESS]"
click at [1081, 151] on p "[PERSON_NAME][EMAIL_ADDRESS][DOMAIN_NAME]" at bounding box center [1103, 148] width 72 height 10
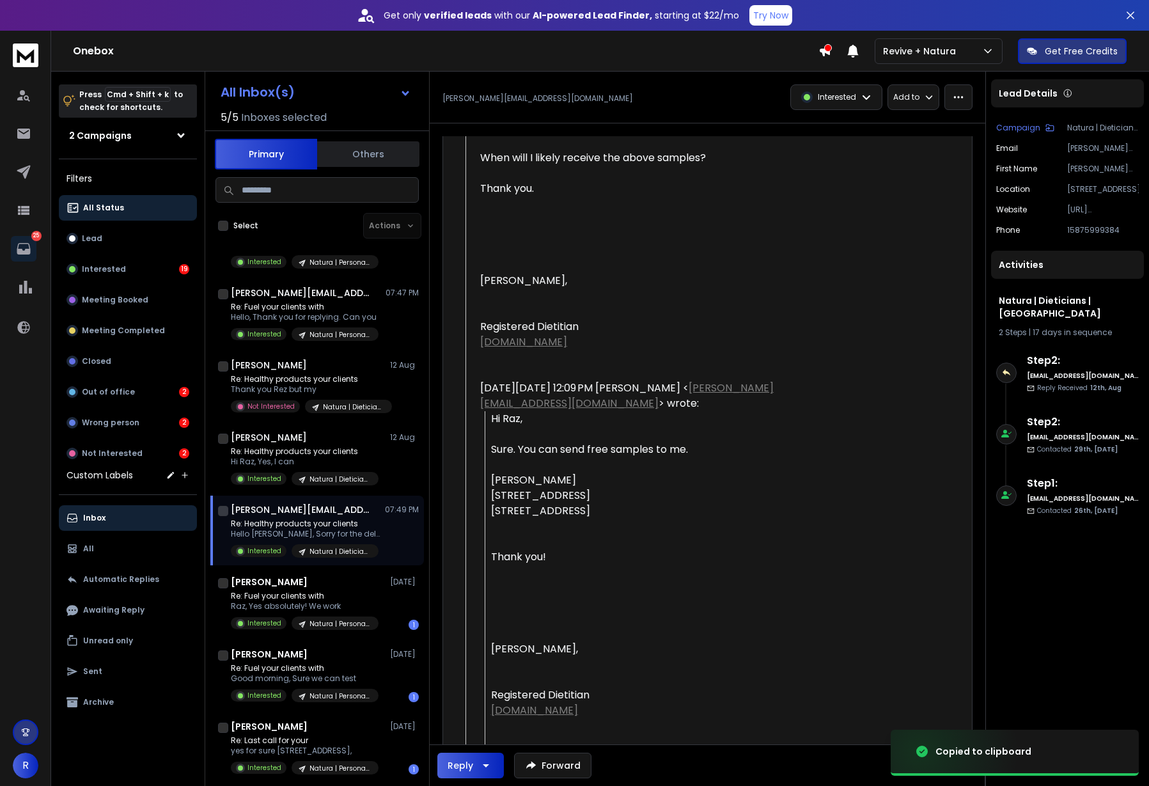
drag, startPoint x: 1070, startPoint y: 207, endPoint x: 1136, endPoint y: 217, distance: 67.3
click at [1070, 207] on p "[URL][DOMAIN_NAME]" at bounding box center [1103, 210] width 72 height 10
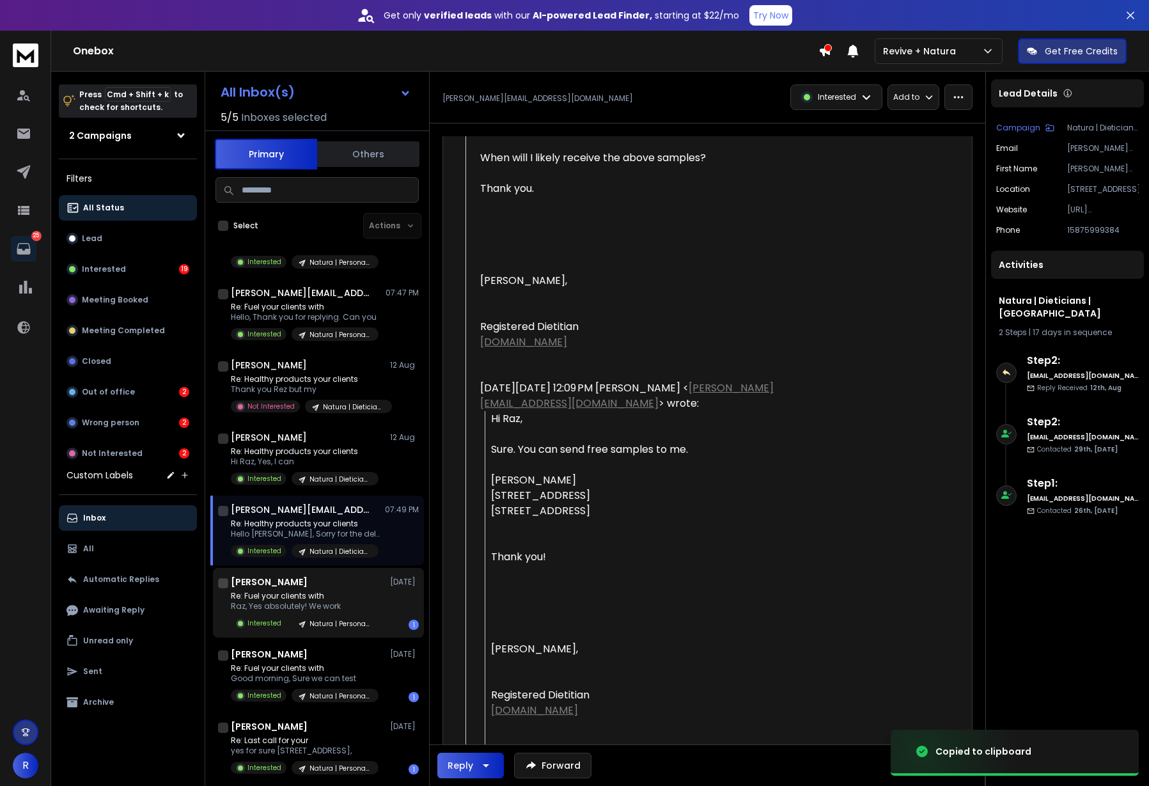
click at [307, 614] on div "Re: Fuel your clients with Raz, Yes absolutely! We work Interested Natura | Per…" at bounding box center [305, 610] width 148 height 39
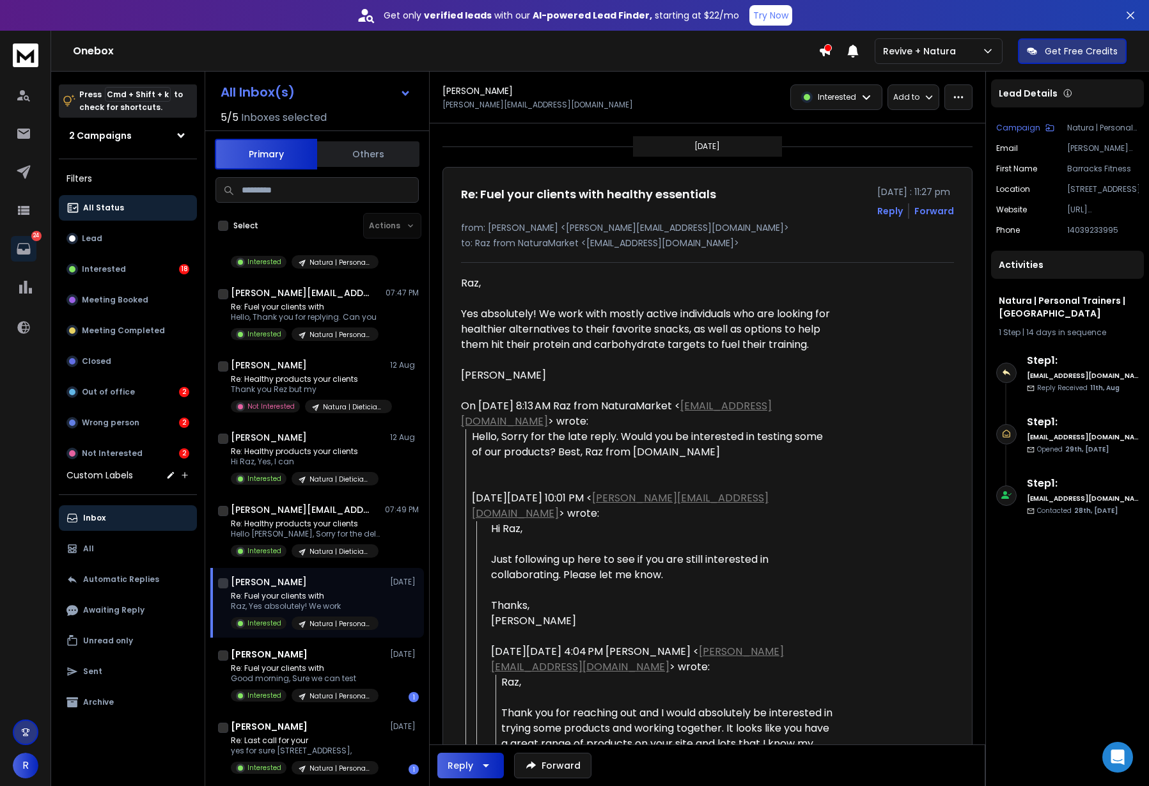
click at [467, 772] on div "Reply" at bounding box center [471, 765] width 46 height 15
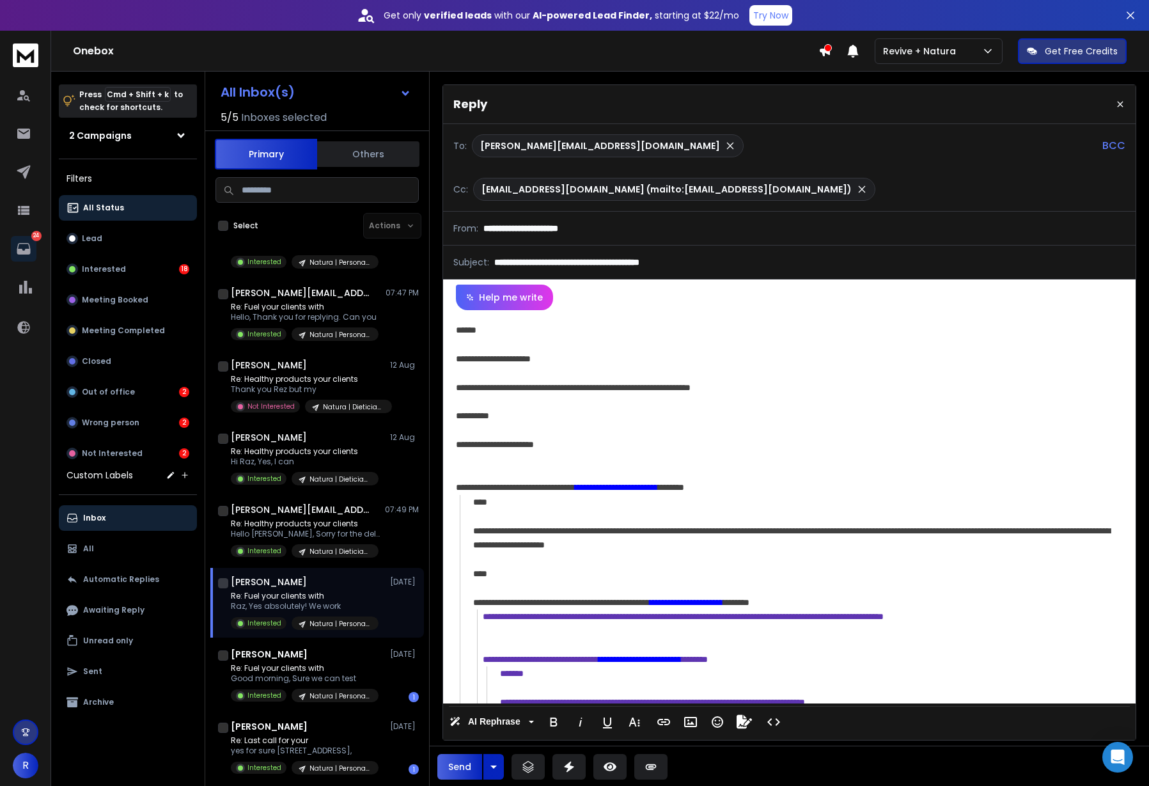
click at [458, 765] on button "Send" at bounding box center [459, 767] width 45 height 26
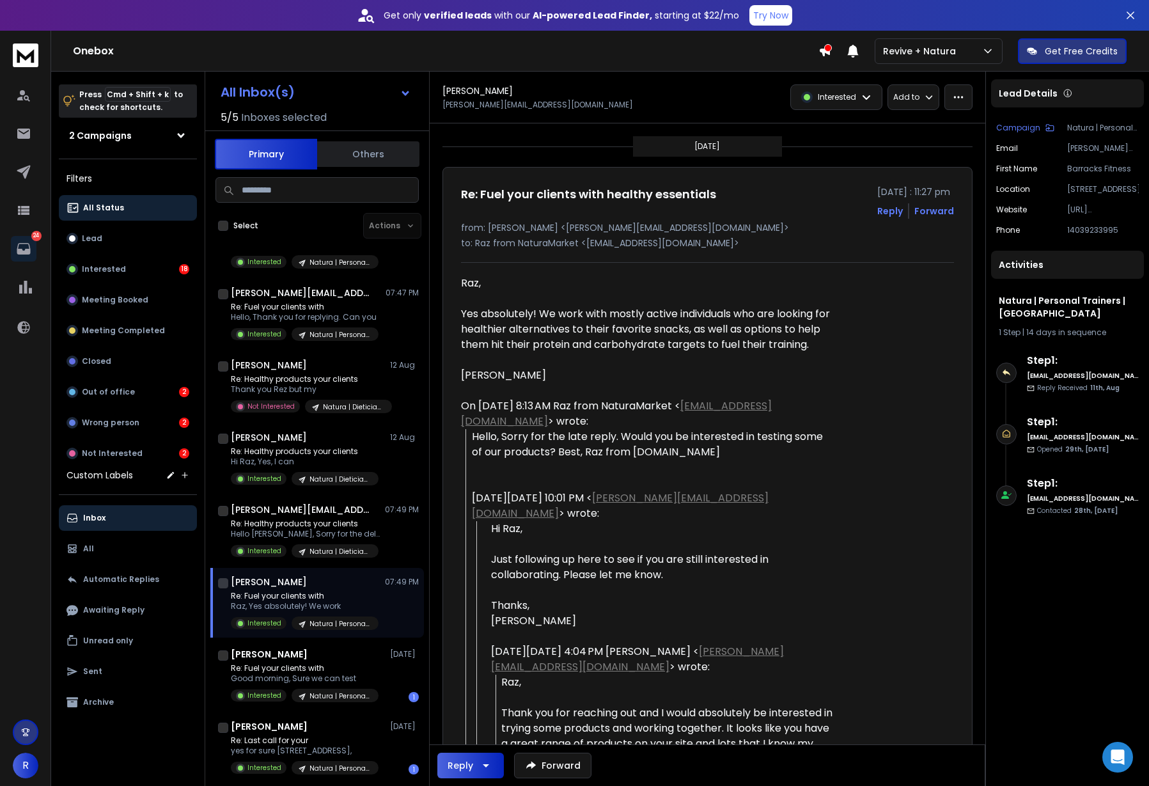
click at [1107, 214] on p "[URL][DOMAIN_NAME]" at bounding box center [1103, 210] width 72 height 10
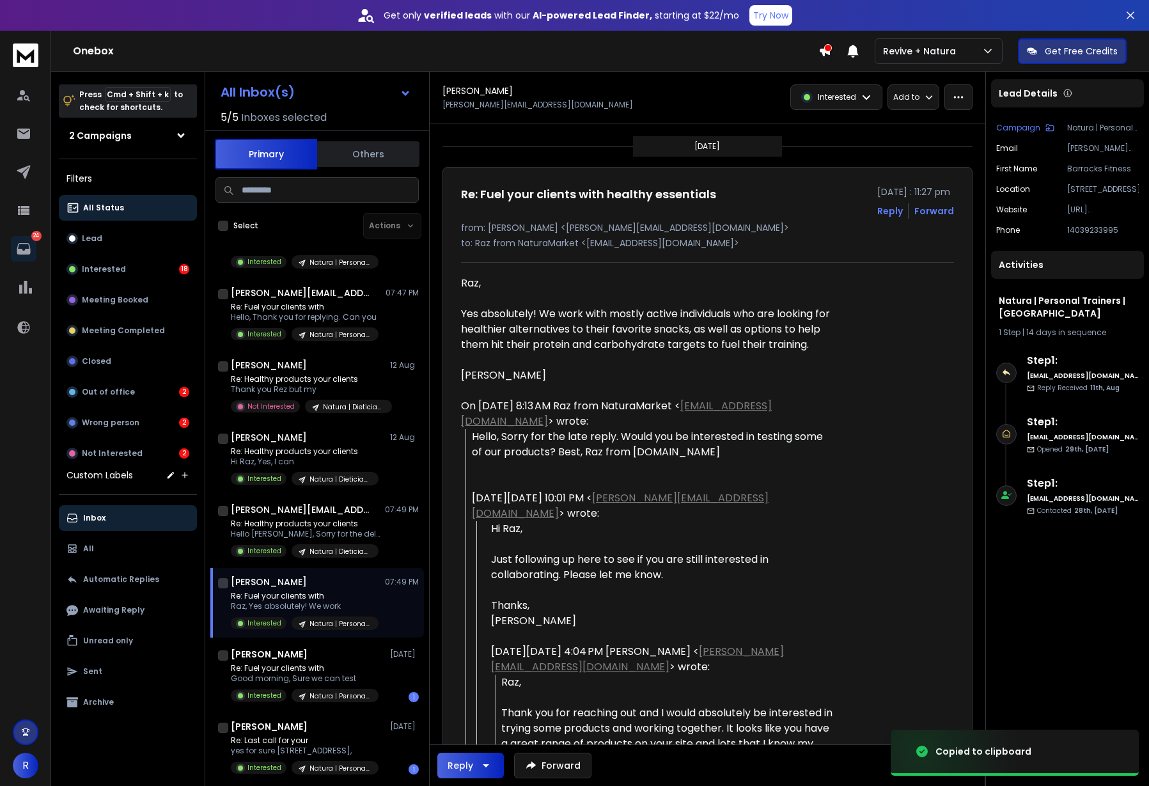
click at [1093, 151] on p "[PERSON_NAME][EMAIL_ADDRESS][DOMAIN_NAME]" at bounding box center [1103, 148] width 72 height 10
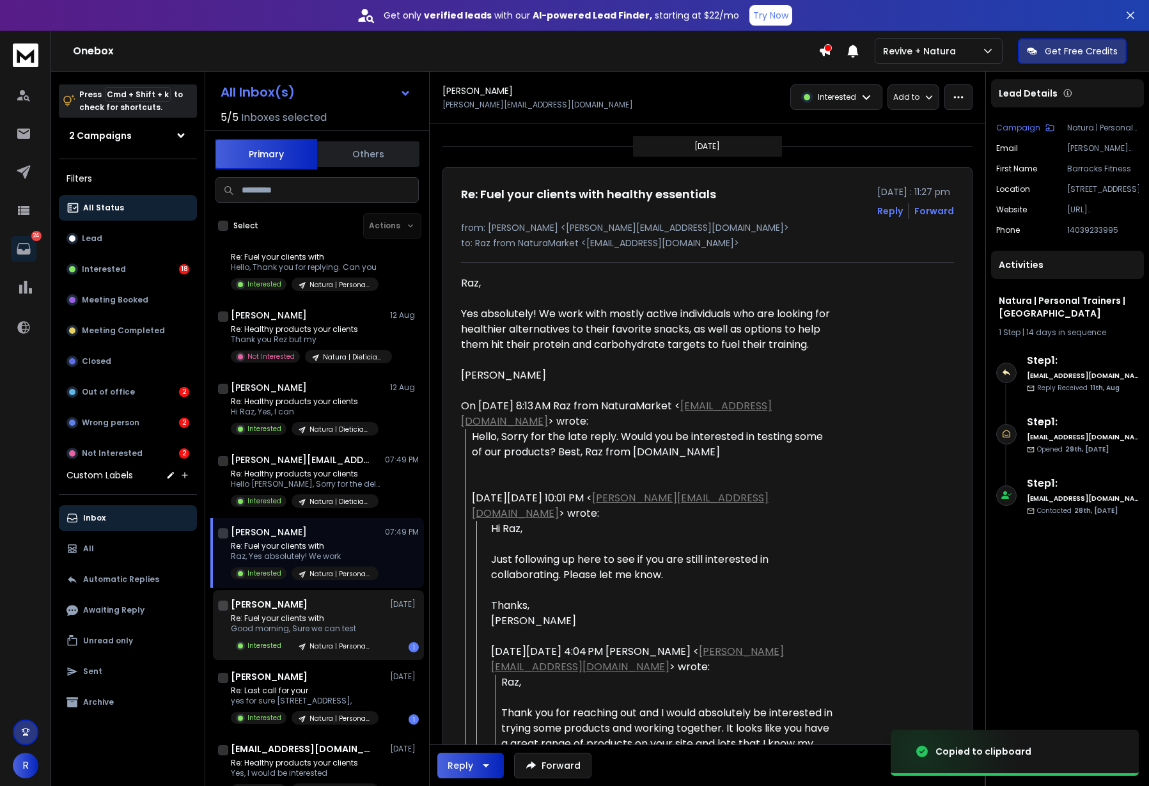
scroll to position [823, 0]
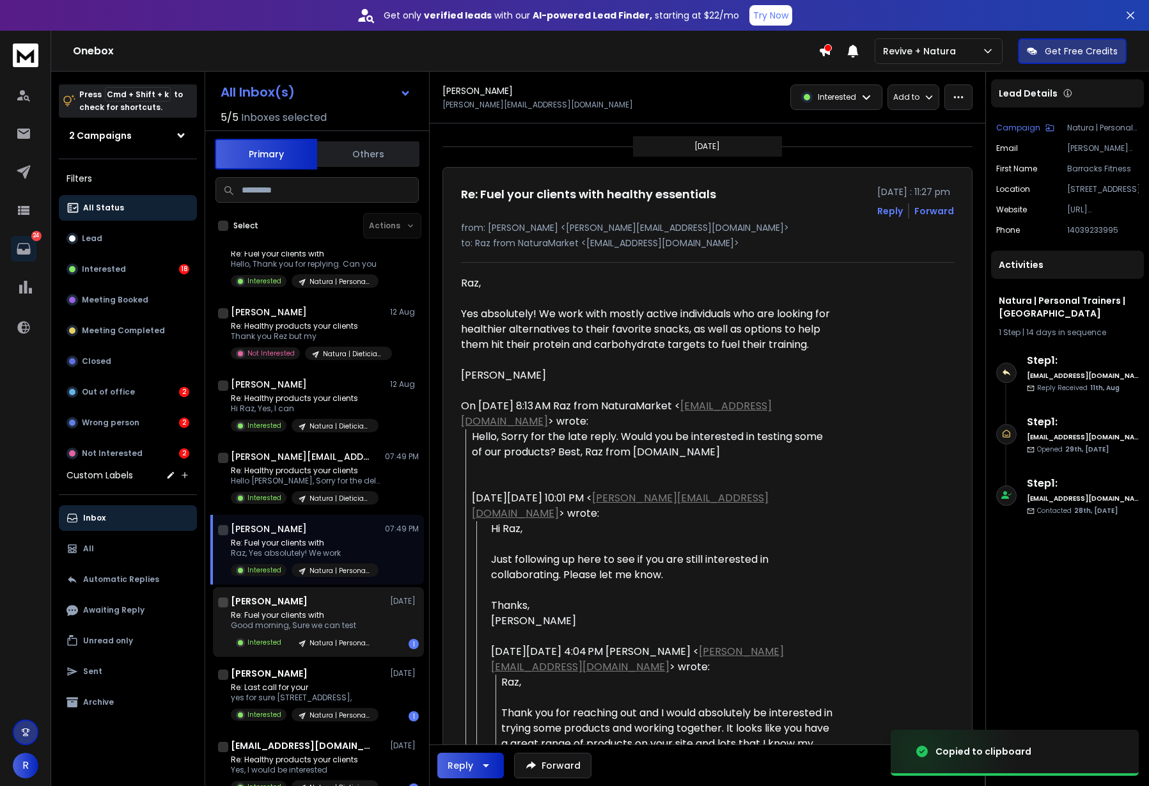
click at [279, 616] on p "Re: Fuel your clients with" at bounding box center [305, 615] width 148 height 10
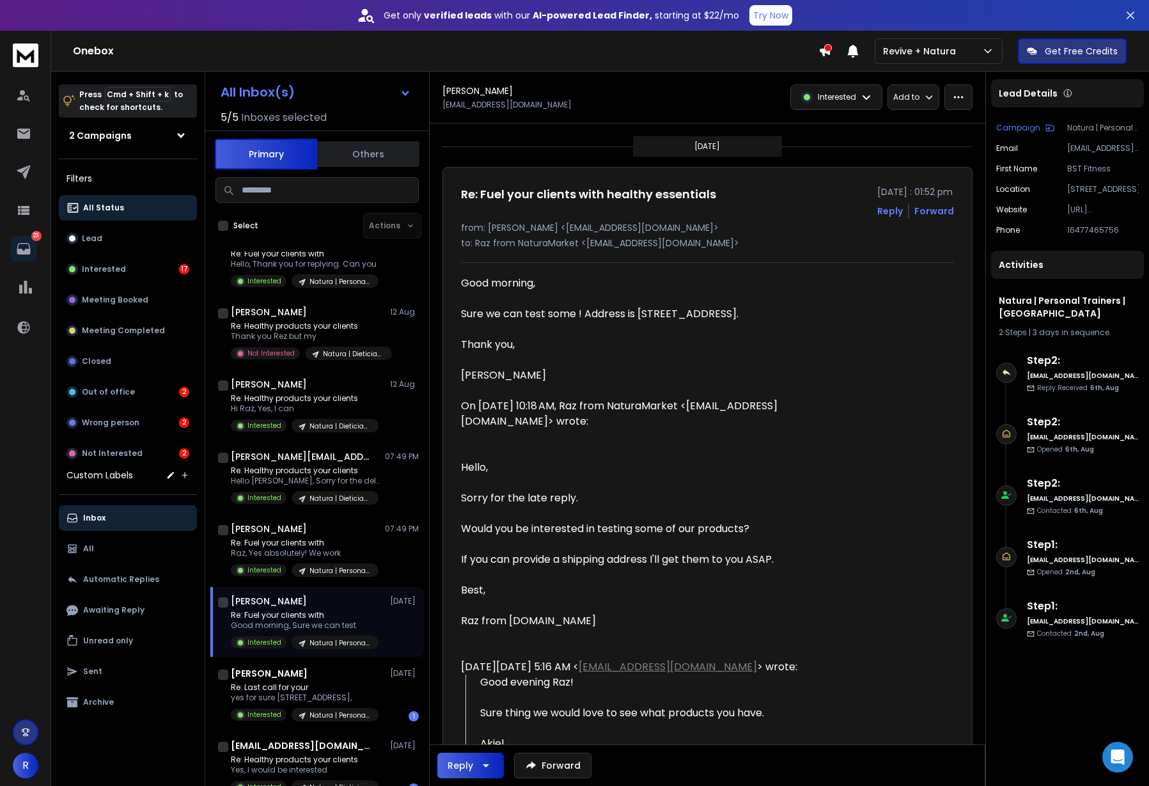
drag, startPoint x: 639, startPoint y: 315, endPoint x: 661, endPoint y: 335, distance: 29.0
click at [661, 322] on div "Sure we can test some ! Address is [STREET_ADDRESS]." at bounding box center [647, 313] width 373 height 15
copy div "[STREET_ADDRESS]."
click at [632, 320] on div "Sure we can test some ! Address is [STREET_ADDRESS]." at bounding box center [647, 313] width 373 height 15
click at [480, 383] on div "[PERSON_NAME]" at bounding box center [647, 375] width 373 height 15
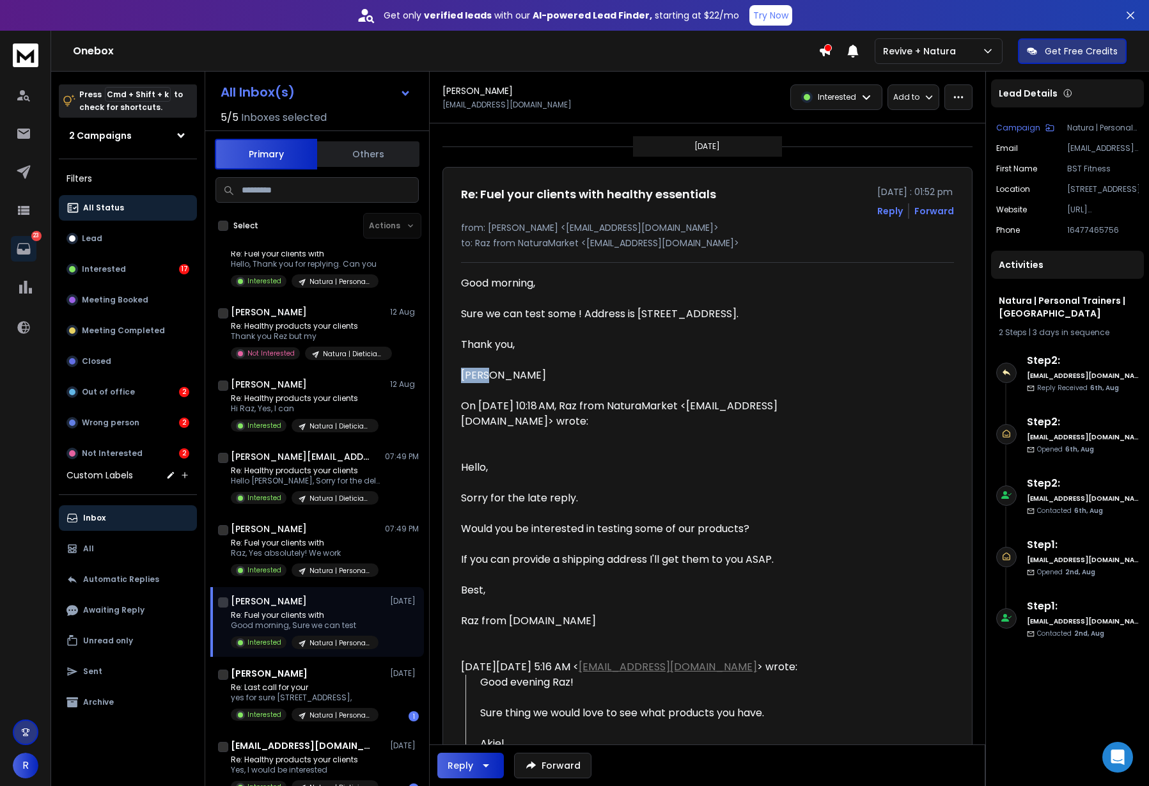
click at [480, 383] on div "[PERSON_NAME]" at bounding box center [647, 375] width 373 height 15
copy div "[PERSON_NAME]"
click at [1121, 210] on p "[URL][DOMAIN_NAME]" at bounding box center [1103, 210] width 72 height 10
click at [1076, 151] on p "[EMAIL_ADDRESS][DOMAIN_NAME]" at bounding box center [1103, 148] width 72 height 10
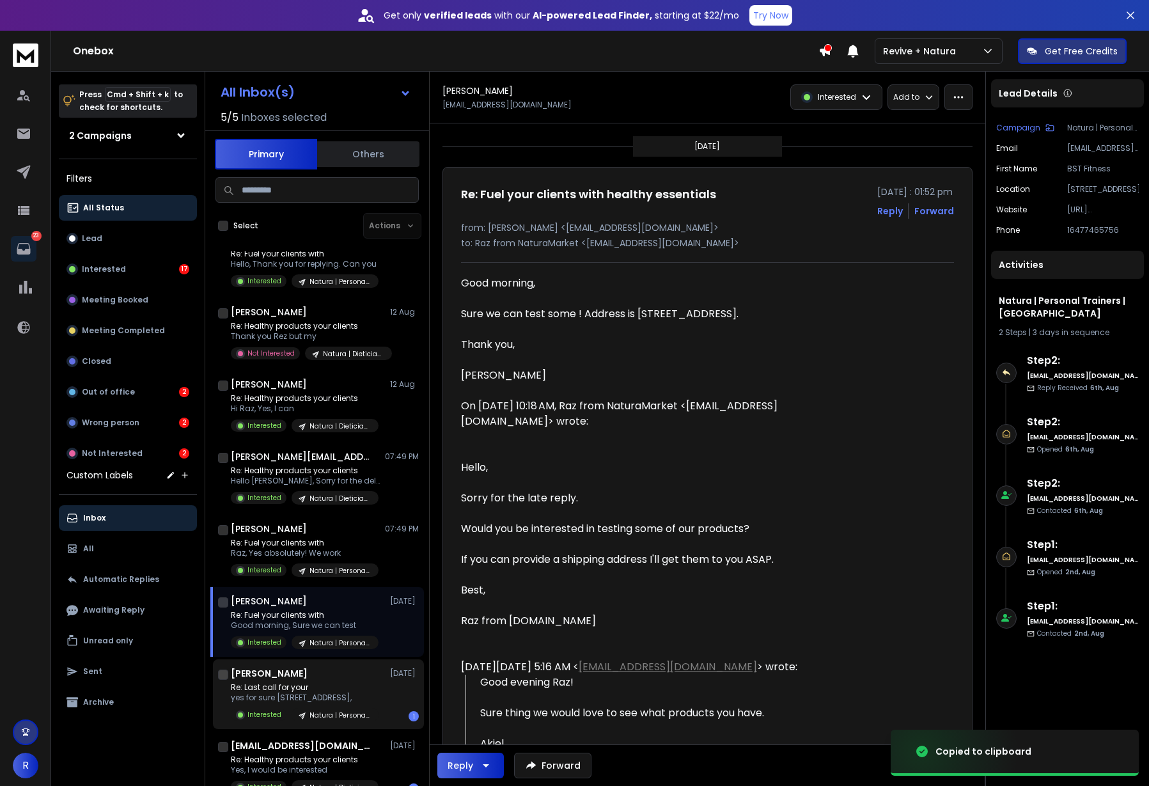
click at [286, 664] on div "[PERSON_NAME] [DATE] Re: Last call for your yes for sure [STREET_ADDRESS], Inte…" at bounding box center [318, 694] width 211 height 70
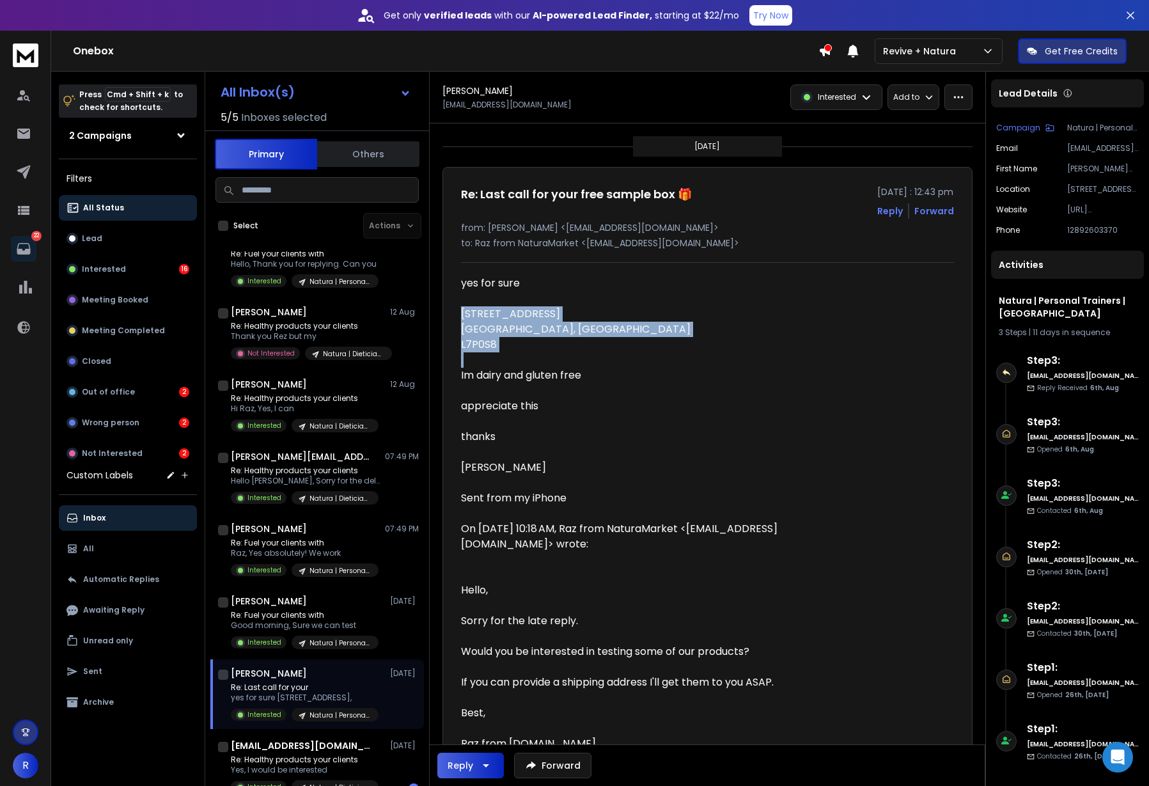
drag, startPoint x: 552, startPoint y: 313, endPoint x: 607, endPoint y: 353, distance: 67.8
copy div "[STREET_ADDRESS]"
click at [1081, 166] on p "[PERSON_NAME] Fitness" at bounding box center [1103, 169] width 72 height 10
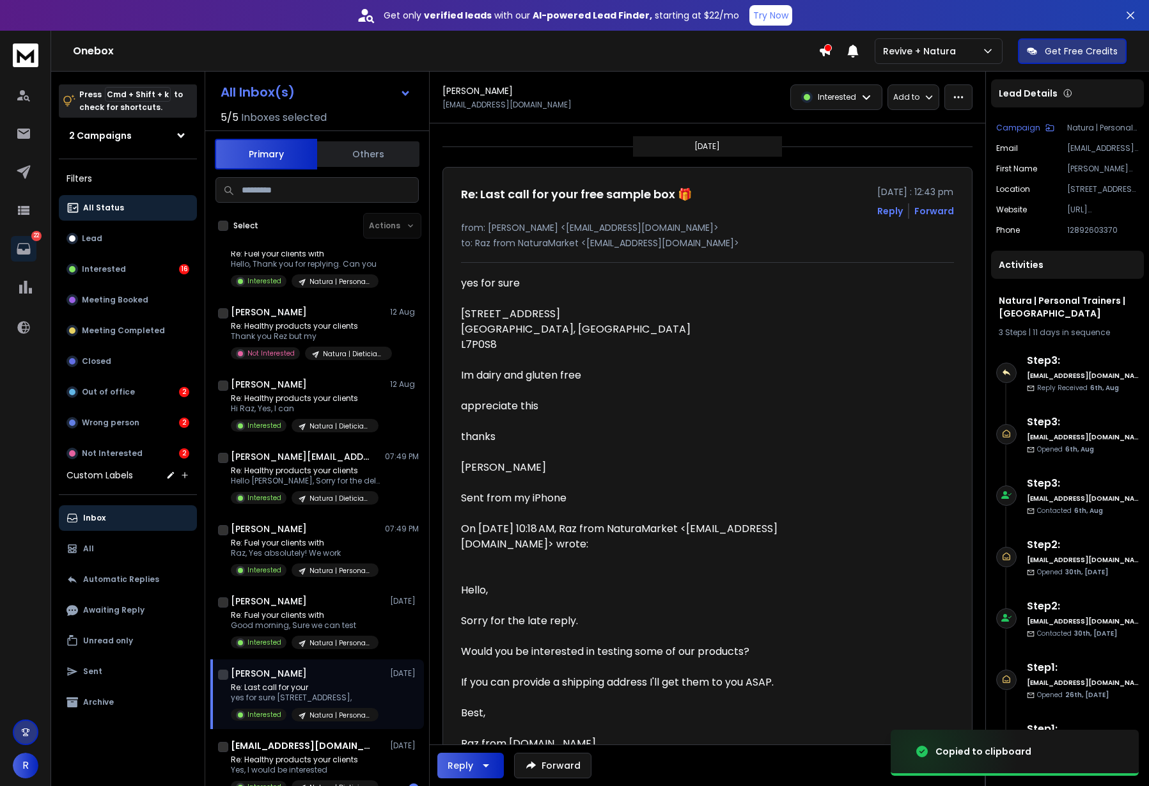
click at [1068, 151] on p "[EMAIL_ADDRESS][DOMAIN_NAME]" at bounding box center [1103, 148] width 72 height 10
click at [1084, 214] on p "[URL][DOMAIN_NAME]" at bounding box center [1103, 210] width 72 height 10
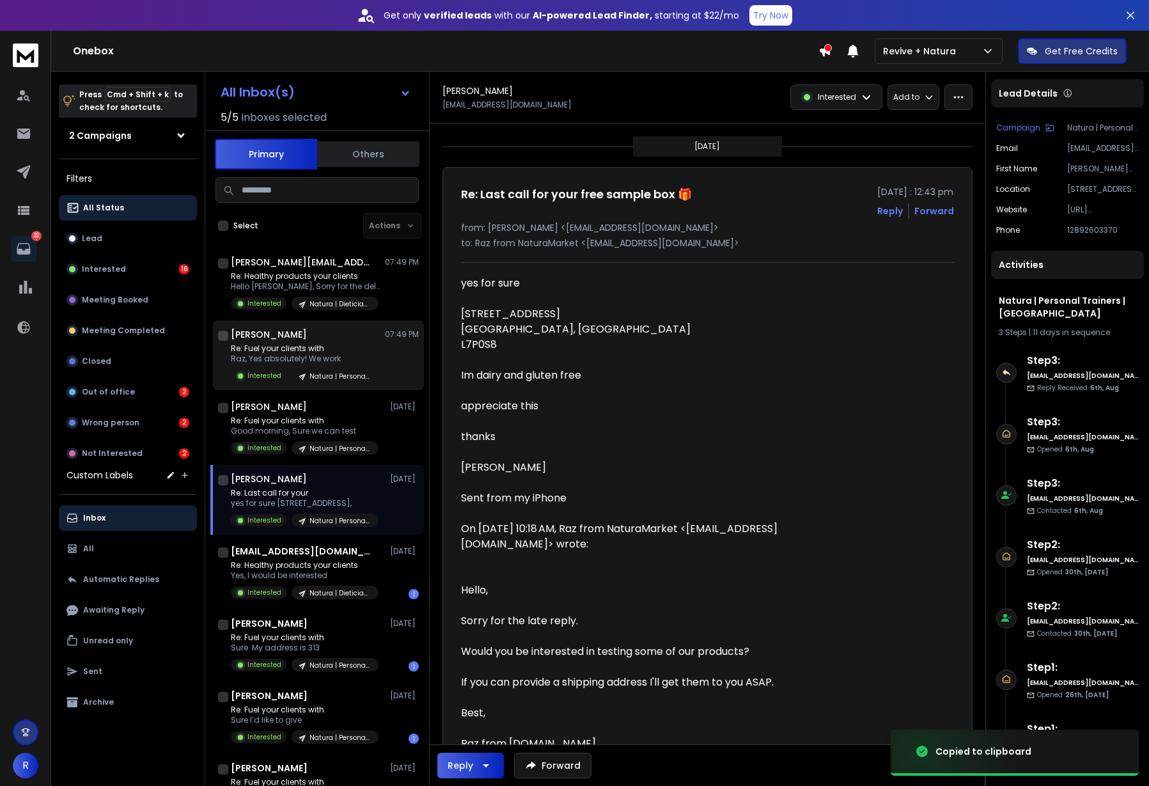
scroll to position [1131, 0]
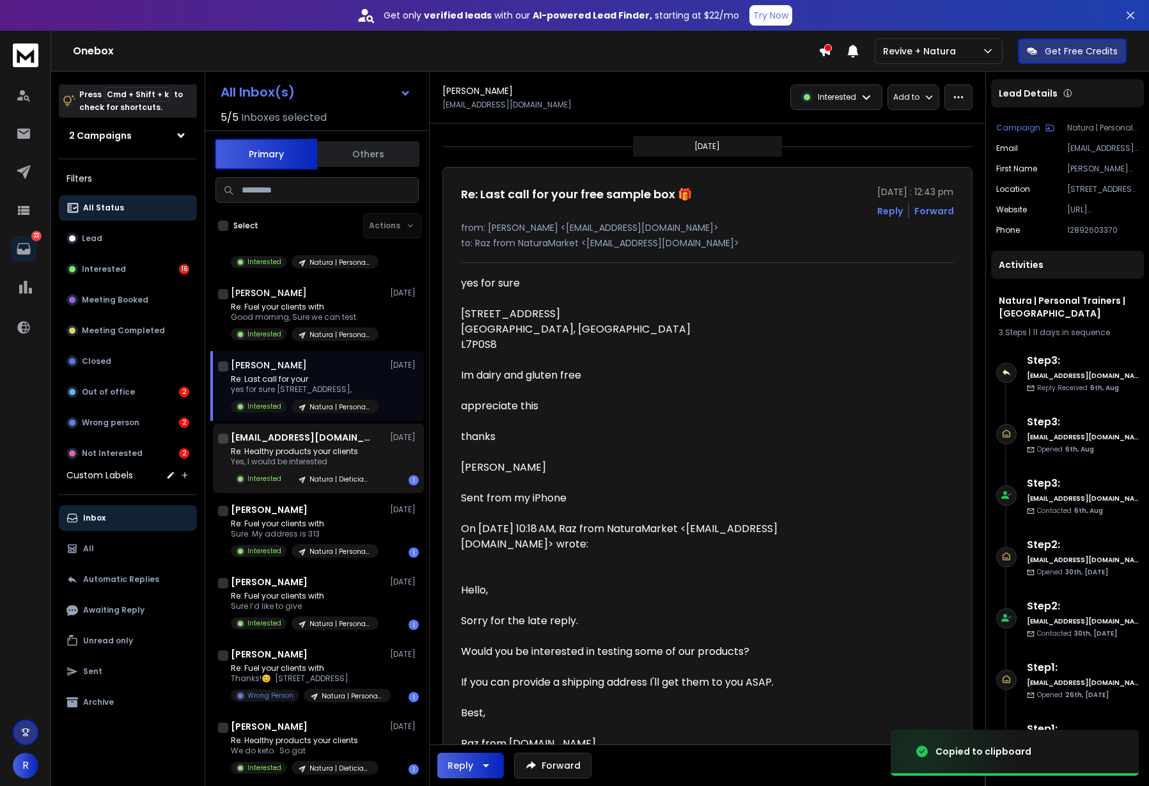
click at [305, 462] on p "Yes, I would be interested" at bounding box center [305, 462] width 148 height 10
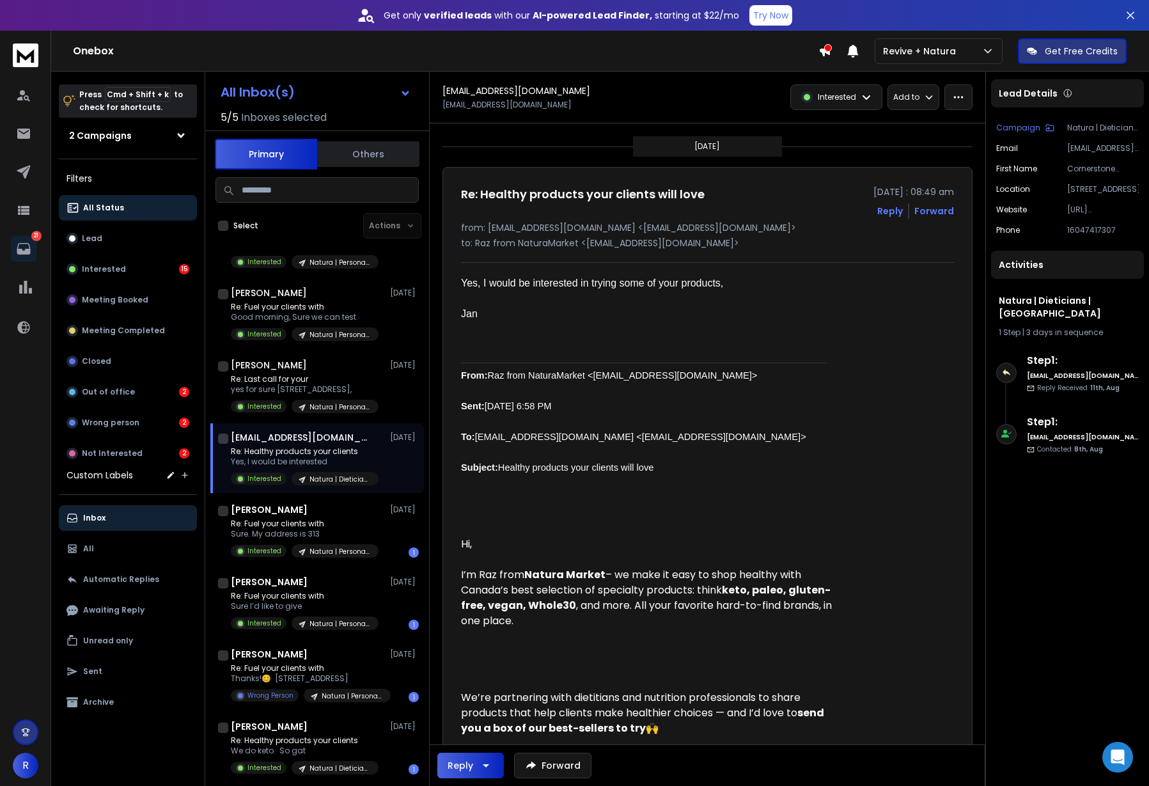
click at [449, 774] on button "Reply" at bounding box center [470, 766] width 66 height 26
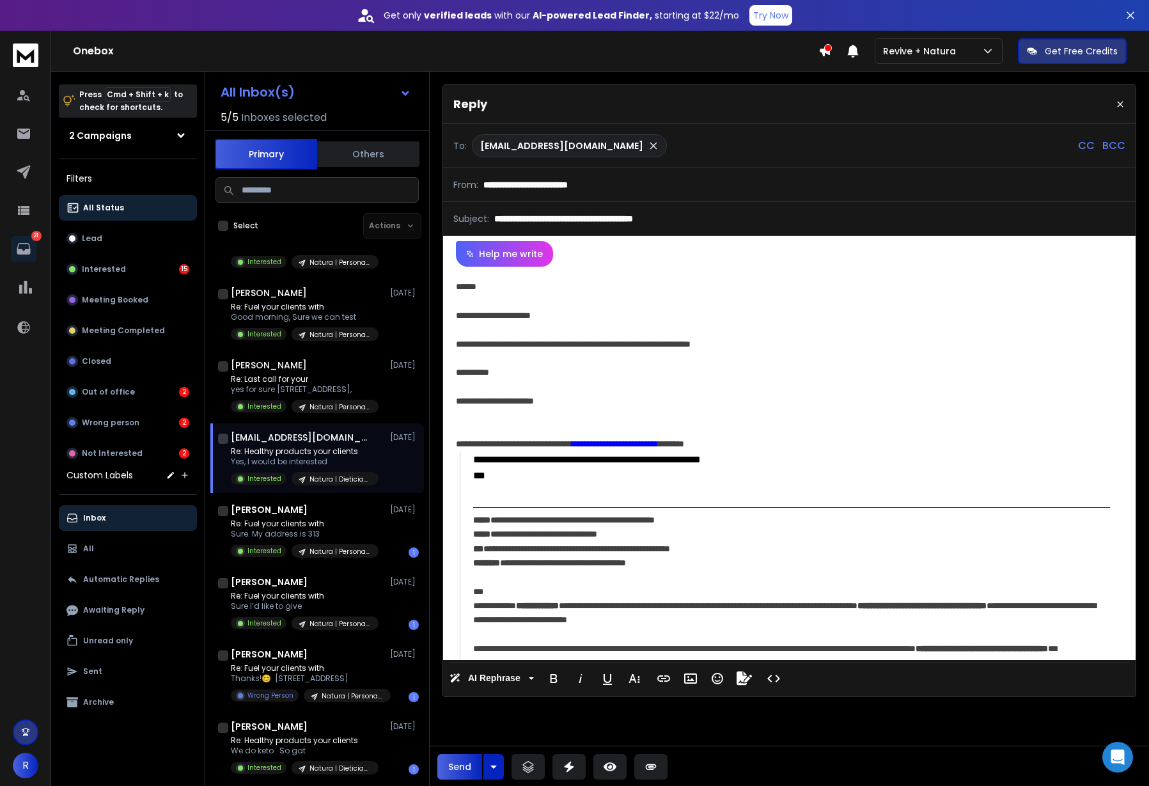
click at [460, 760] on button "Send" at bounding box center [459, 767] width 45 height 26
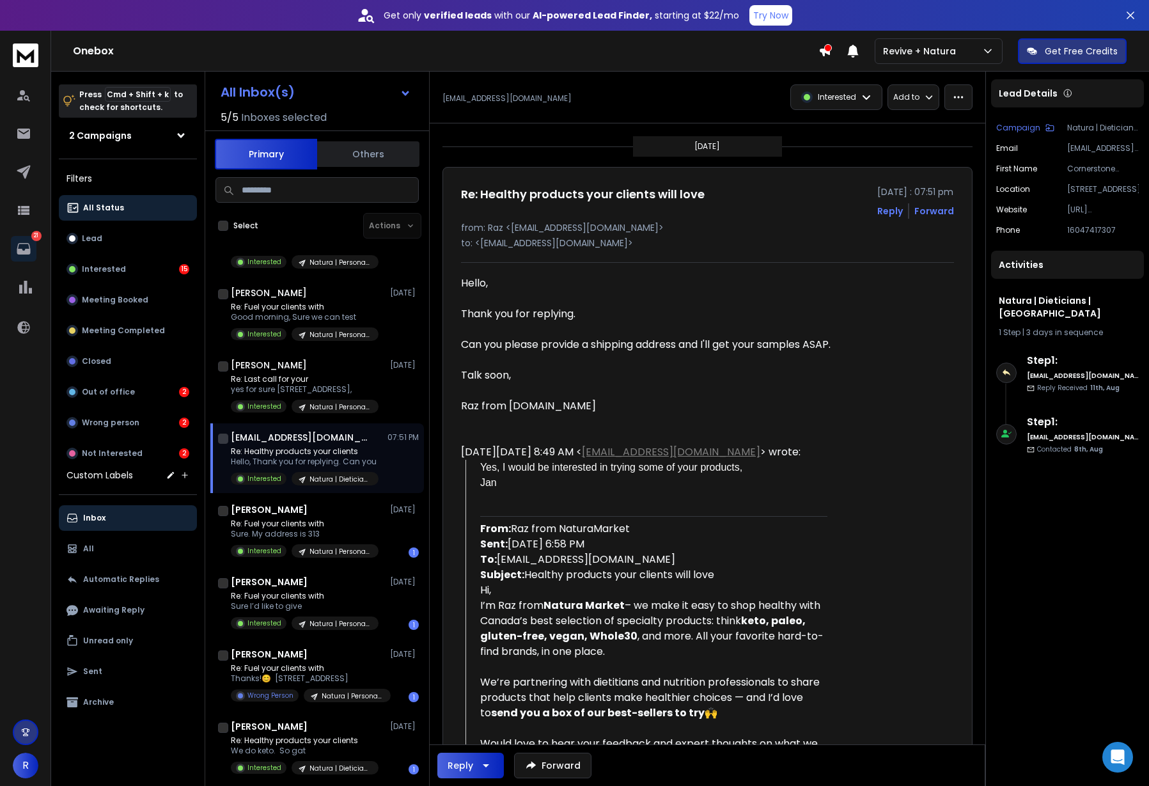
click at [1091, 148] on p "[EMAIL_ADDRESS][DOMAIN_NAME]" at bounding box center [1103, 148] width 72 height 10
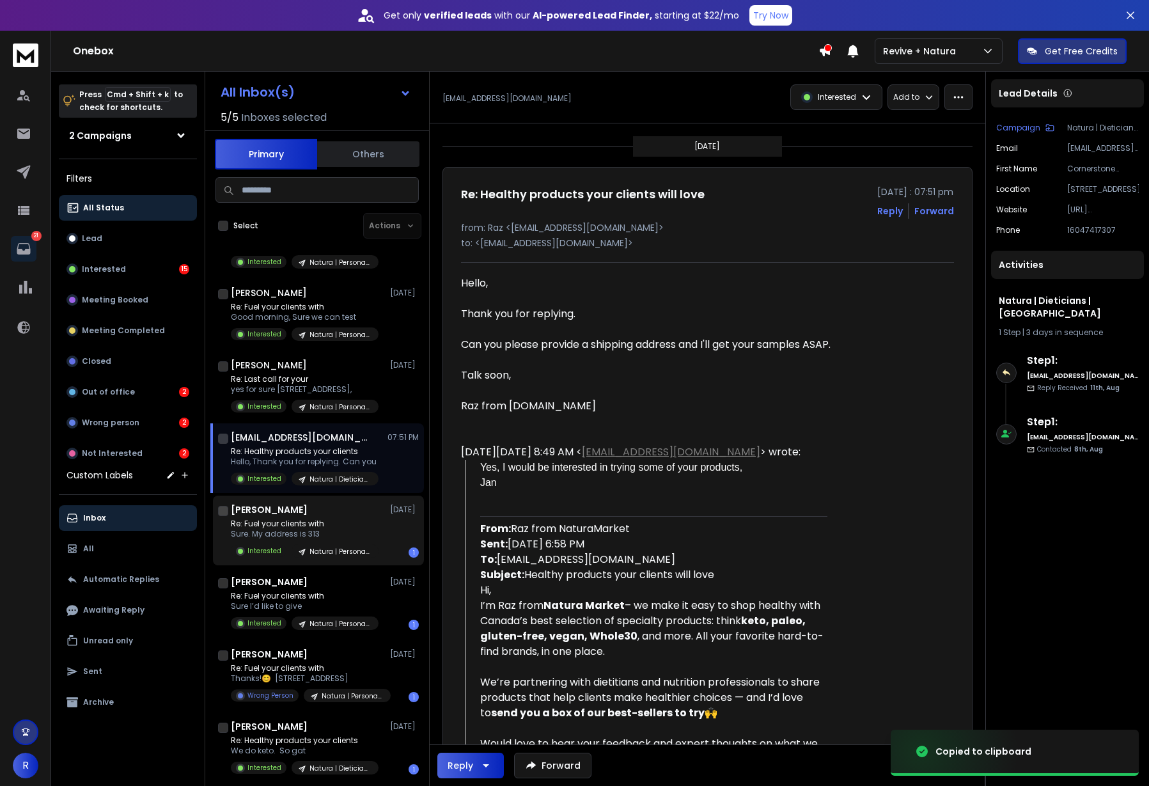
click at [291, 529] on p "Sure. My address is 313" at bounding box center [305, 534] width 148 height 10
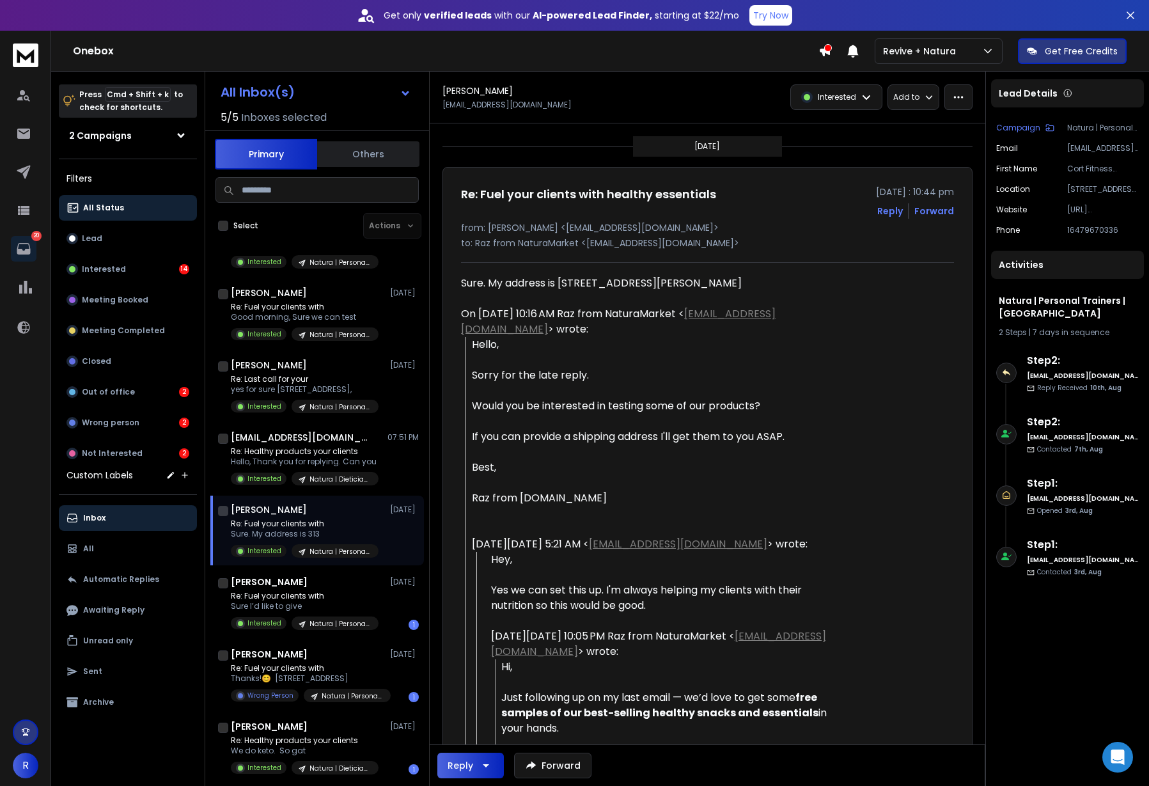
drag, startPoint x: 655, startPoint y: 282, endPoint x: 793, endPoint y: 279, distance: 138.1
click at [793, 279] on div "Sure. My address is [STREET_ADDRESS][PERSON_NAME]" at bounding box center [647, 283] width 373 height 15
click at [1095, 172] on p "Cort Fitness Personal Training" at bounding box center [1103, 169] width 72 height 10
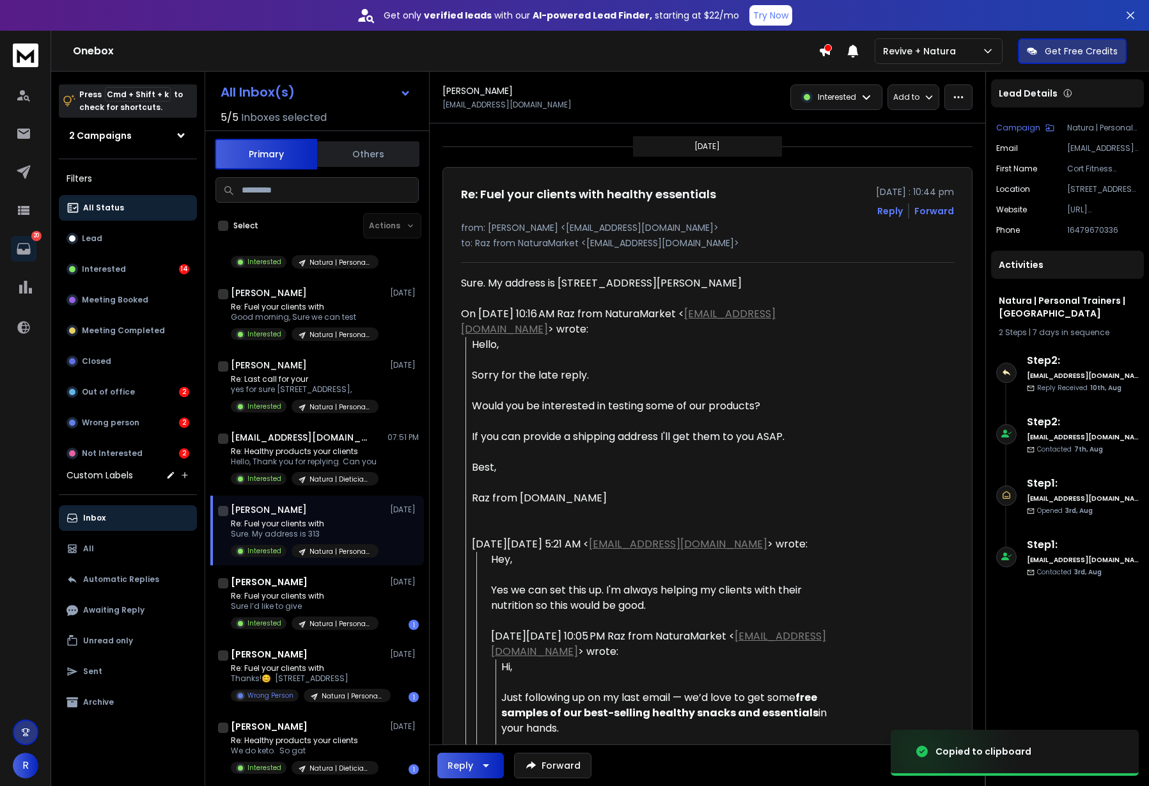
click at [1088, 149] on p "[EMAIL_ADDRESS][DOMAIN_NAME]" at bounding box center [1103, 148] width 72 height 10
click at [1088, 214] on p "[URL][DOMAIN_NAME]" at bounding box center [1103, 210] width 72 height 10
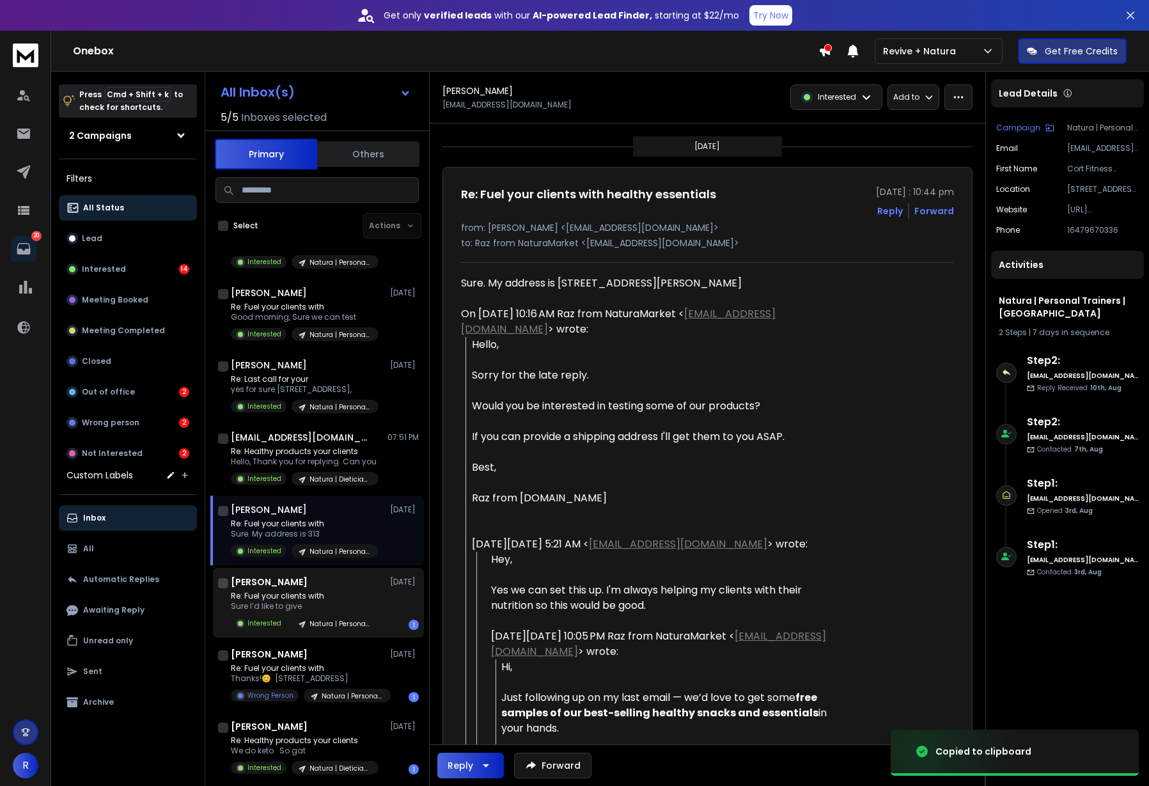
click at [270, 602] on p "Sure I’d like to give" at bounding box center [305, 606] width 148 height 10
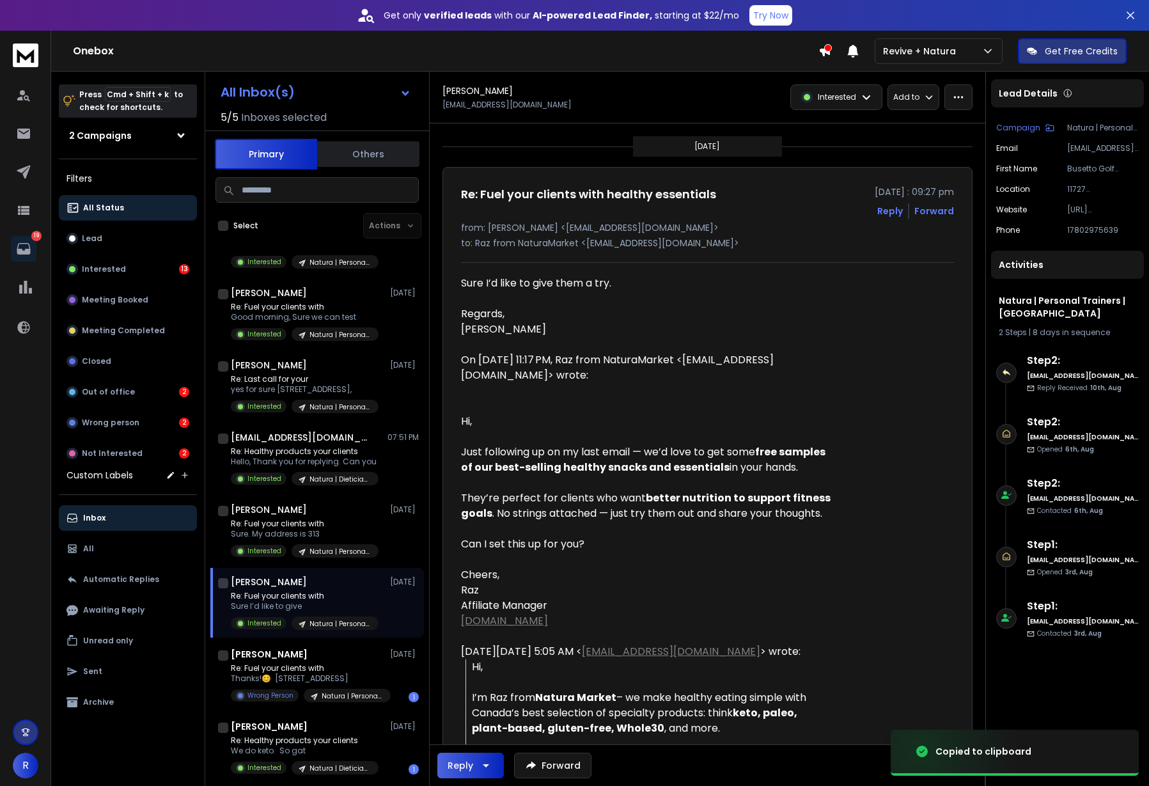
click at [464, 761] on div "Reply" at bounding box center [461, 765] width 26 height 13
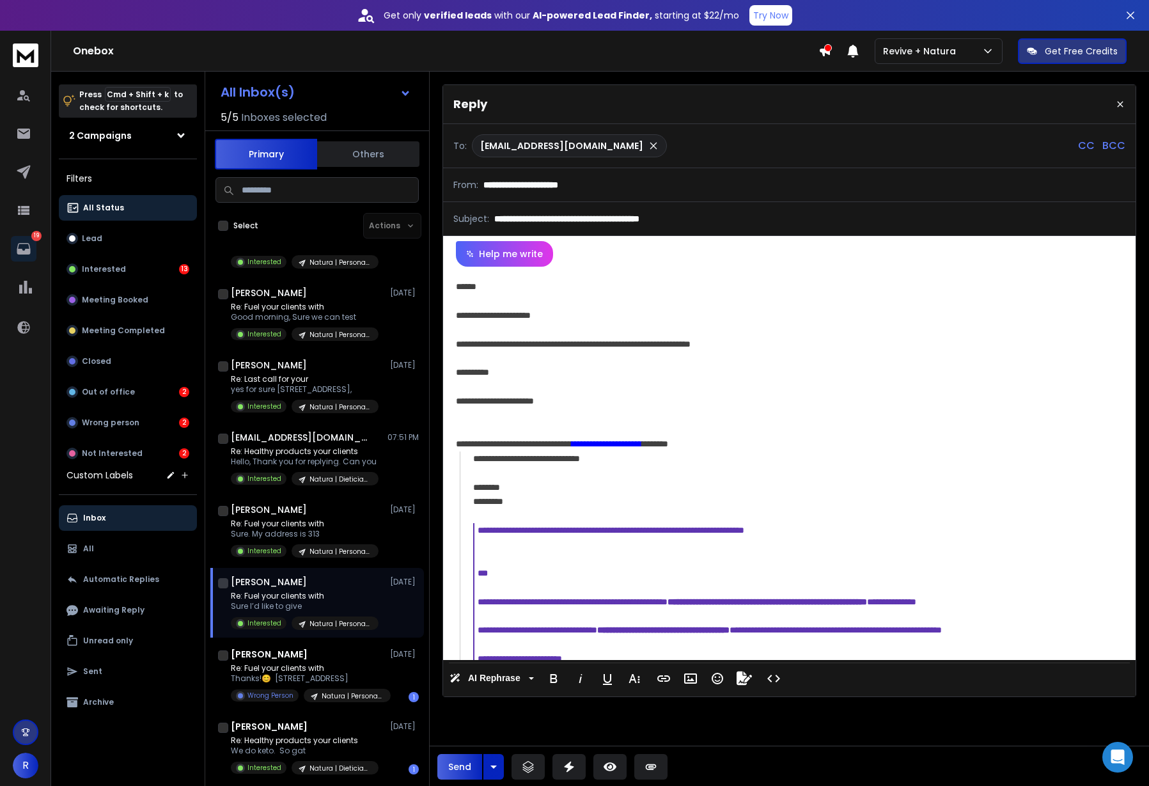
click at [456, 765] on button "Send" at bounding box center [459, 767] width 45 height 26
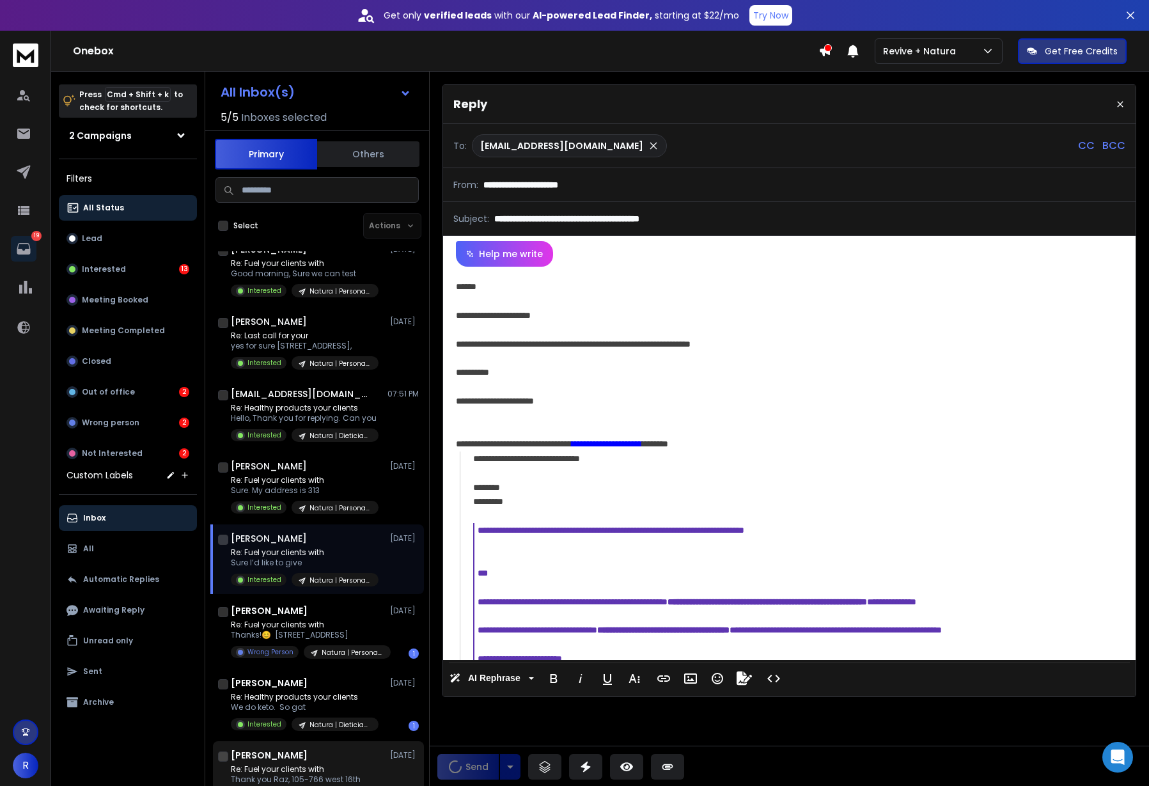
scroll to position [1297, 0]
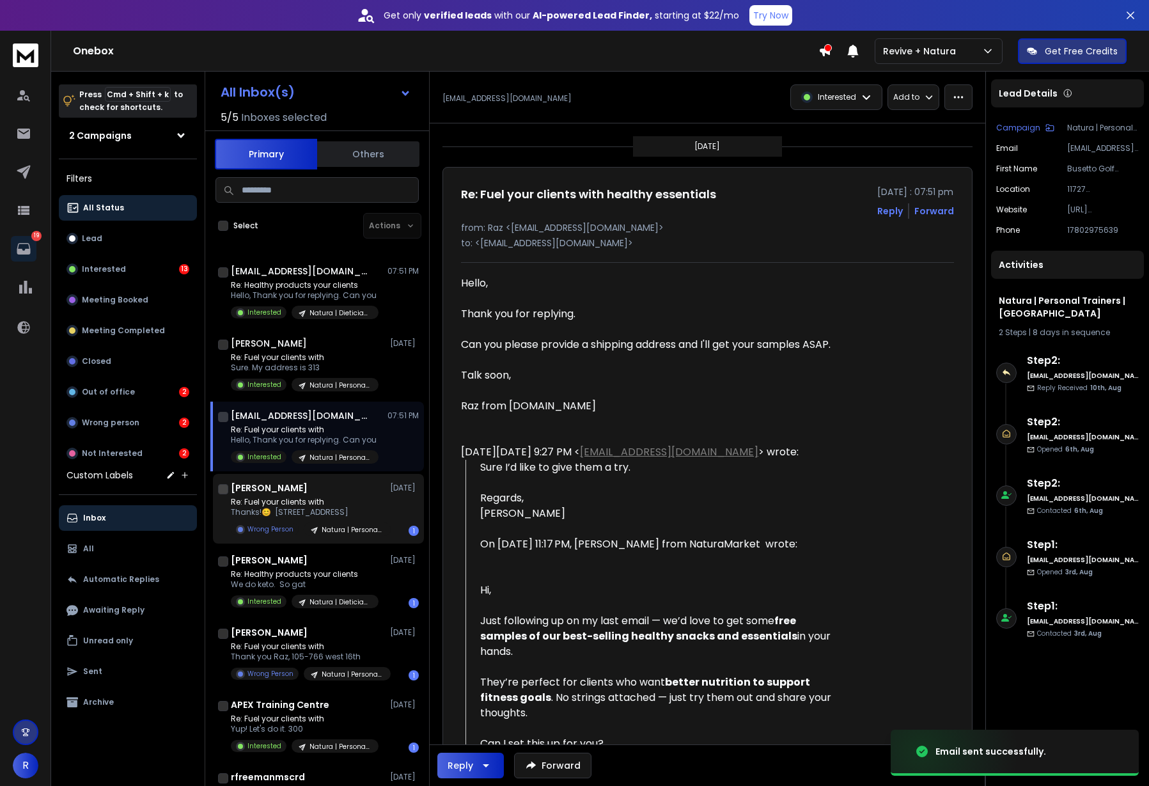
click at [315, 510] on p "Thanks!😊 [STREET_ADDRESS]" at bounding box center [307, 512] width 153 height 10
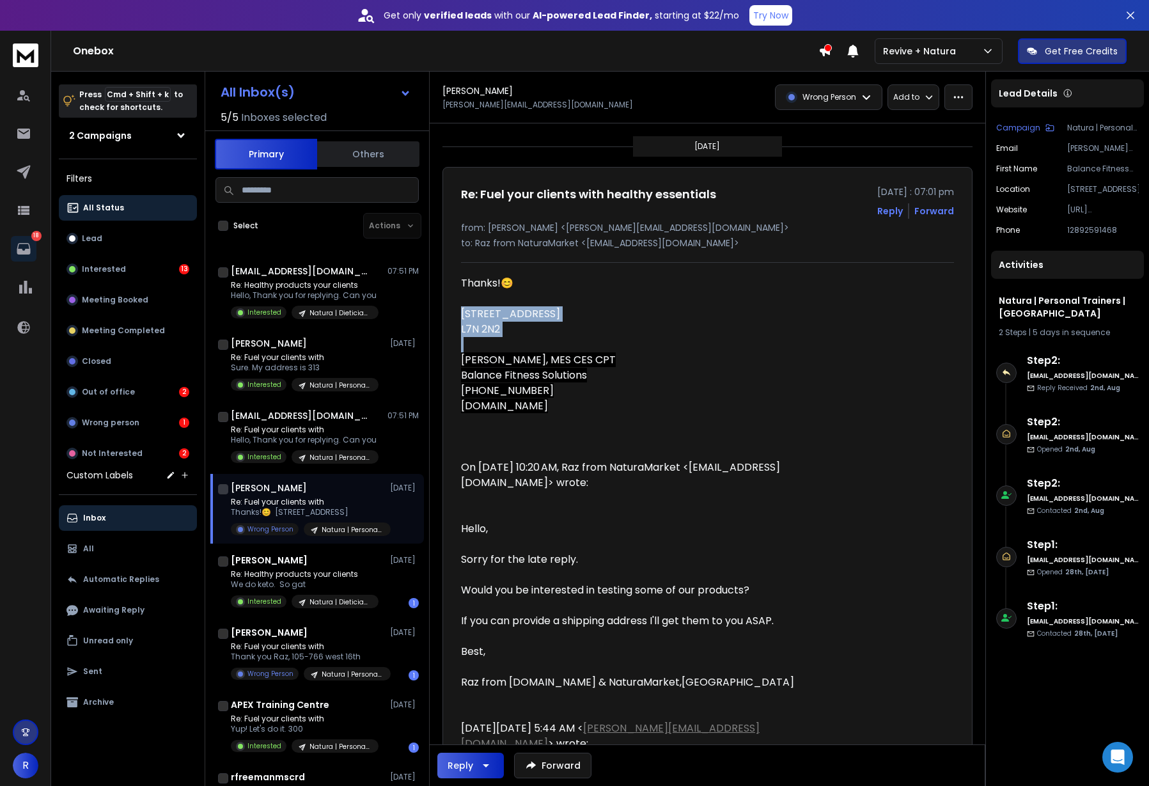
drag, startPoint x: 460, startPoint y: 311, endPoint x: 523, endPoint y: 338, distance: 68.2
click at [507, 363] on span "[PERSON_NAME], MES CES CPT" at bounding box center [538, 359] width 155 height 15
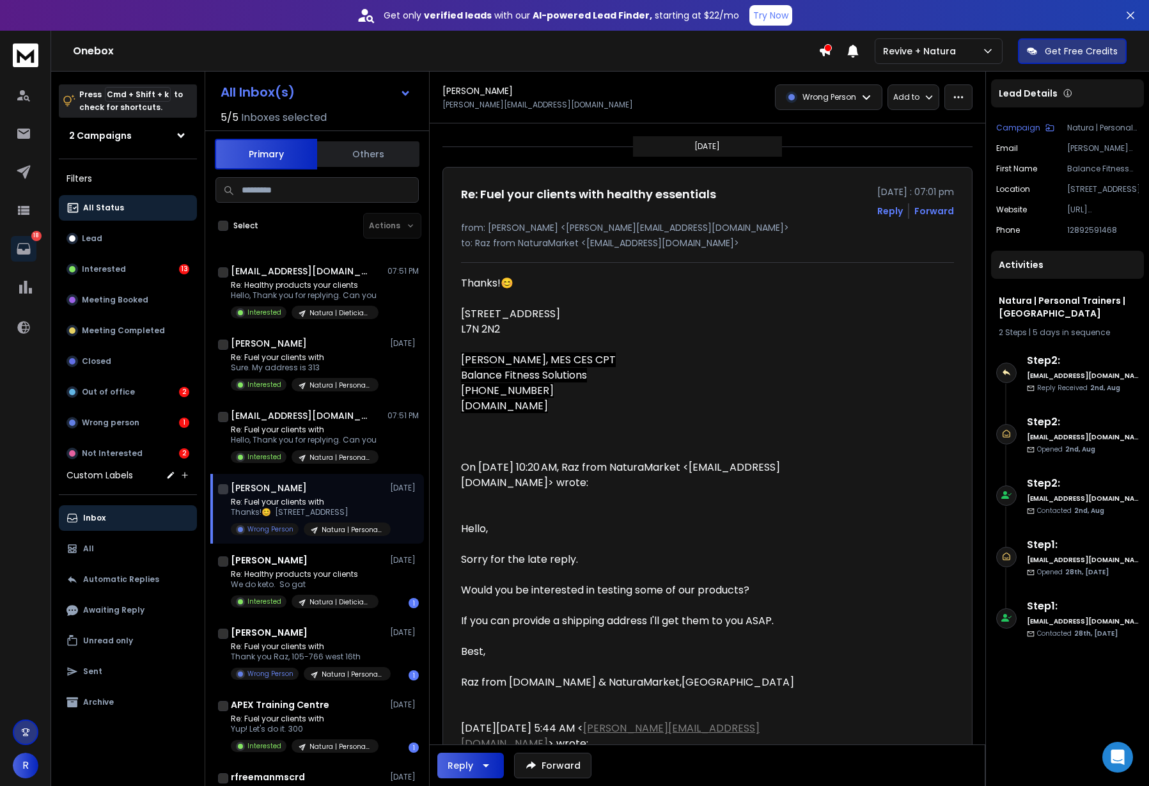
click at [494, 411] on span "[DOMAIN_NAME]" at bounding box center [504, 405] width 87 height 15
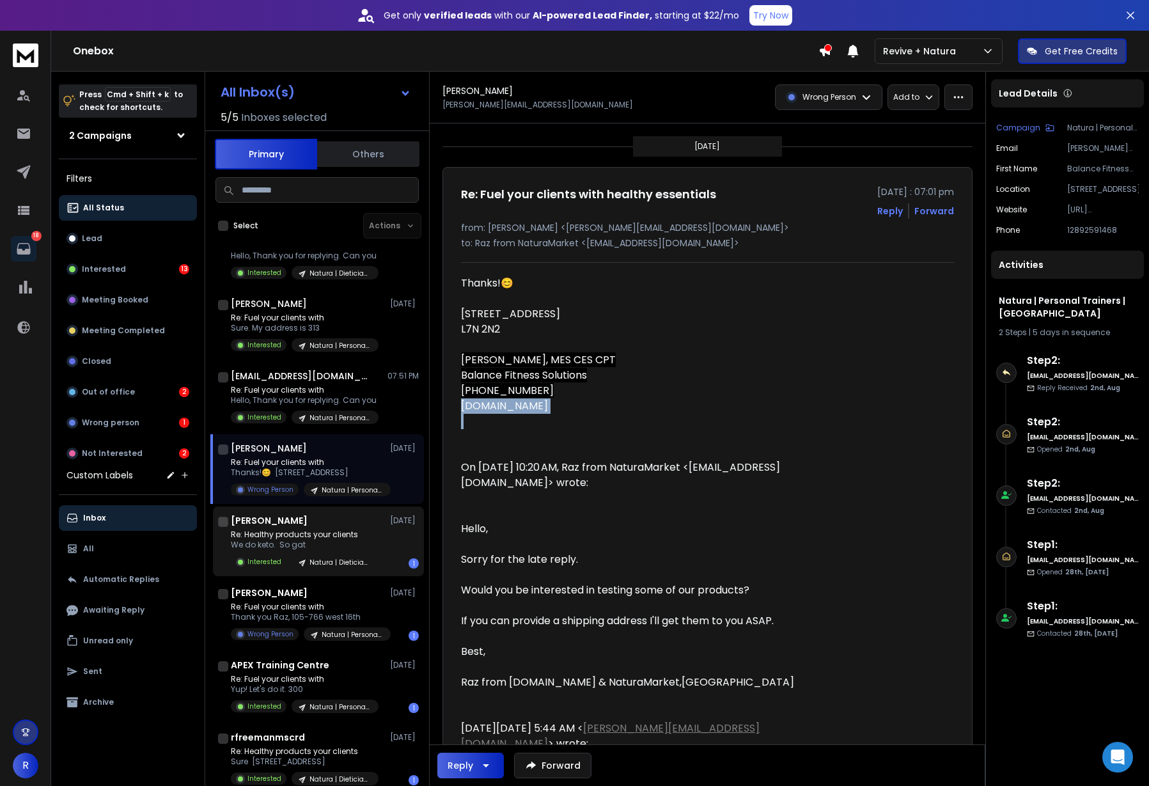
scroll to position [1350, 0]
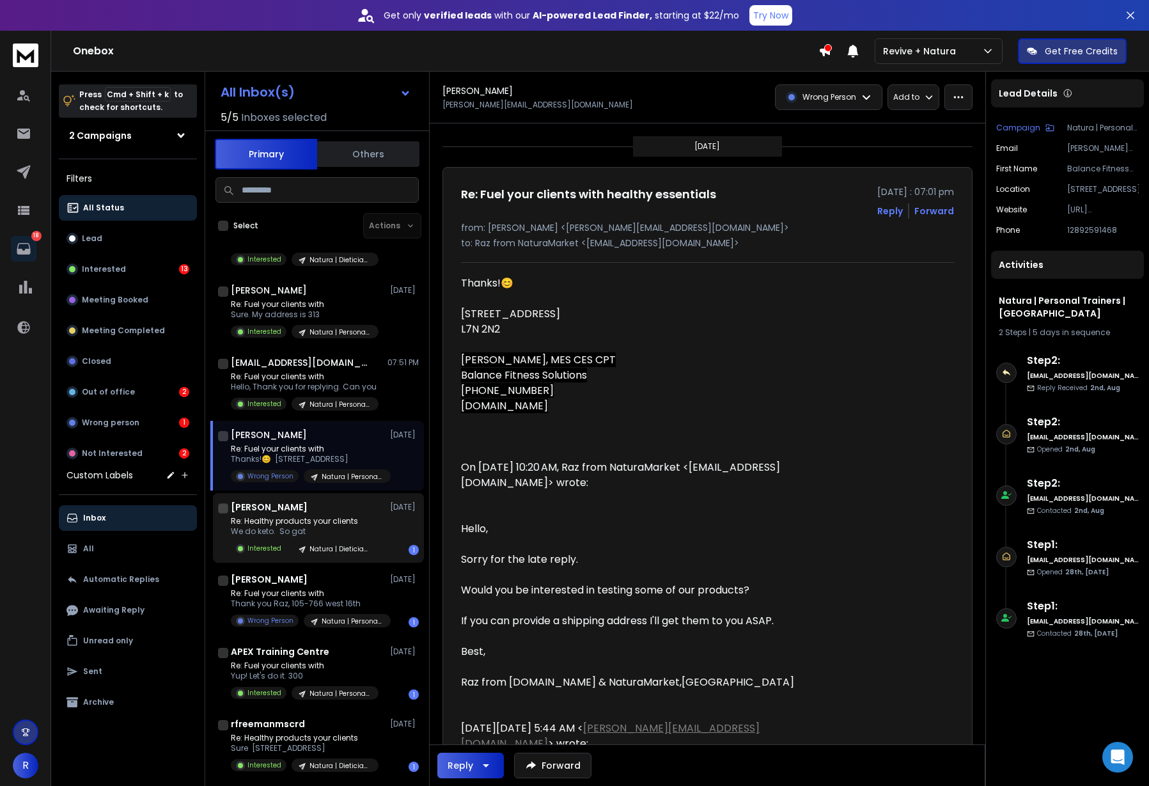
click at [295, 520] on p "Re: Healthy products your clients" at bounding box center [305, 521] width 148 height 10
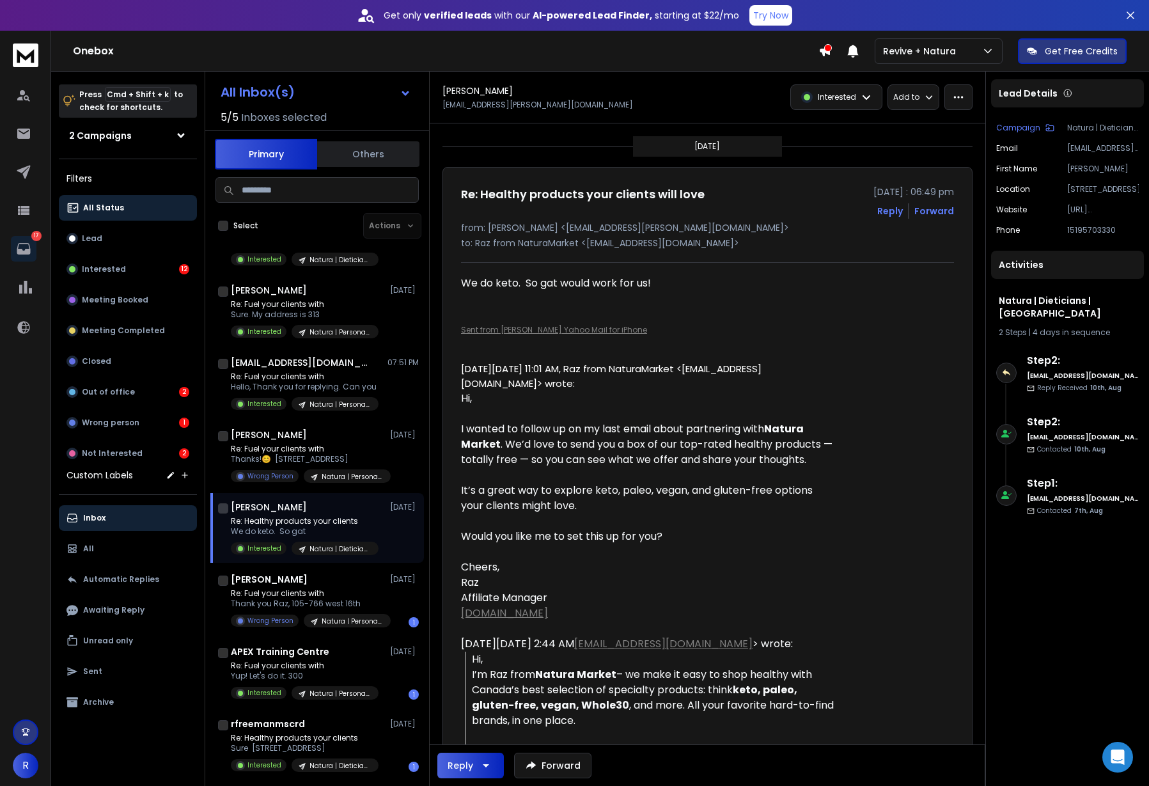
click at [457, 769] on div "Reply" at bounding box center [461, 765] width 26 height 13
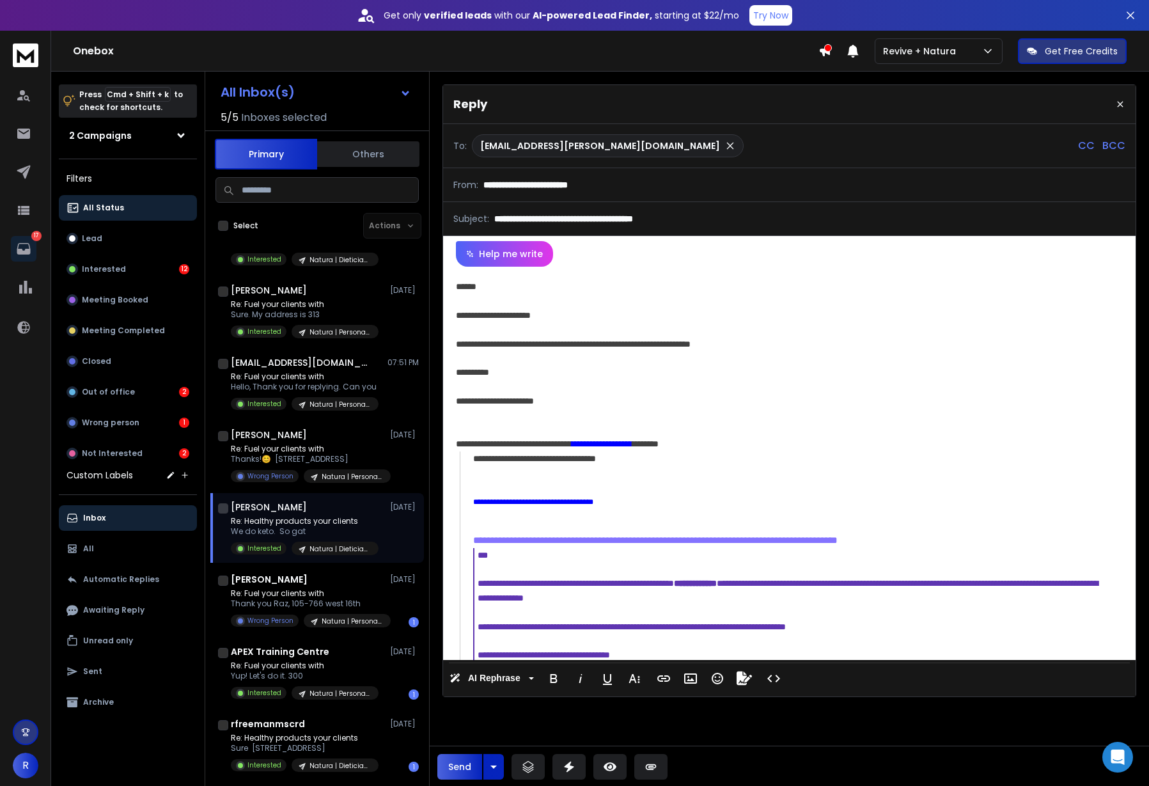
click at [459, 765] on button "Send" at bounding box center [459, 767] width 45 height 26
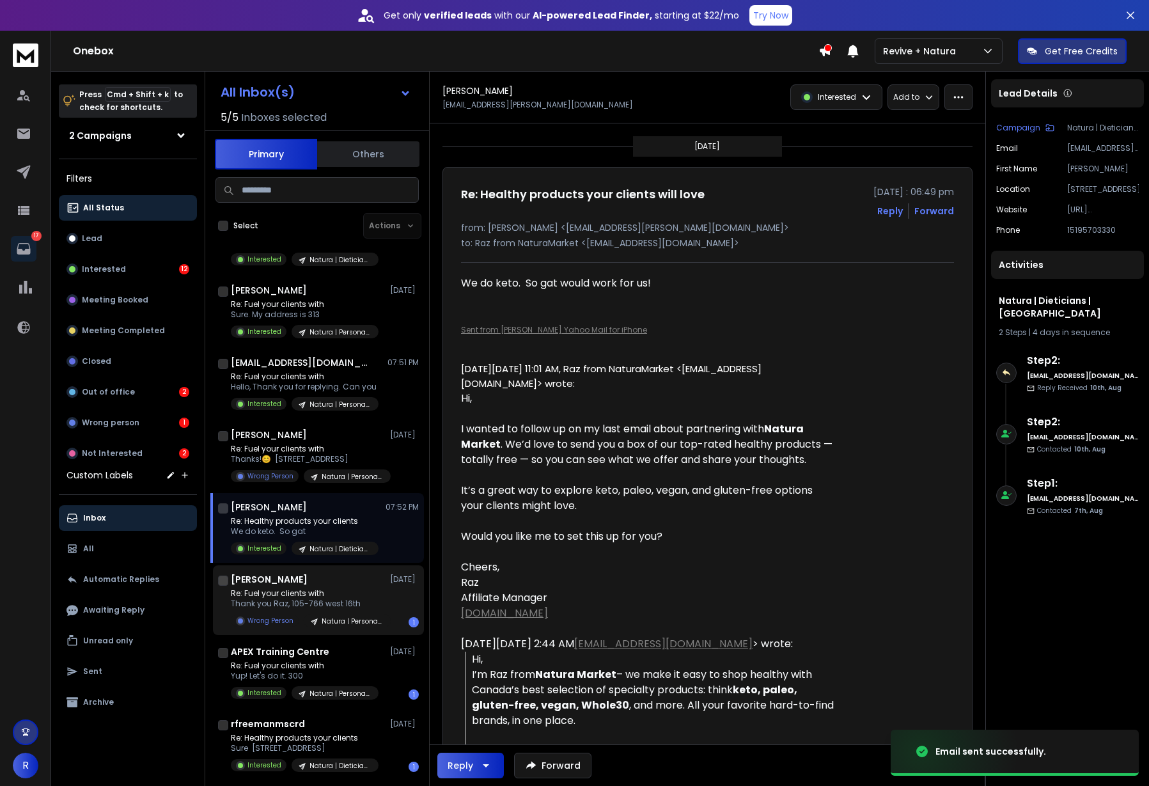
click at [325, 607] on p "Thank you Raz, 105-766 west 16th" at bounding box center [307, 603] width 153 height 10
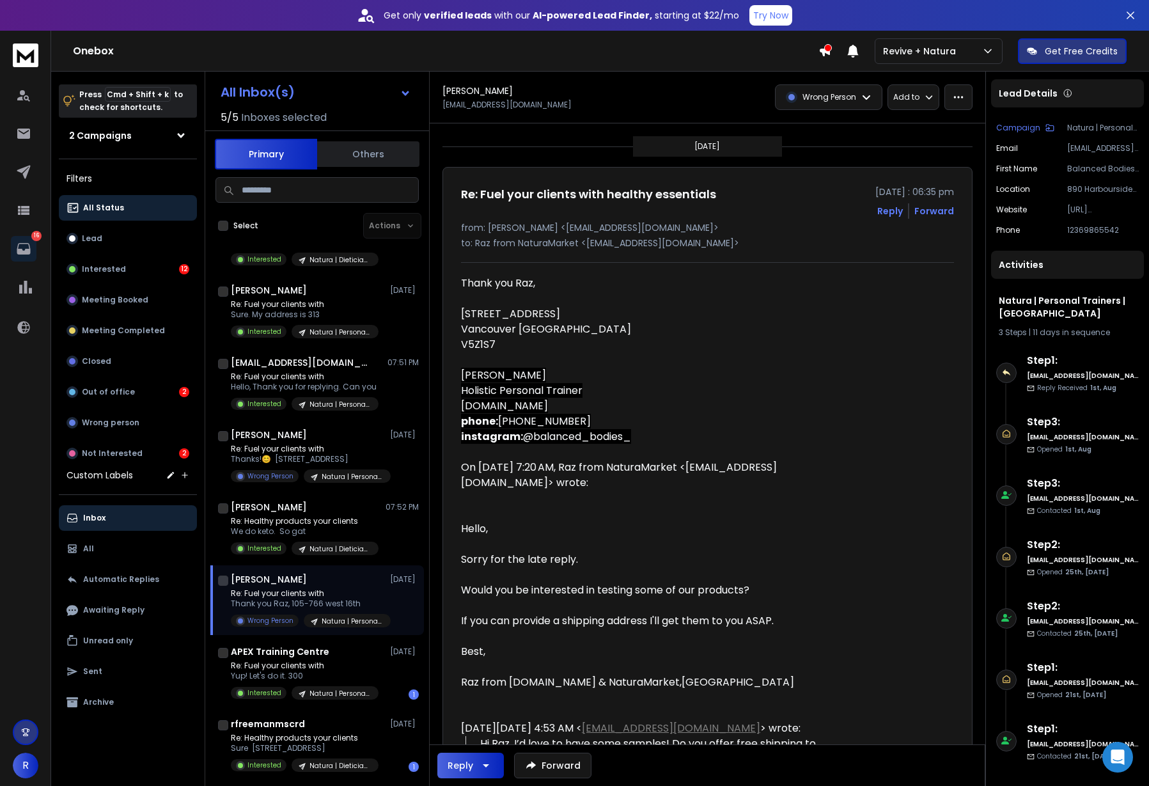
drag, startPoint x: 460, startPoint y: 373, endPoint x: 611, endPoint y: 409, distance: 154.9
click at [611, 409] on div "Re: Fuel your clients with healthy essentials [DATE] : 06:35 pm Reply Forward f…" at bounding box center [707, 727] width 530 height 1120
drag, startPoint x: 462, startPoint y: 309, endPoint x: 827, endPoint y: 397, distance: 375.5
click at [519, 345] on div "Thank you Raz, [STREET_ADDRESS] [PERSON_NAME] Holistic Personal Trainer [DOMAIN…" at bounding box center [653, 772] width 384 height 992
click at [1092, 206] on p "[URL][DOMAIN_NAME]" at bounding box center [1103, 210] width 72 height 10
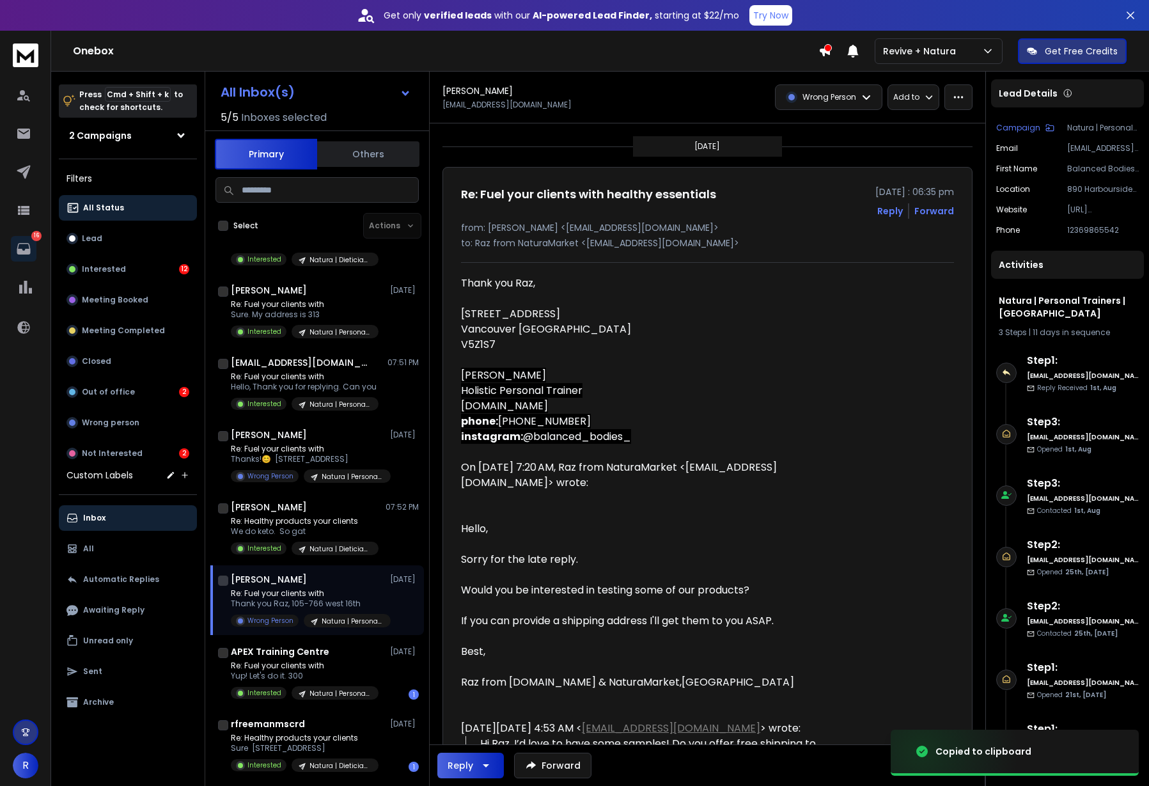
click at [1107, 148] on p "[EMAIL_ADDRESS][DOMAIN_NAME]" at bounding box center [1103, 148] width 72 height 10
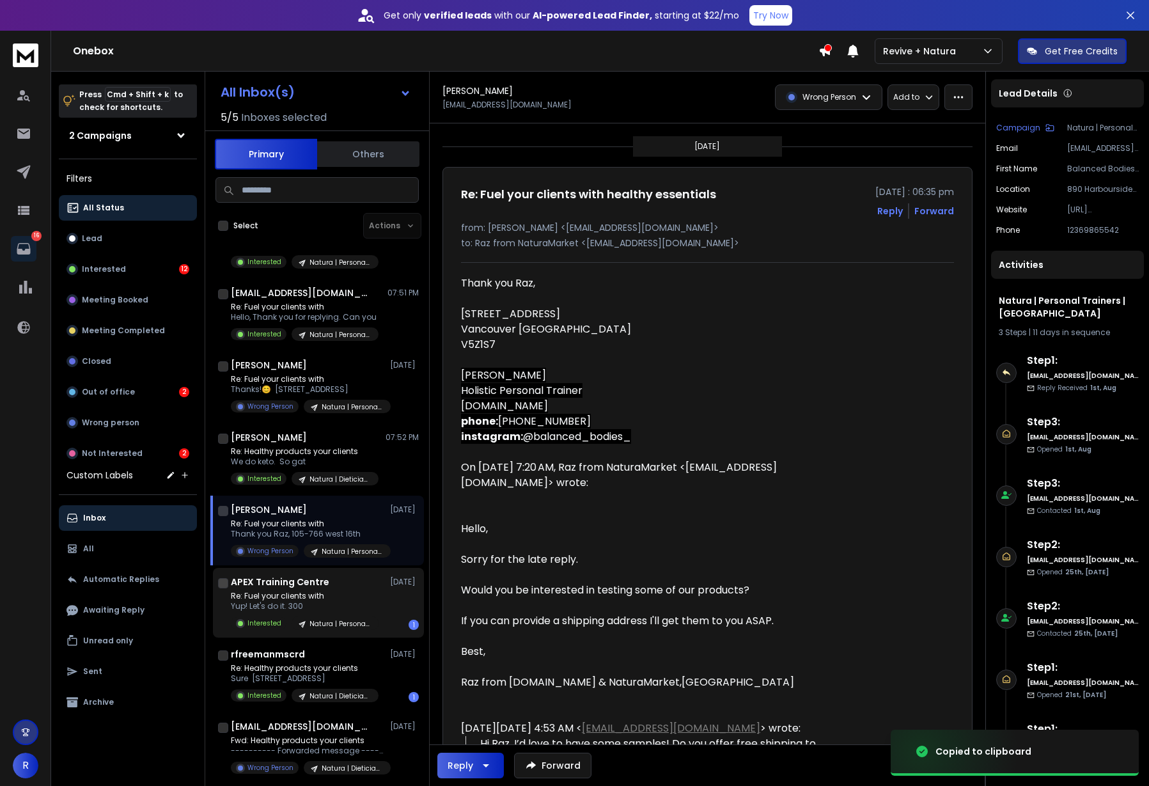
click at [258, 598] on p "Re: Fuel your clients with" at bounding box center [305, 596] width 148 height 10
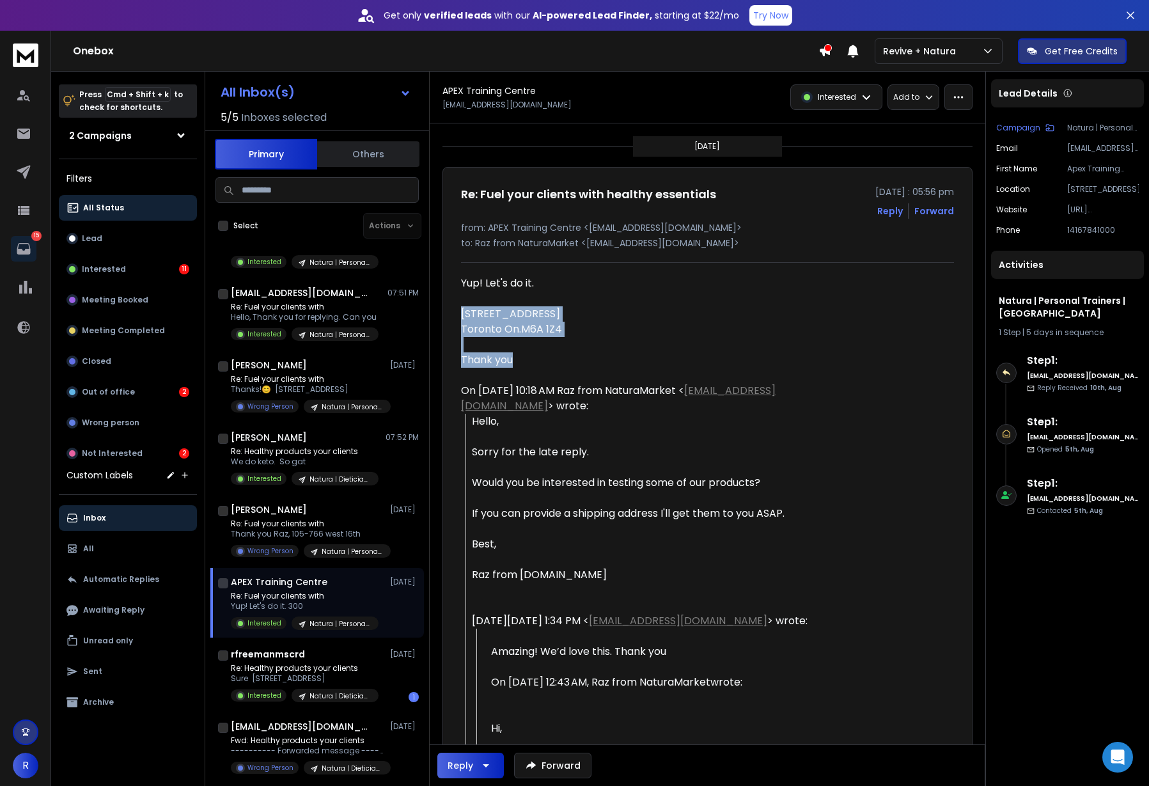
drag, startPoint x: 458, startPoint y: 311, endPoint x: 684, endPoint y: 356, distance: 230.1
click at [684, 356] on div "Re: Fuel your clients with healthy essentials [DATE] : 05:56 pm Reply Forward f…" at bounding box center [707, 688] width 530 height 1043
click at [601, 327] on div "Toronto On. M6A 1Z4" at bounding box center [647, 329] width 373 height 15
drag, startPoint x: 458, startPoint y: 314, endPoint x: 1029, endPoint y: 394, distance: 575.9
click at [631, 330] on div "Re: Fuel your clients with healthy essentials [DATE] : 05:56 pm Reply Forward f…" at bounding box center [707, 688] width 530 height 1043
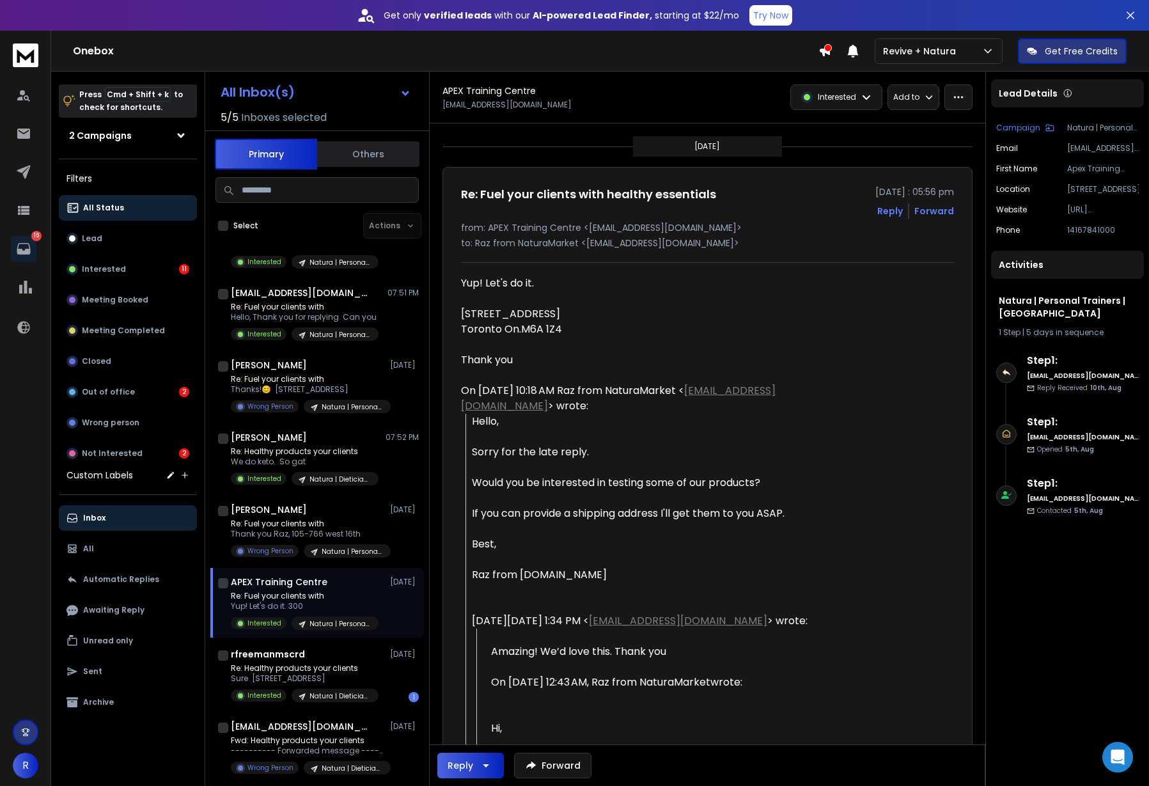
click at [1084, 169] on p "Apex Training Centre" at bounding box center [1103, 169] width 72 height 10
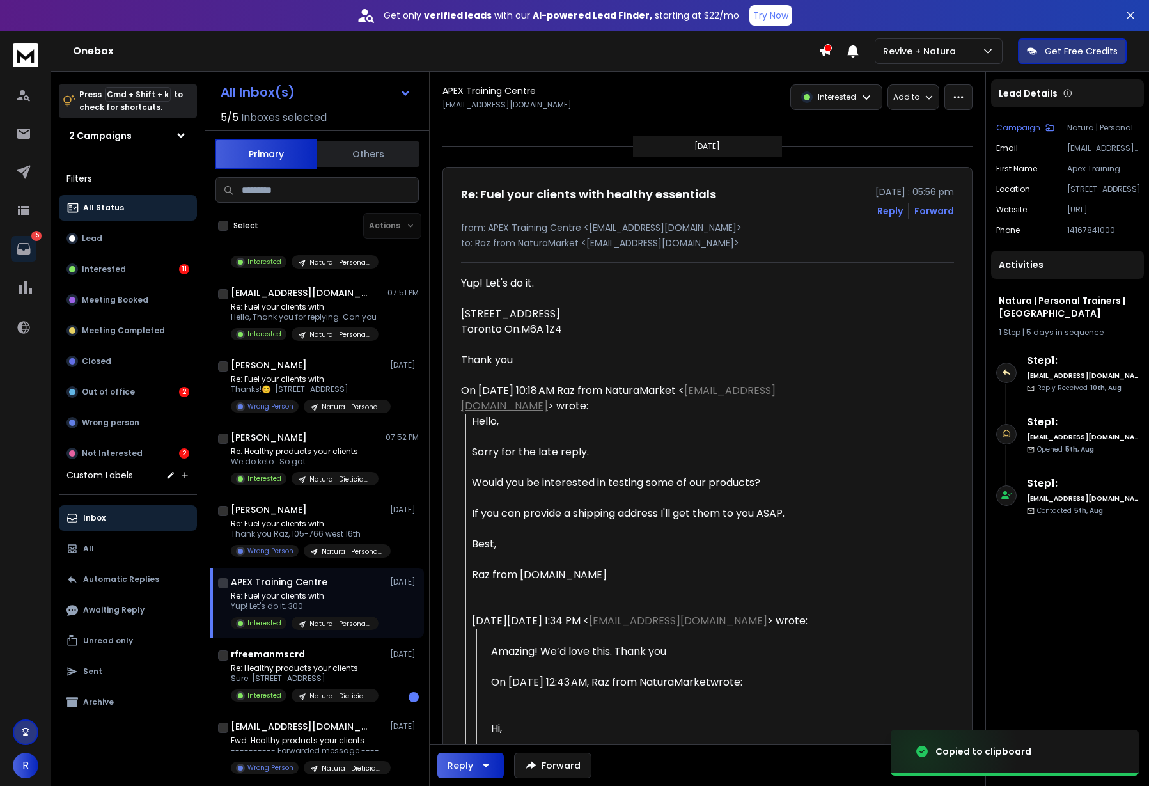
click at [1087, 212] on p "[URL][DOMAIN_NAME]" at bounding box center [1103, 210] width 72 height 10
click at [1086, 147] on p "[EMAIL_ADDRESS][DOMAIN_NAME]" at bounding box center [1103, 148] width 72 height 10
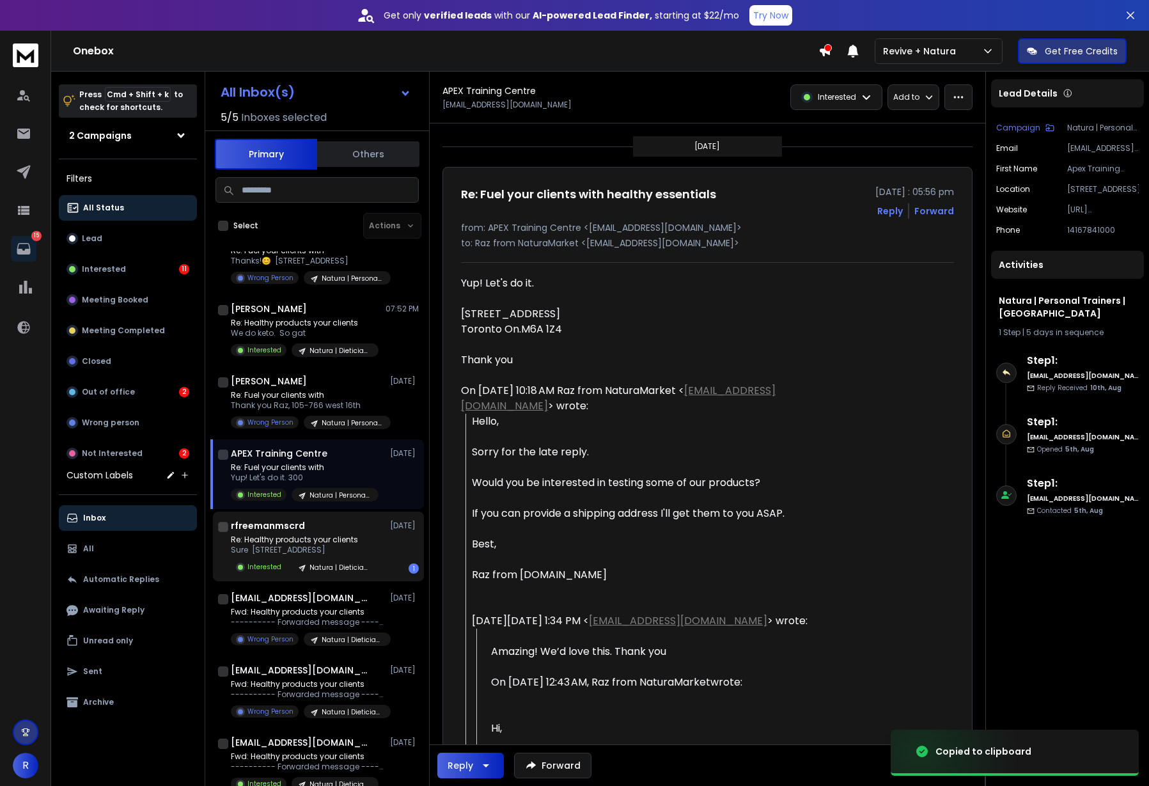
scroll to position [1578, 0]
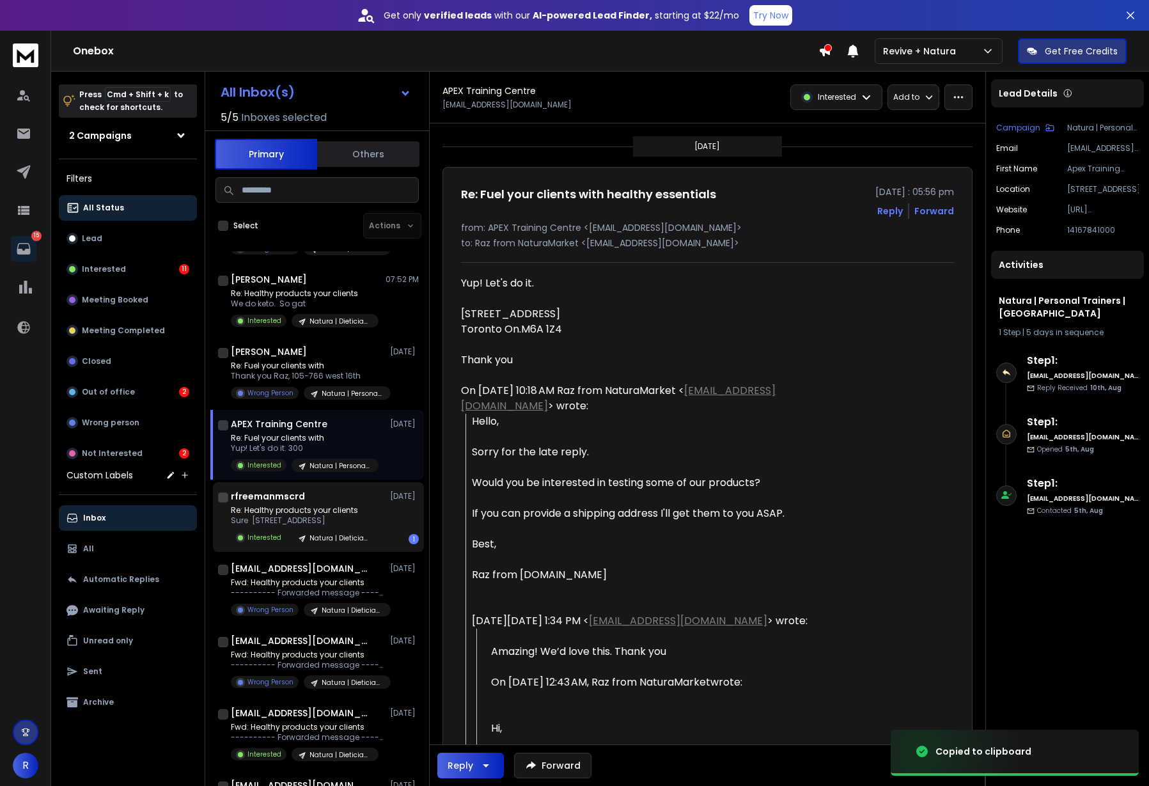
click at [280, 515] on p "Sure [STREET_ADDRESS]" at bounding box center [305, 520] width 148 height 10
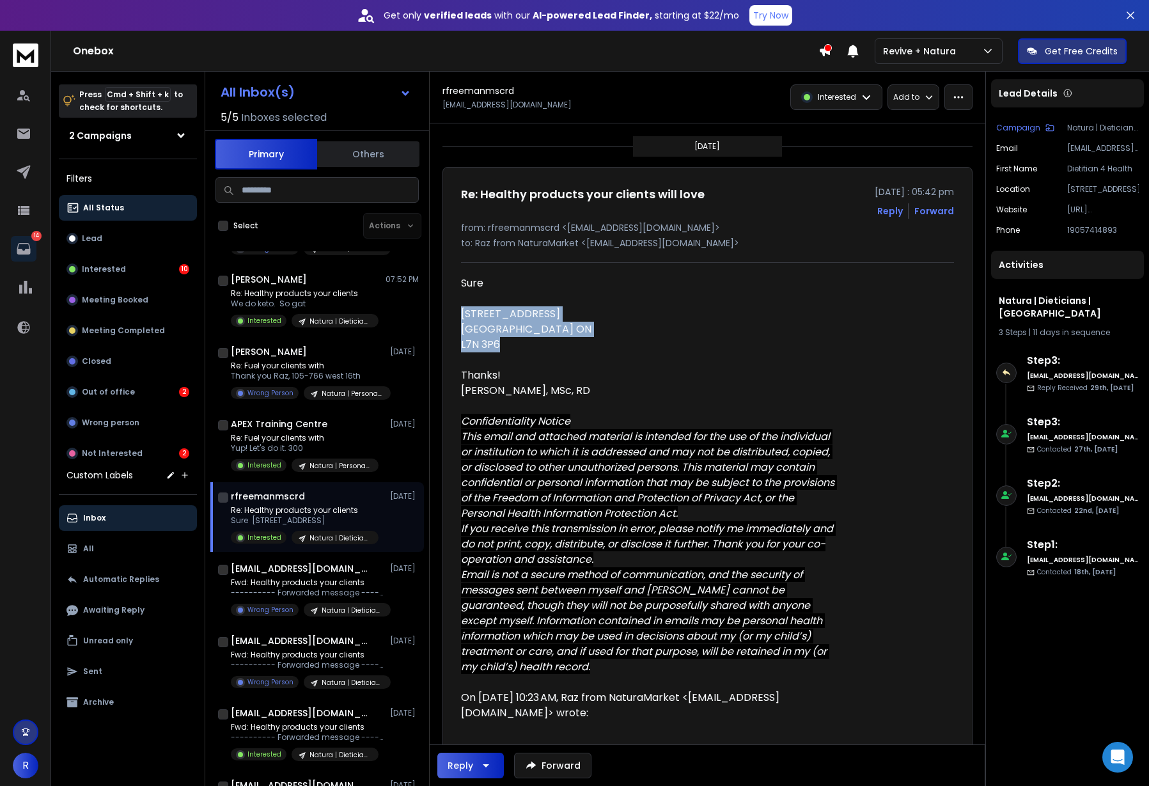
drag, startPoint x: 458, startPoint y: 311, endPoint x: 517, endPoint y: 348, distance: 70.1
click at [513, 386] on div "[PERSON_NAME], MSc, RD Confidentiality Notice This email and attached material …" at bounding box center [647, 529] width 373 height 292
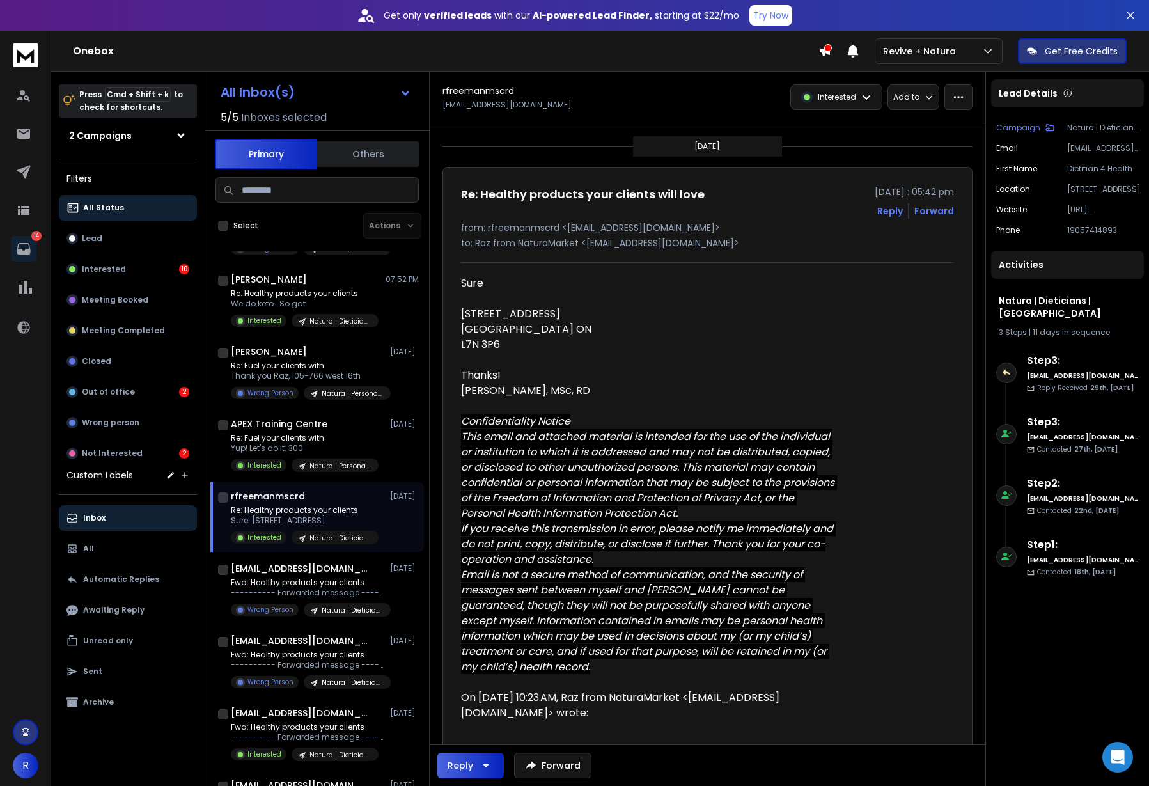
click at [1091, 207] on p "[URL][DOMAIN_NAME]" at bounding box center [1103, 210] width 72 height 10
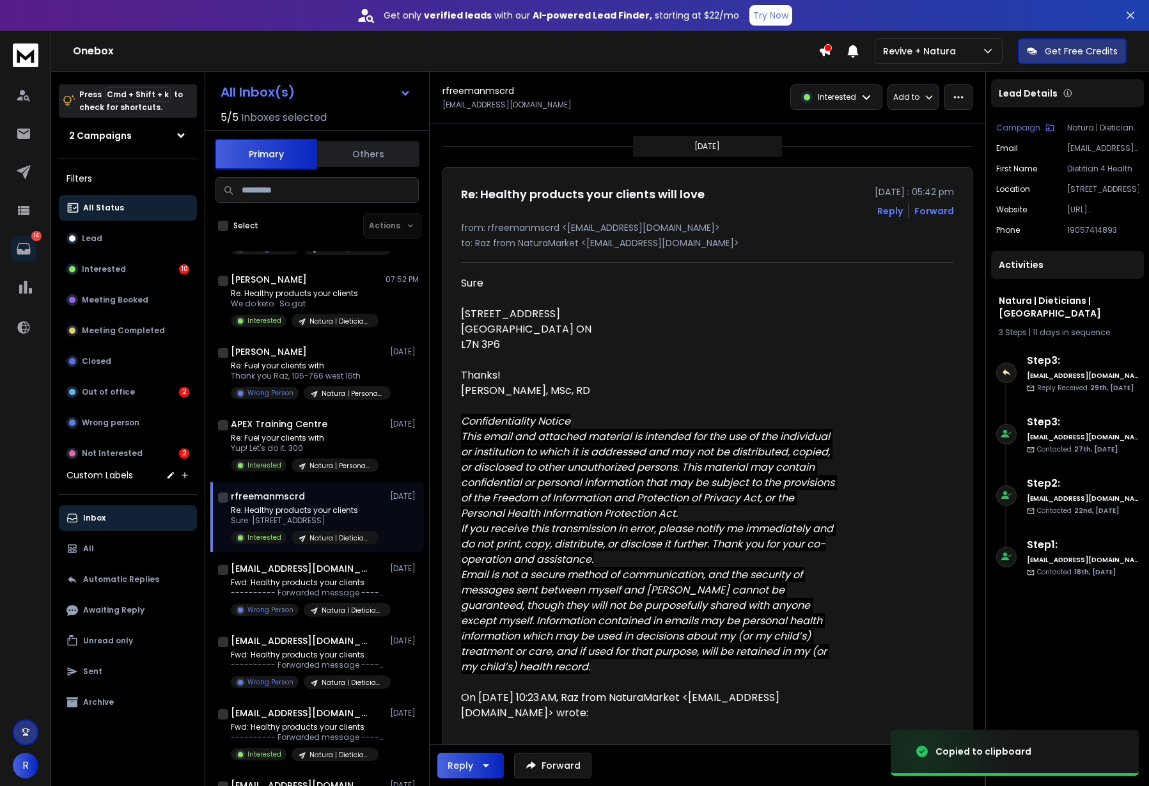
click at [1084, 149] on p "[EMAIL_ADDRESS][DOMAIN_NAME]" at bounding box center [1103, 148] width 72 height 10
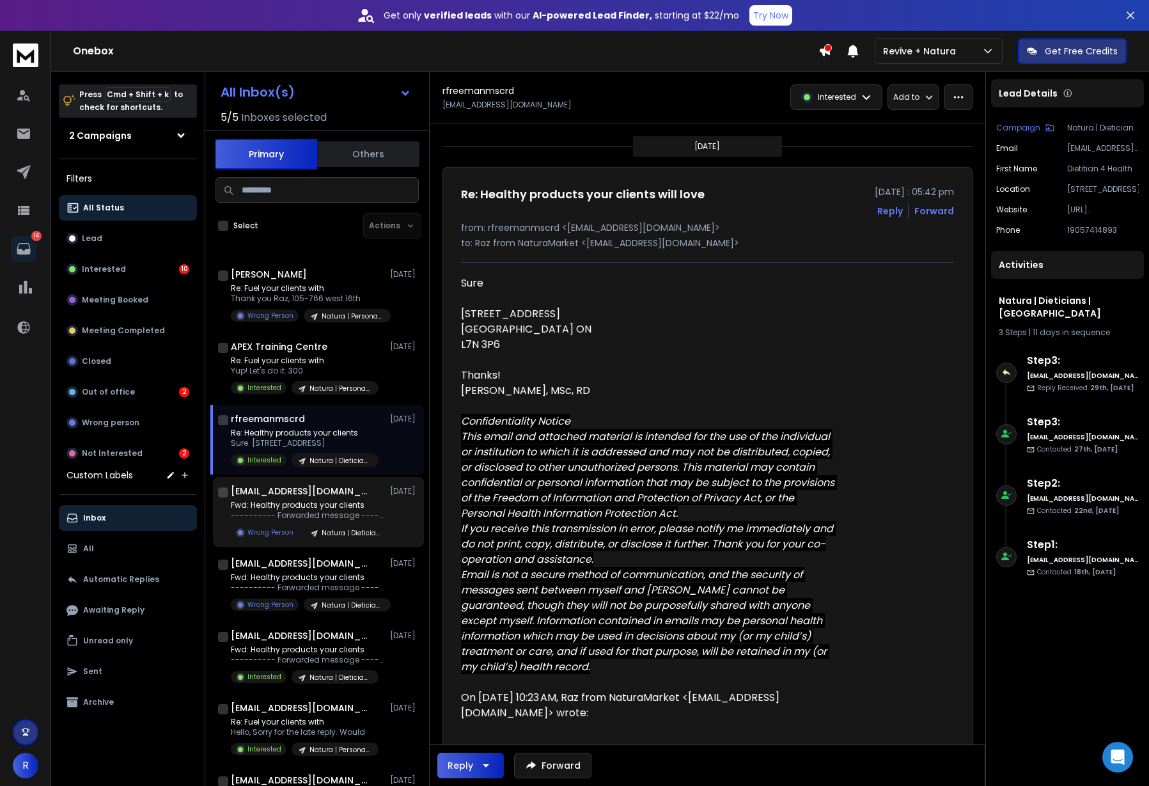
scroll to position [1657, 0]
click at [315, 517] on p "---------- Forwarded message --------- From: [PERSON_NAME]" at bounding box center [307, 513] width 153 height 10
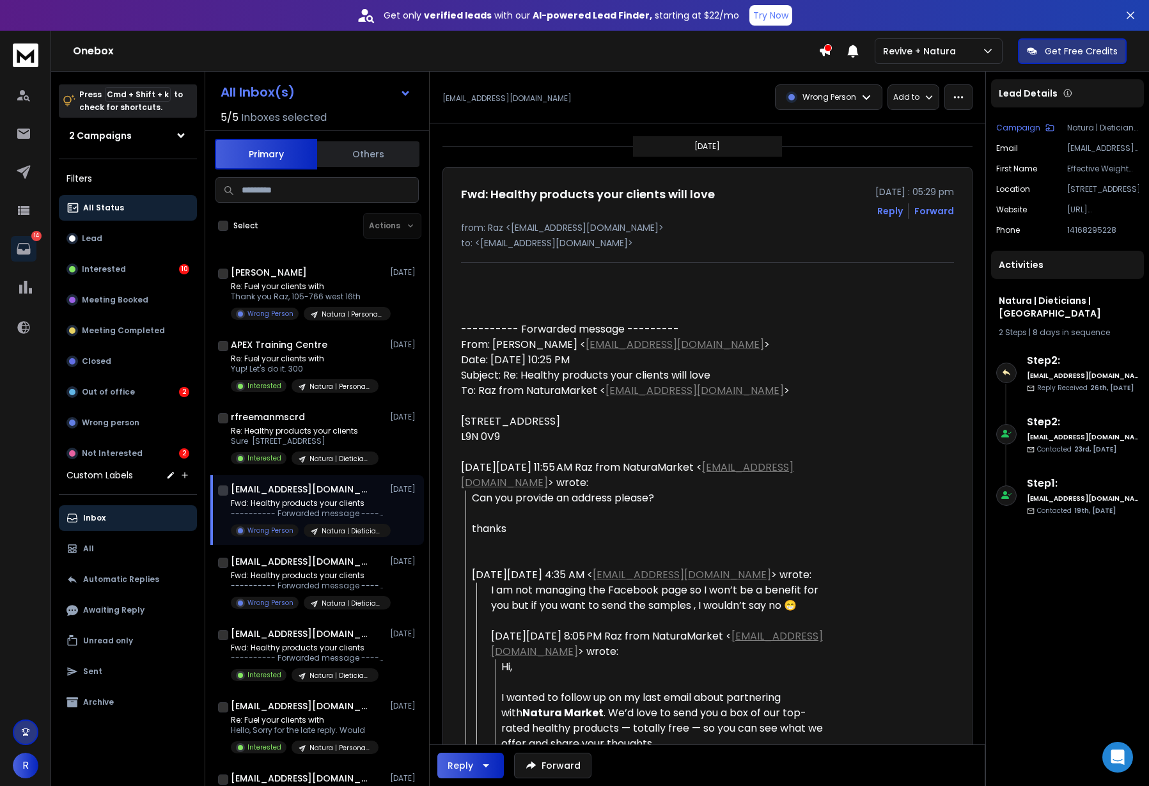
click at [489, 420] on div "[STREET_ADDRESS]" at bounding box center [647, 421] width 373 height 15
click at [475, 428] on div "[STREET_ADDRESS]" at bounding box center [647, 421] width 373 height 15
drag, startPoint x: 458, startPoint y: 418, endPoint x: 527, endPoint y: 437, distance: 71.7
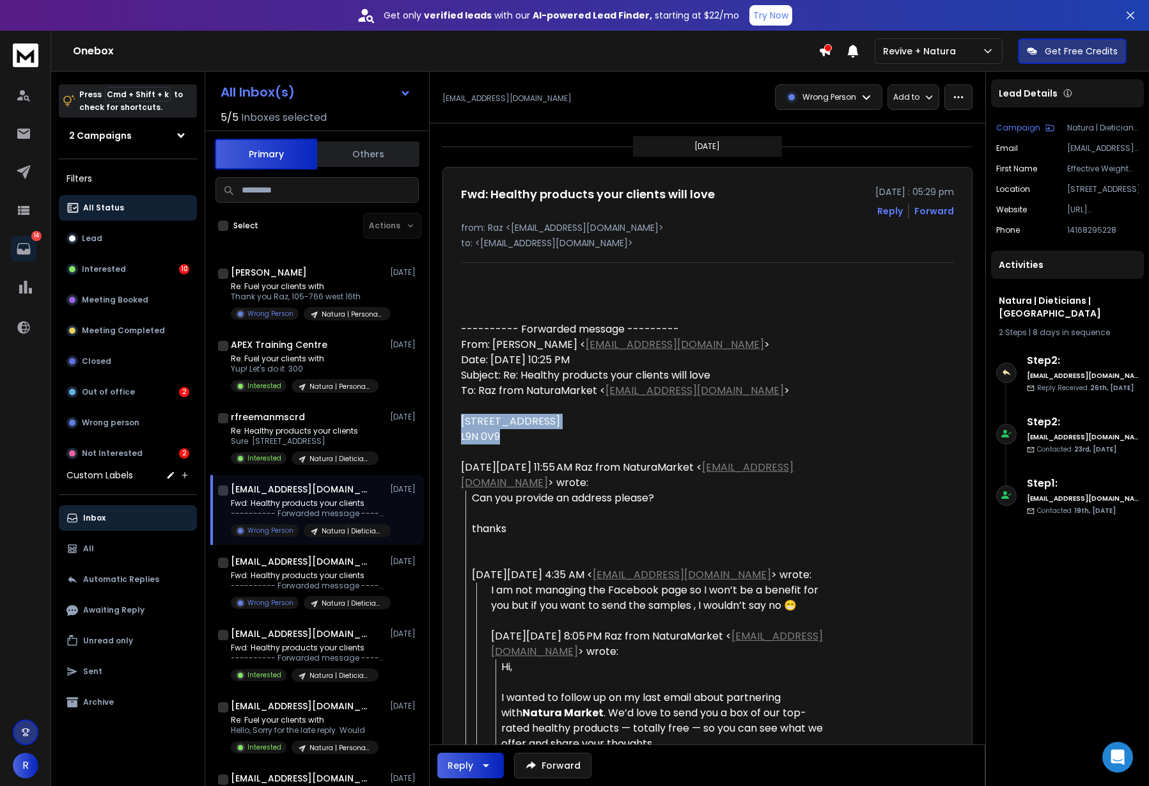
click at [527, 437] on div "Fwd: Healthy products your clients will love [DATE] : 05:29 pm Reply Forward fr…" at bounding box center [707, 773] width 530 height 1212
drag, startPoint x: 492, startPoint y: 347, endPoint x: 607, endPoint y: 351, distance: 115.8
click at [570, 345] on div "From: [PERSON_NAME] < [EMAIL_ADDRESS][DOMAIN_NAME] >" at bounding box center [647, 344] width 373 height 15
click at [1113, 212] on p "[URL][DOMAIN_NAME]" at bounding box center [1103, 210] width 72 height 10
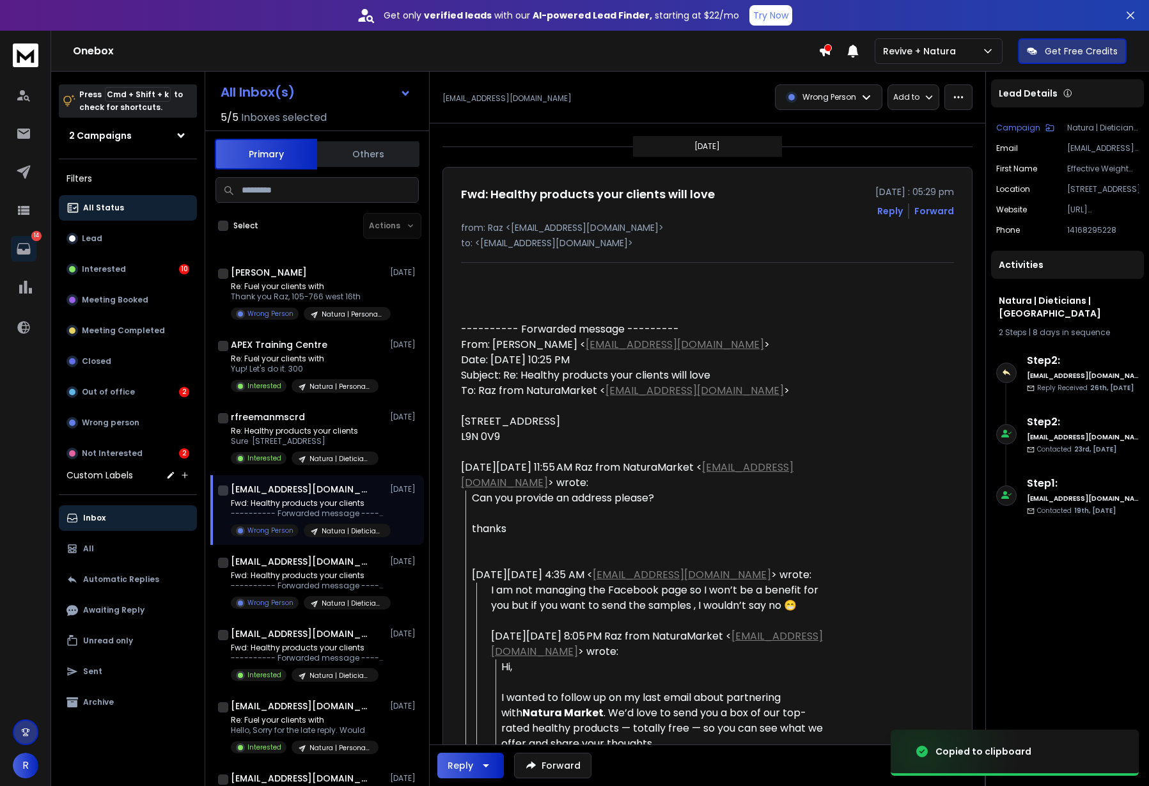
click at [1086, 144] on p "[EMAIL_ADDRESS][DOMAIN_NAME]" at bounding box center [1103, 148] width 72 height 10
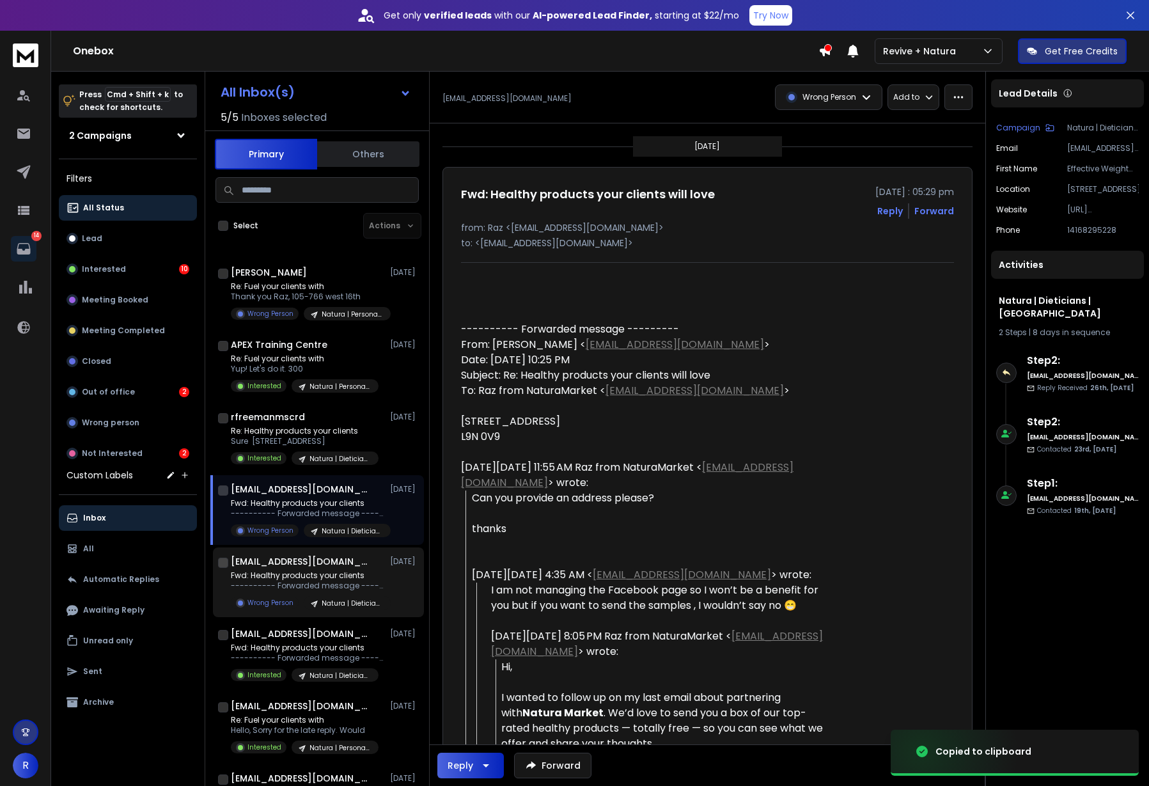
click at [315, 577] on p "Fwd: Healthy products your clients" at bounding box center [307, 575] width 153 height 10
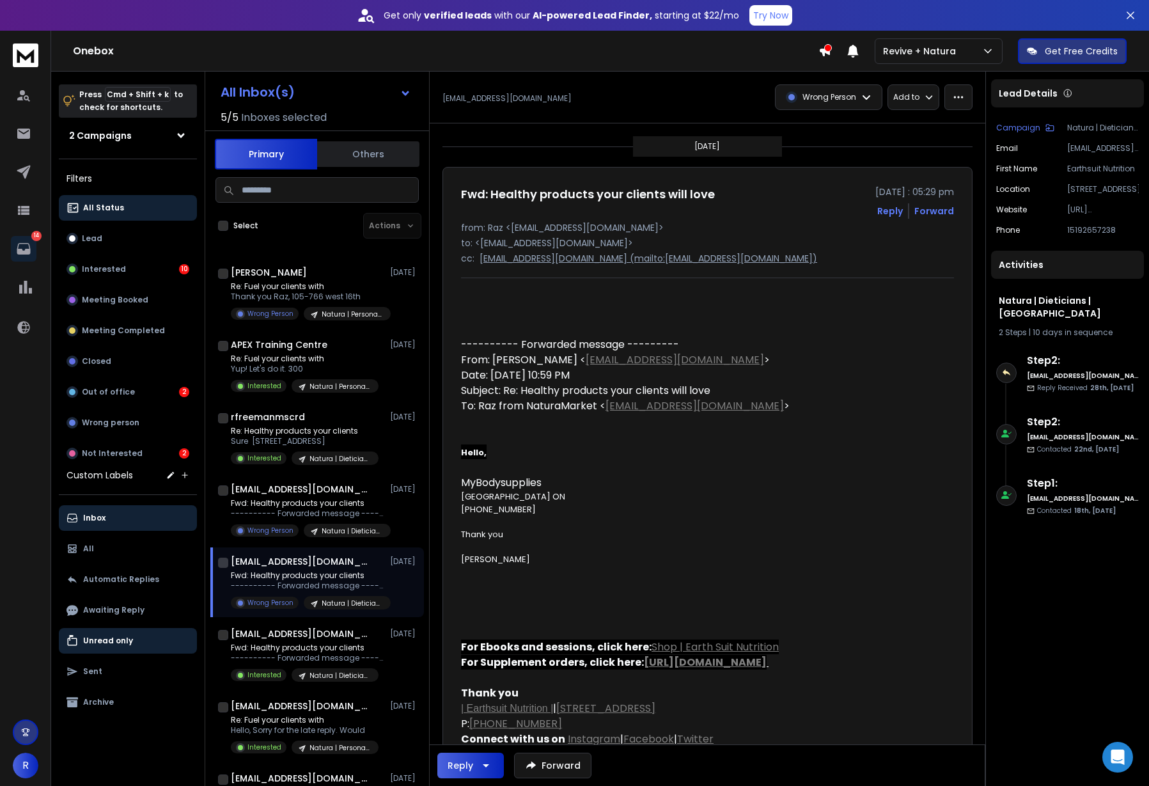
click at [124, 646] on div "Unread only" at bounding box center [99, 640] width 66 height 15
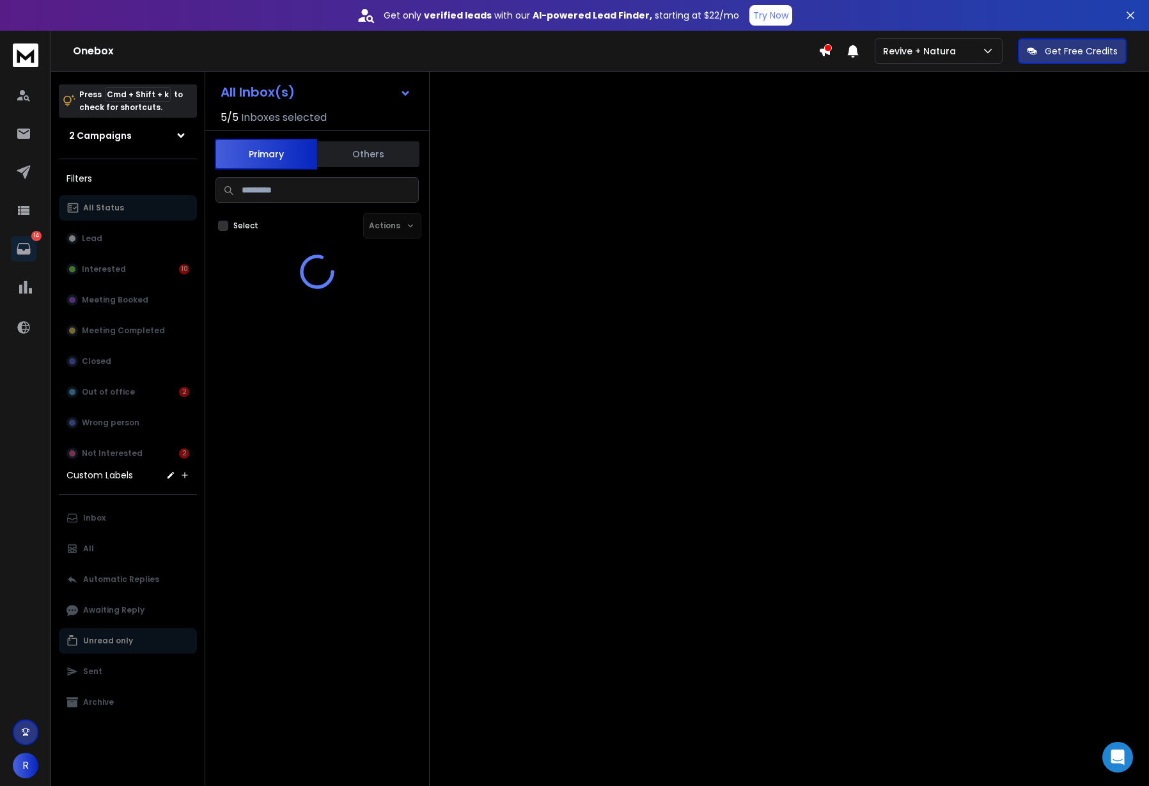
scroll to position [0, 0]
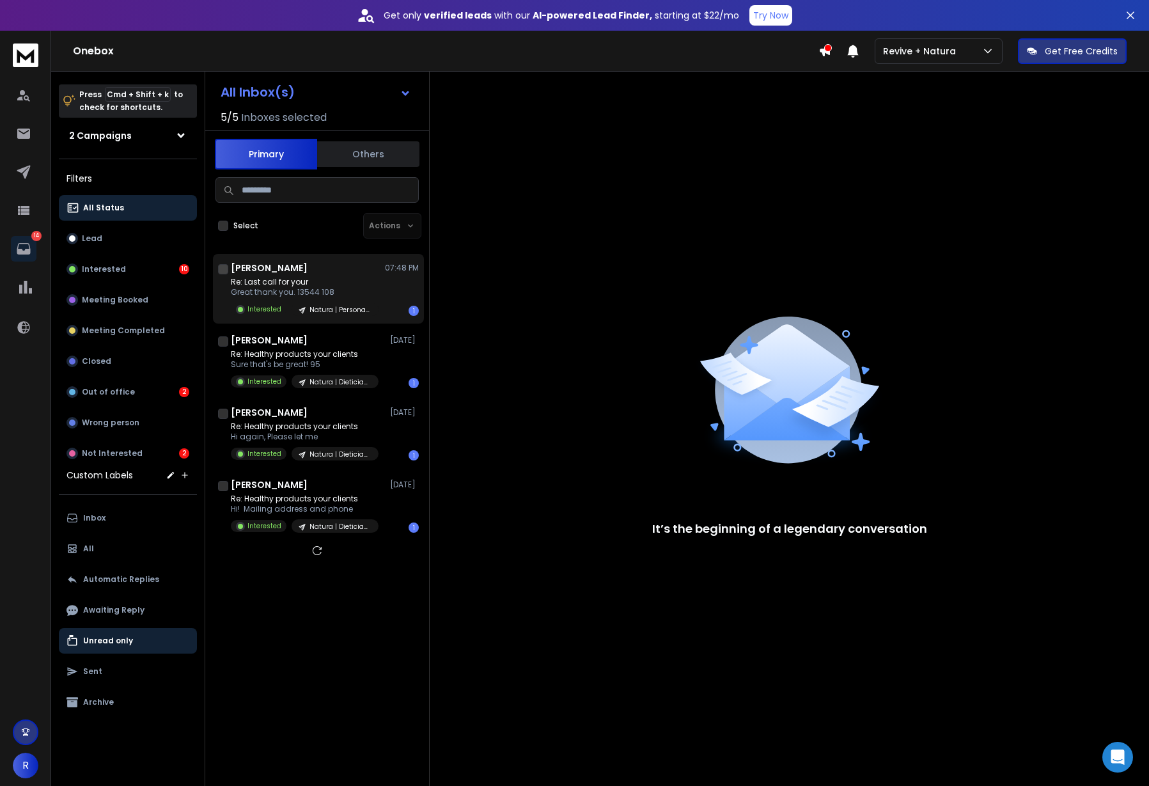
click at [341, 292] on p "Great thank you. 13544 108" at bounding box center [305, 292] width 148 height 10
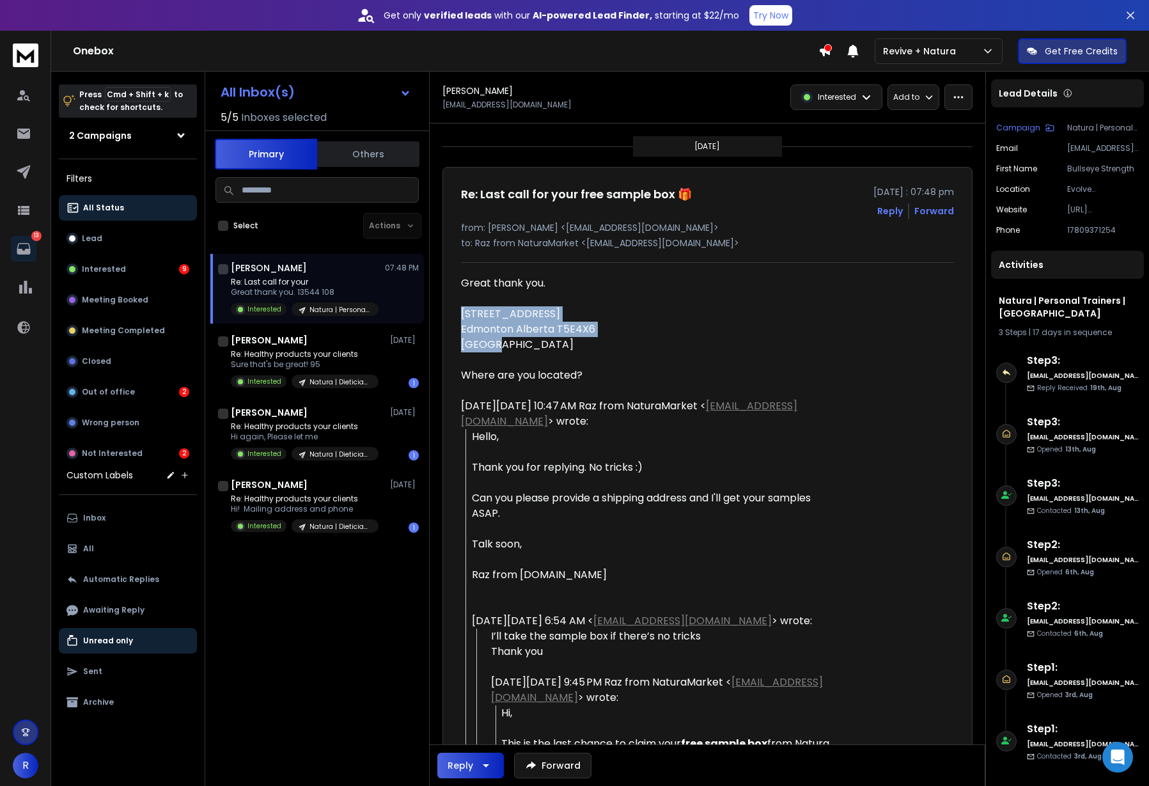
drag, startPoint x: 458, startPoint y: 308, endPoint x: 546, endPoint y: 346, distance: 95.6
drag, startPoint x: 484, startPoint y: 228, endPoint x: 548, endPoint y: 223, distance: 64.2
click at [548, 223] on p "from: [PERSON_NAME] <[EMAIL_ADDRESS][DOMAIN_NAME]>" at bounding box center [707, 227] width 493 height 13
click at [1095, 169] on p "Bullseye Strength" at bounding box center [1103, 169] width 72 height 10
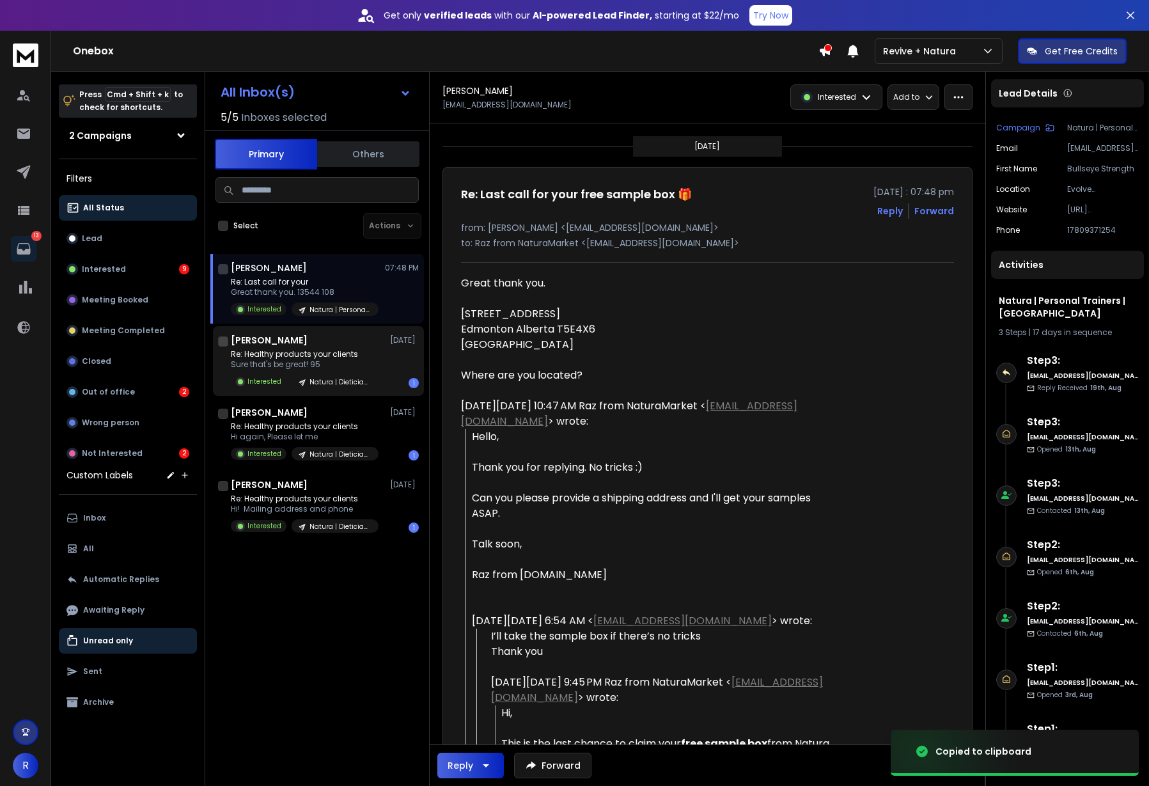
click at [309, 379] on p "Natura | Dieticians | [GEOGRAPHIC_DATA]" at bounding box center [339, 382] width 61 height 10
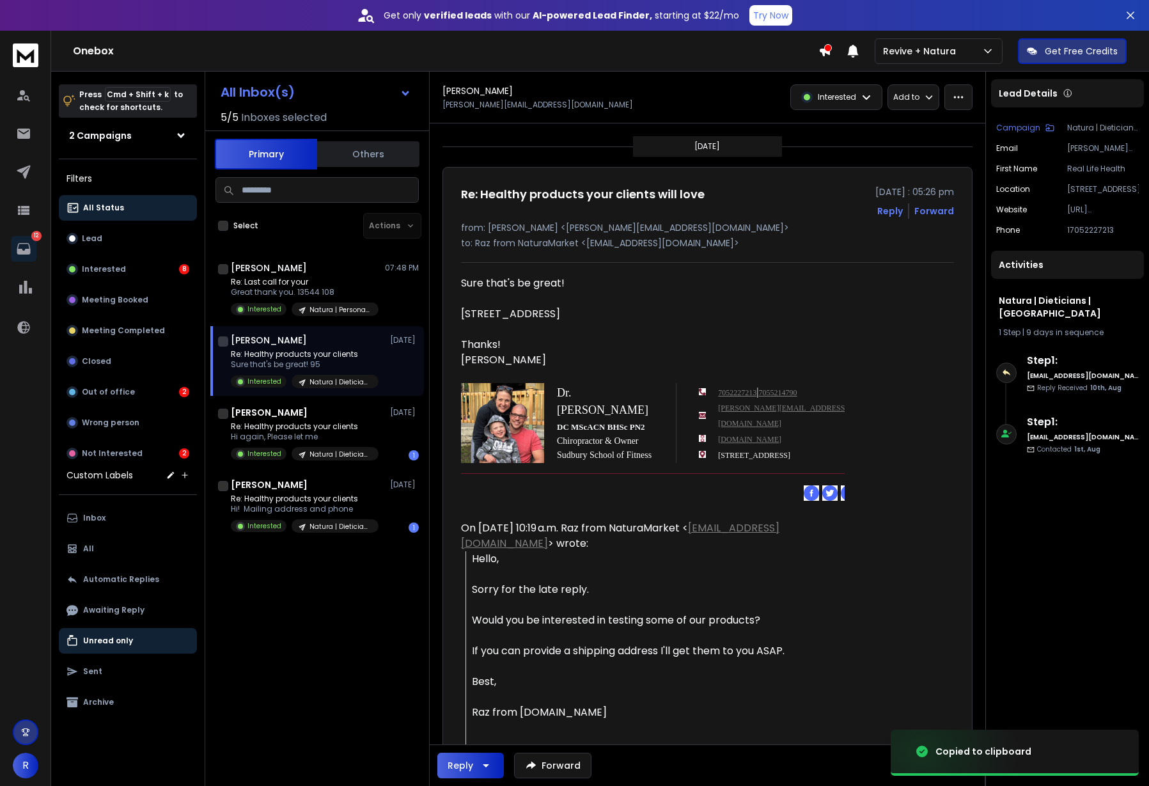
drag, startPoint x: 506, startPoint y: 313, endPoint x: 812, endPoint y: 318, distance: 306.3
click at [812, 318] on div "[STREET_ADDRESS]" at bounding box center [647, 313] width 373 height 15
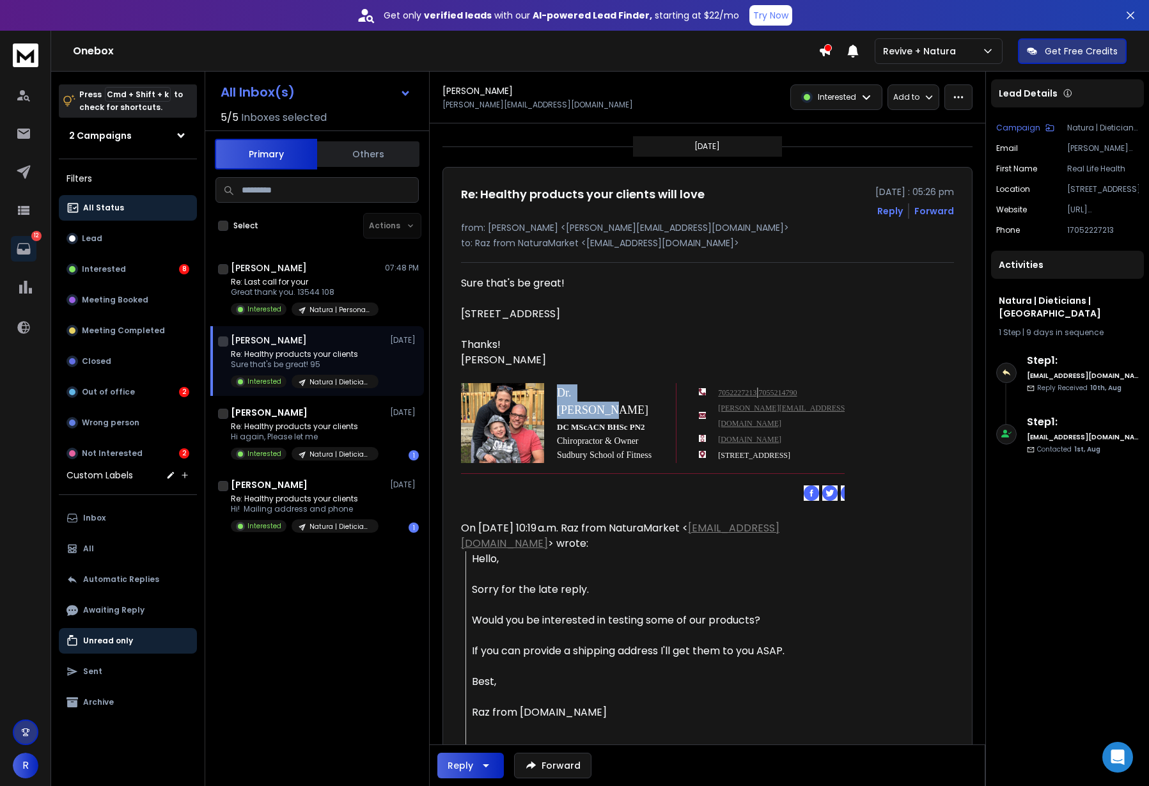
drag, startPoint x: 558, startPoint y: 403, endPoint x: 646, endPoint y: 398, distance: 88.4
click at [646, 398] on h3 "Dr. [PERSON_NAME]" at bounding box center [609, 401] width 104 height 35
click at [1075, 147] on p "[PERSON_NAME][EMAIL_ADDRESS][DOMAIN_NAME]" at bounding box center [1103, 148] width 72 height 10
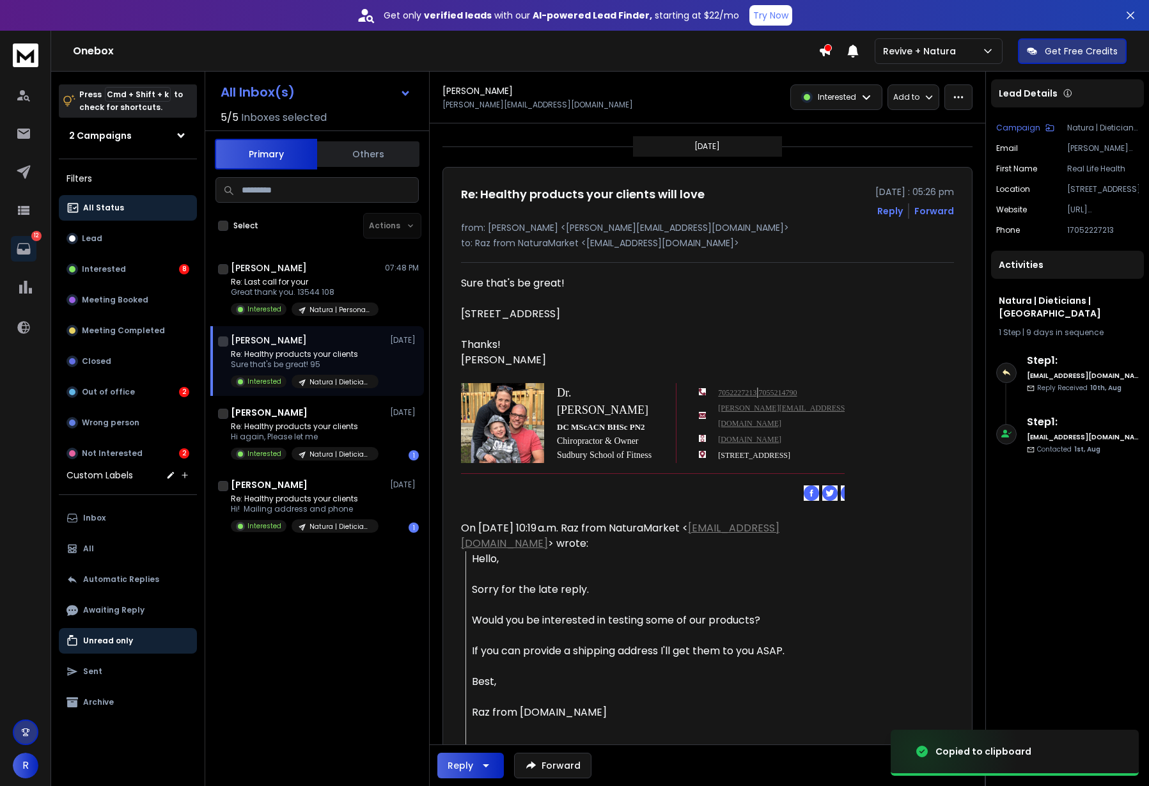
click at [1094, 210] on p "[URL][DOMAIN_NAME]" at bounding box center [1103, 210] width 72 height 10
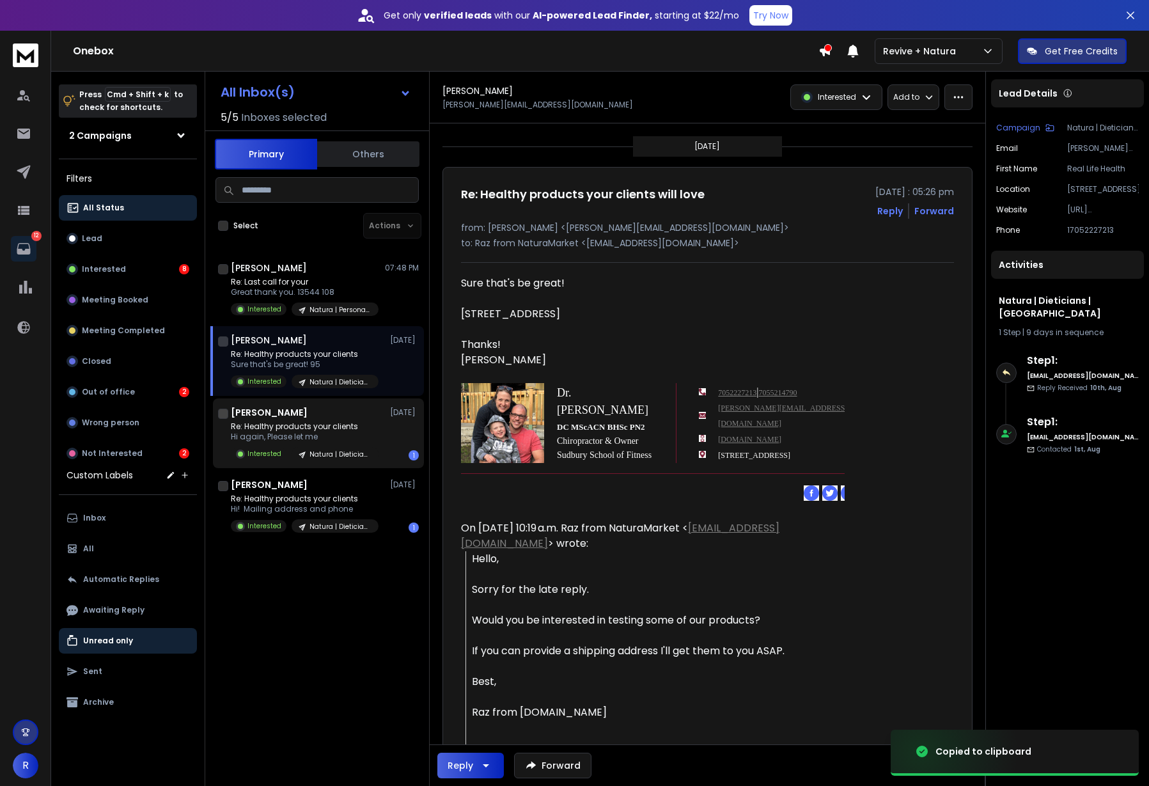
click at [283, 422] on p "Re: Healthy products your clients" at bounding box center [305, 426] width 148 height 10
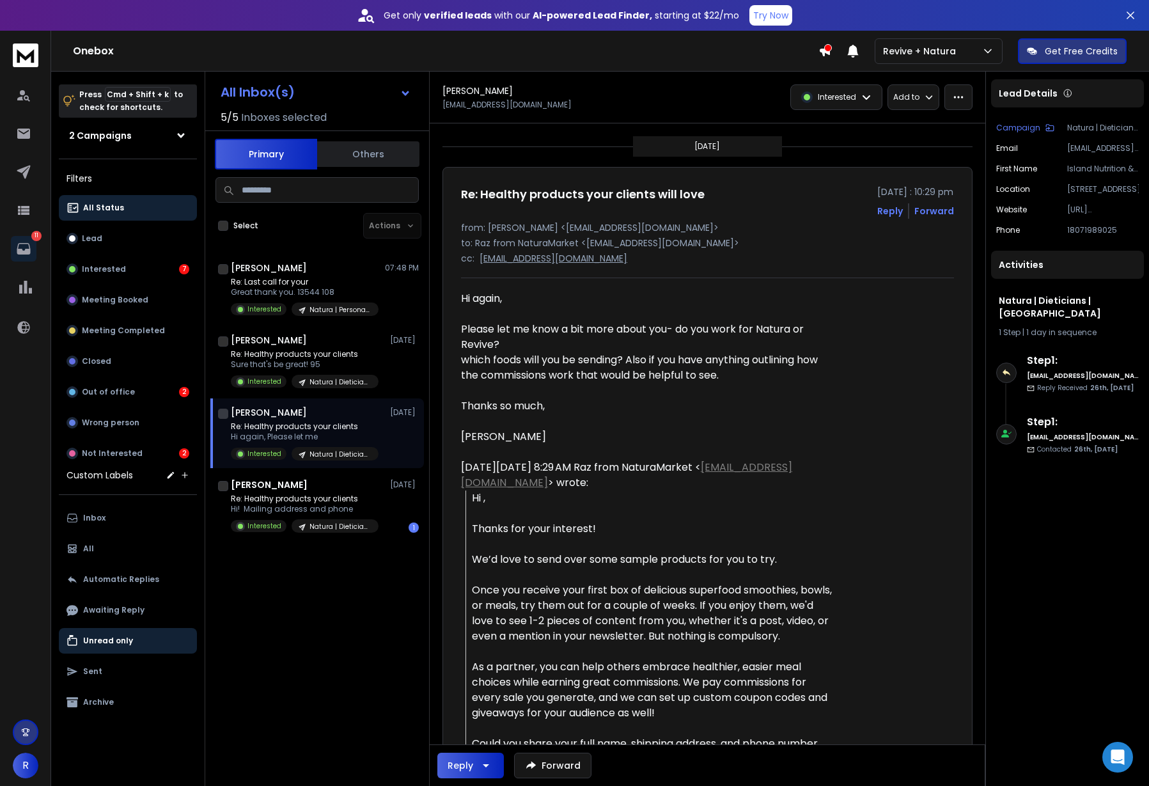
click at [469, 757] on button "Reply" at bounding box center [470, 766] width 66 height 26
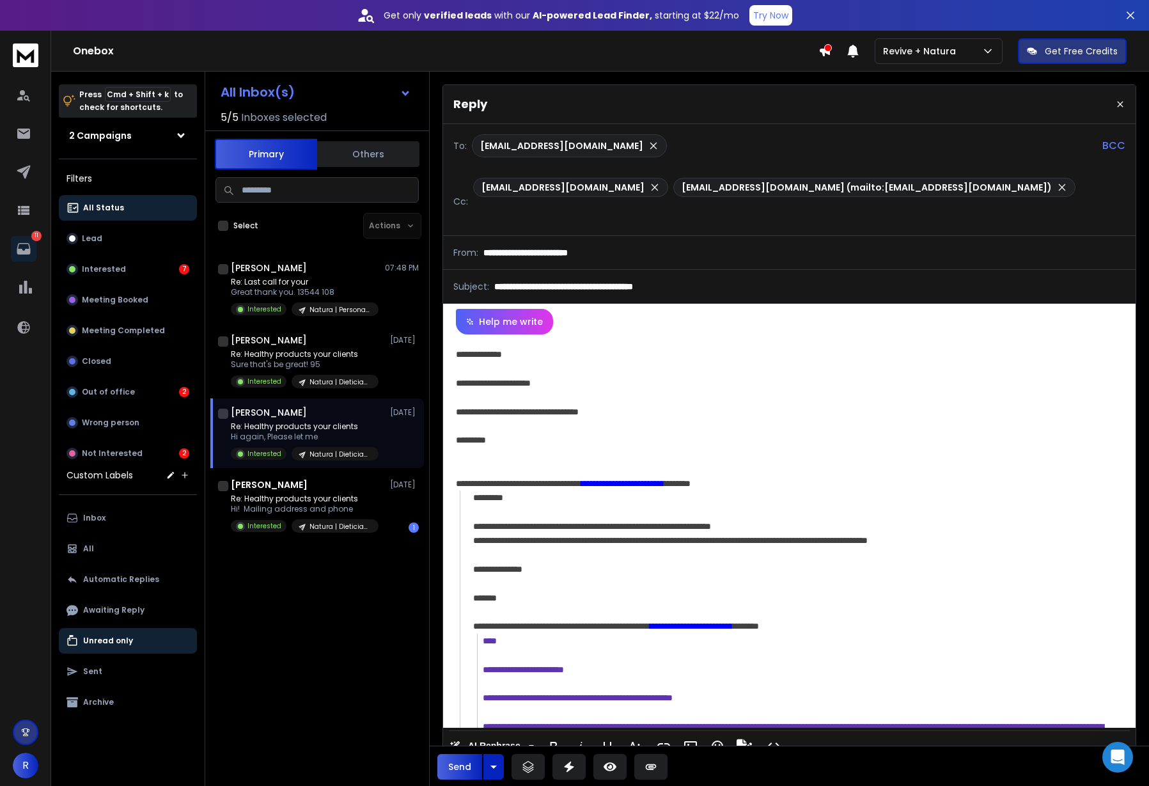
click at [455, 775] on button "Send" at bounding box center [459, 767] width 45 height 26
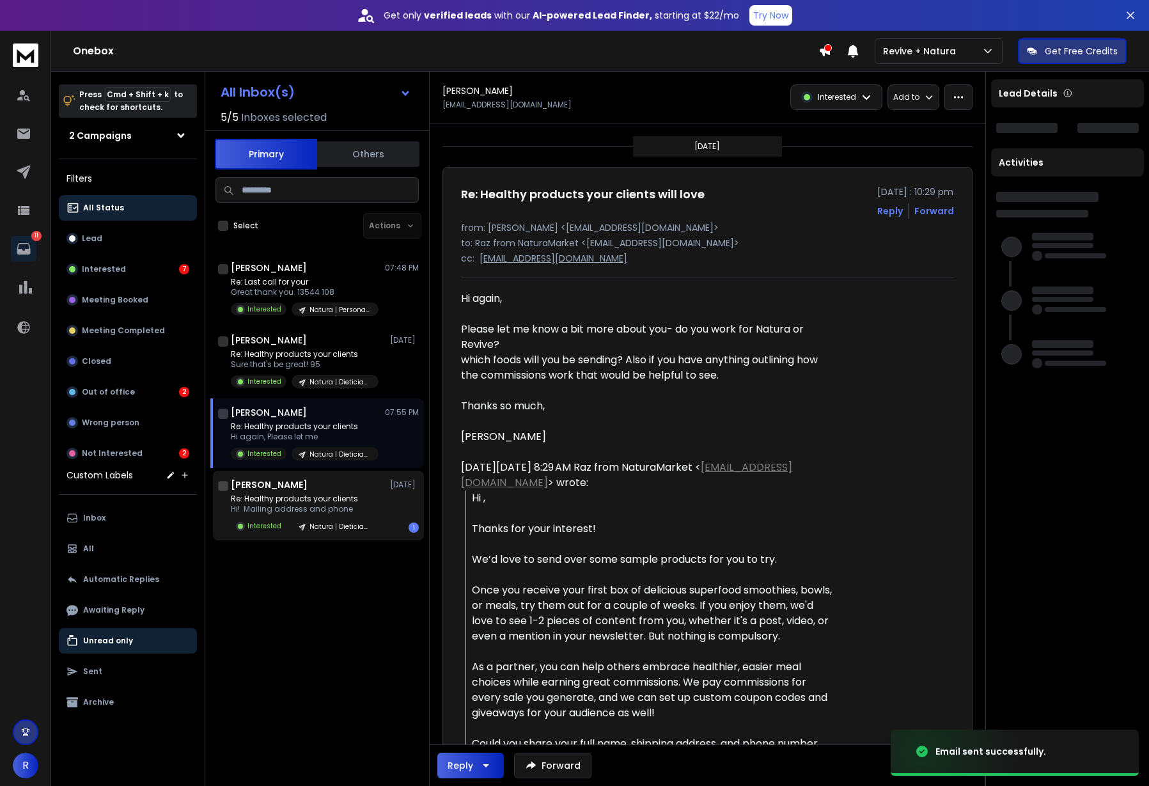
click at [292, 500] on p "Re: Healthy products your clients" at bounding box center [305, 499] width 148 height 10
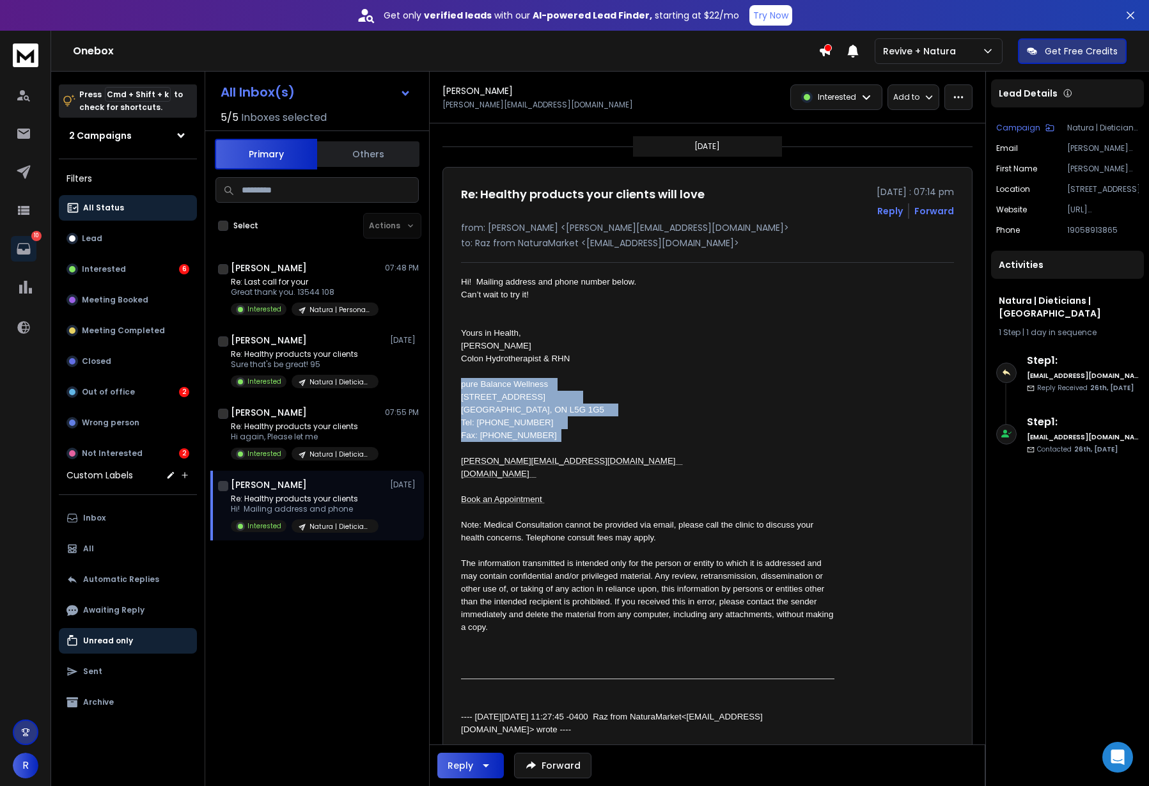
drag, startPoint x: 462, startPoint y: 382, endPoint x: 545, endPoint y: 437, distance: 99.8
click at [545, 437] on div "Yours in Health, [PERSON_NAME] [PERSON_NAME] Hydrotherapist & RHN pure Balance …" at bounding box center [647, 487] width 373 height 320
click at [1087, 148] on p "[PERSON_NAME][EMAIL_ADDRESS][DOMAIN_NAME]" at bounding box center [1103, 148] width 72 height 10
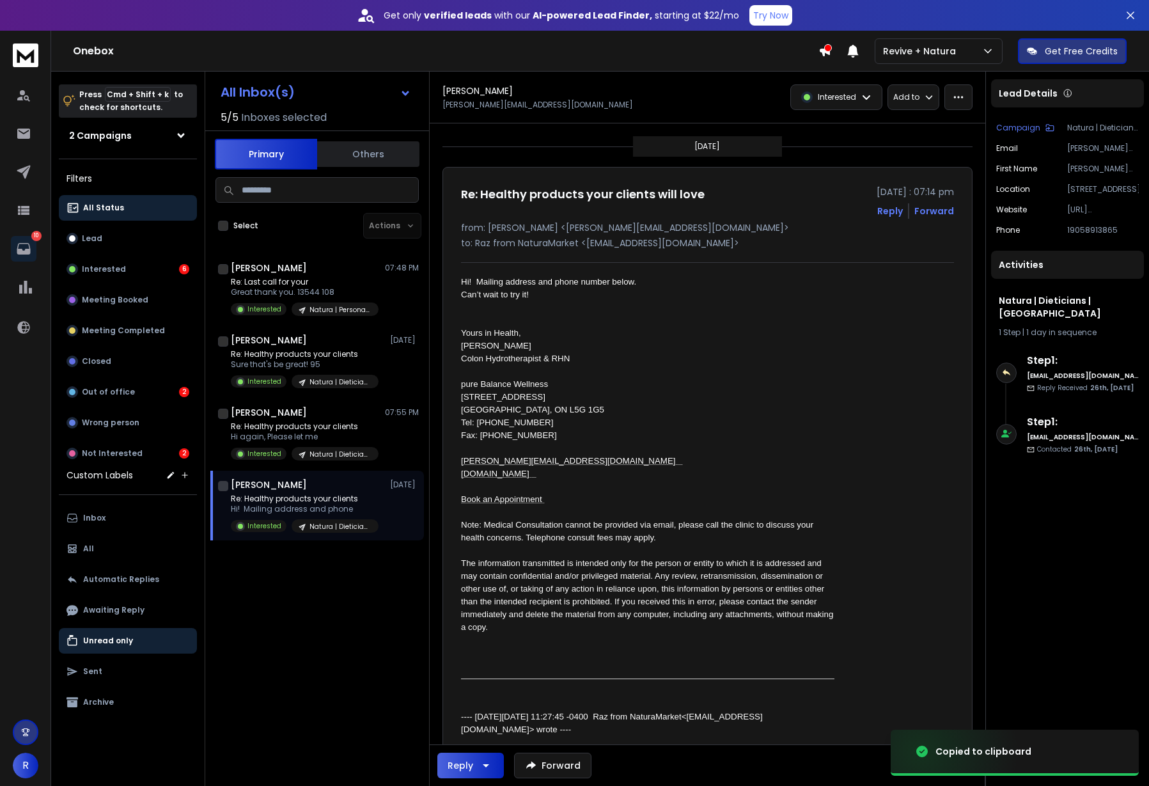
click at [1095, 171] on p "[PERSON_NAME] [PERSON_NAME] Hydrotherapist and Registered Holistic Nutritionist" at bounding box center [1103, 169] width 72 height 10
click at [1090, 210] on p "[URL][DOMAIN_NAME]" at bounding box center [1103, 210] width 72 height 10
click at [125, 265] on button "Interested 6" at bounding box center [128, 269] width 138 height 26
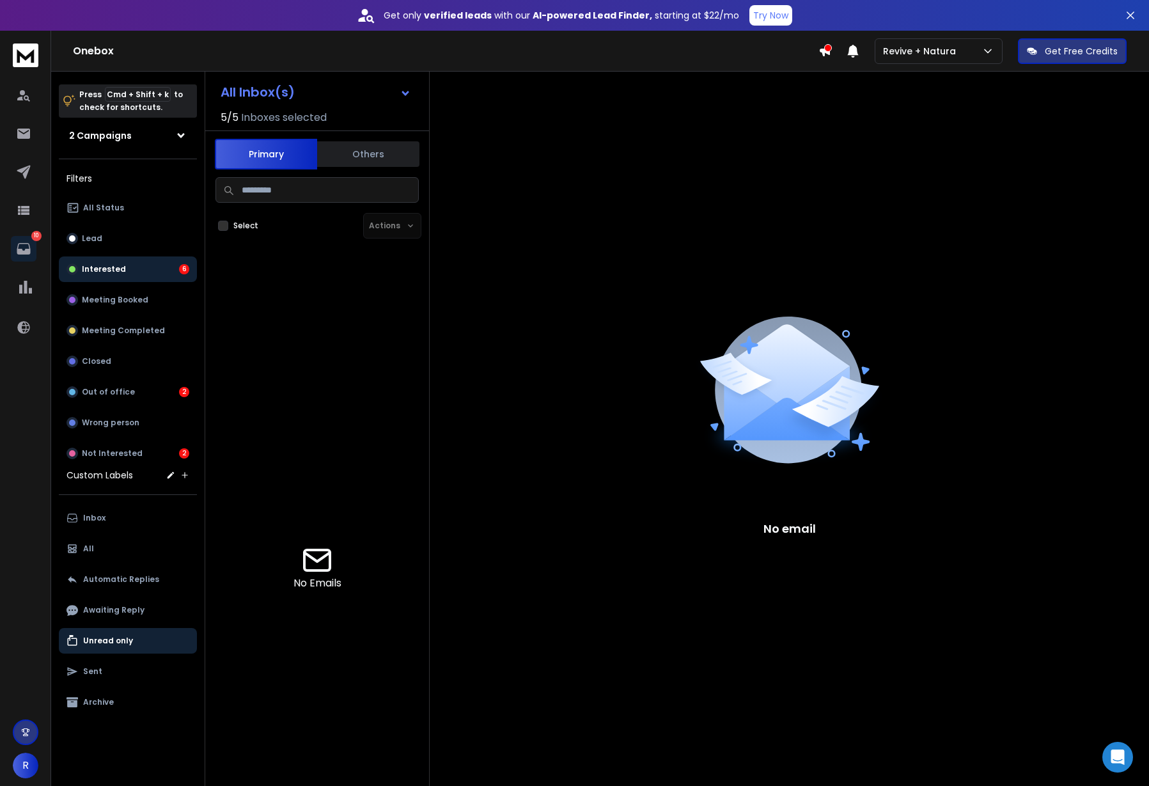
click at [88, 648] on div "Unread only" at bounding box center [99, 640] width 66 height 15
click at [135, 134] on button "2 Campaigns" at bounding box center [128, 136] width 138 height 26
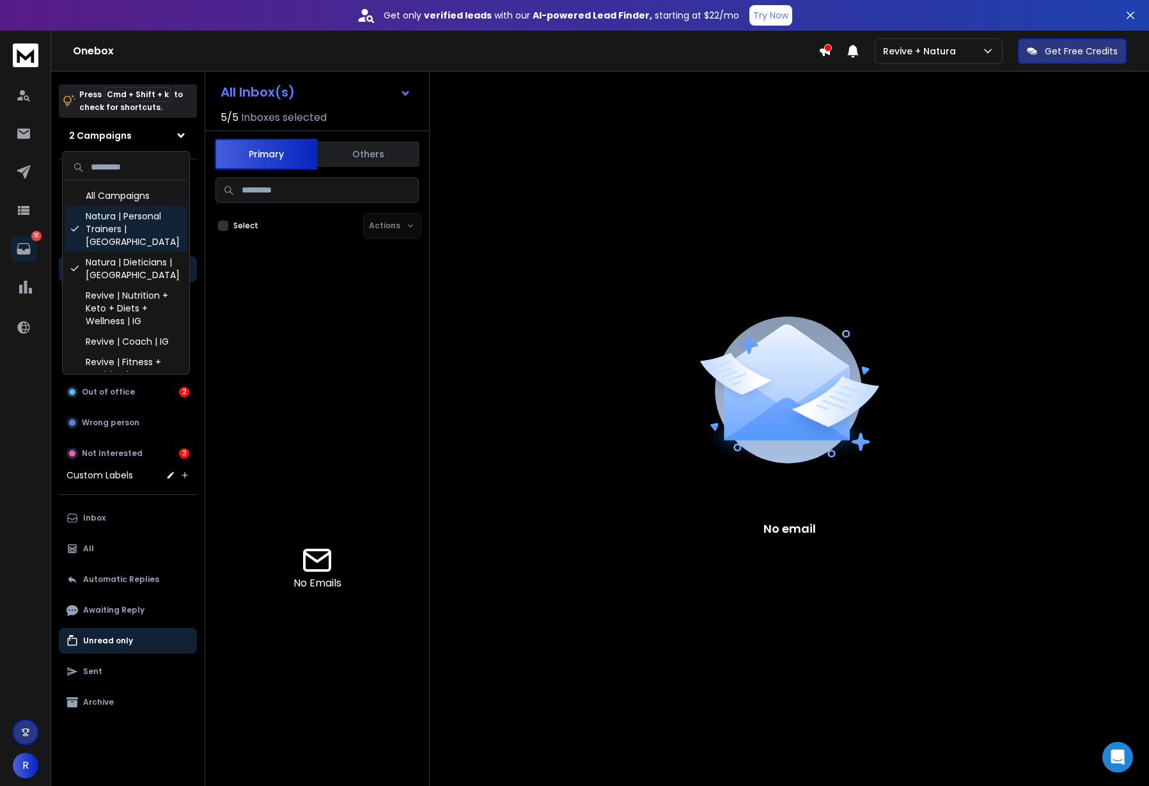
click at [110, 220] on div "Natura | Personal Trainers | [GEOGRAPHIC_DATA]" at bounding box center [125, 229] width 121 height 46
click at [106, 260] on div "Natura | Dieticians | [GEOGRAPHIC_DATA]" at bounding box center [125, 268] width 121 height 33
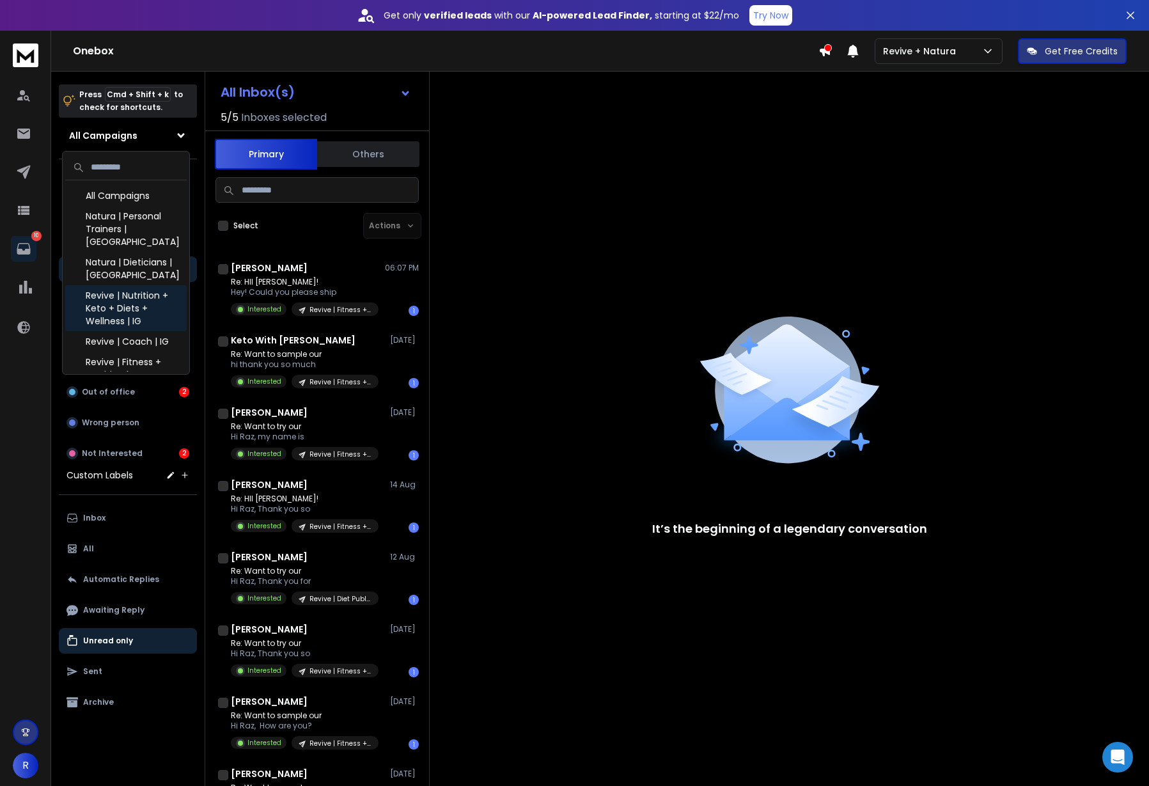
click at [106, 295] on div "Revive | Nutrition + Keto + Diets + Wellness | IG" at bounding box center [125, 308] width 121 height 46
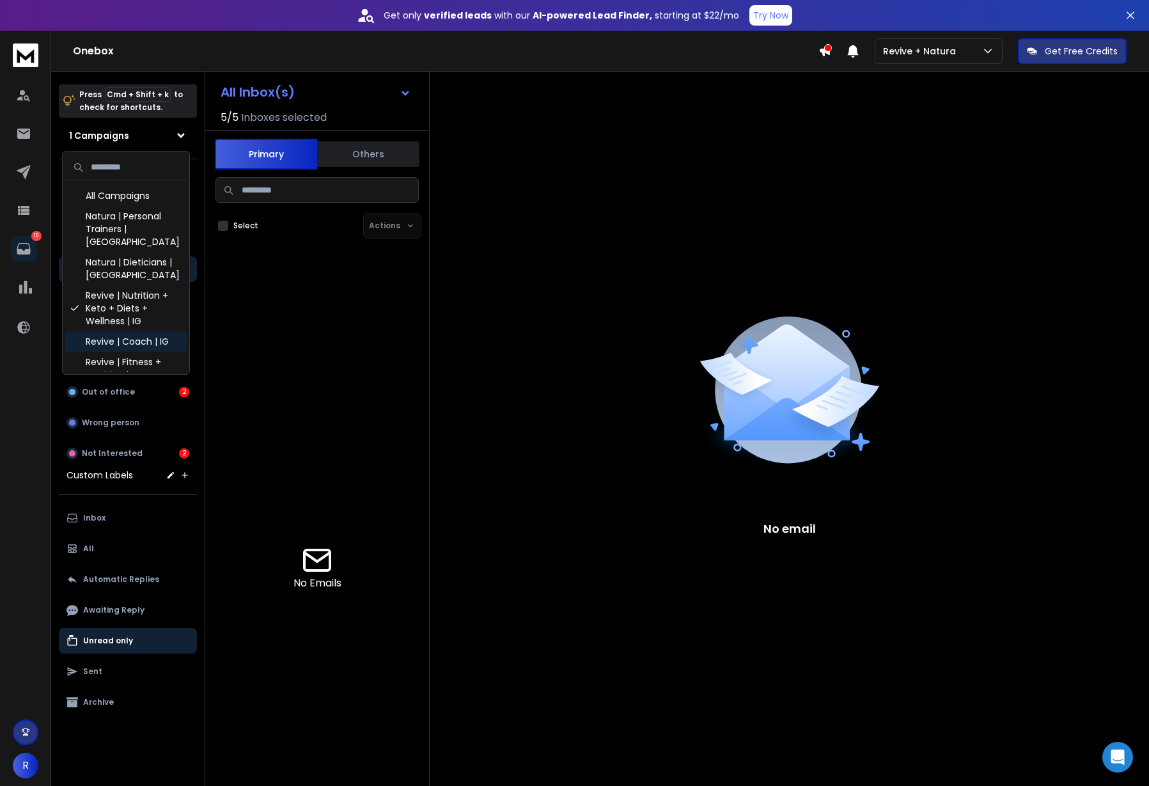
click at [116, 332] on div "Revive | Coach | IG" at bounding box center [125, 341] width 121 height 20
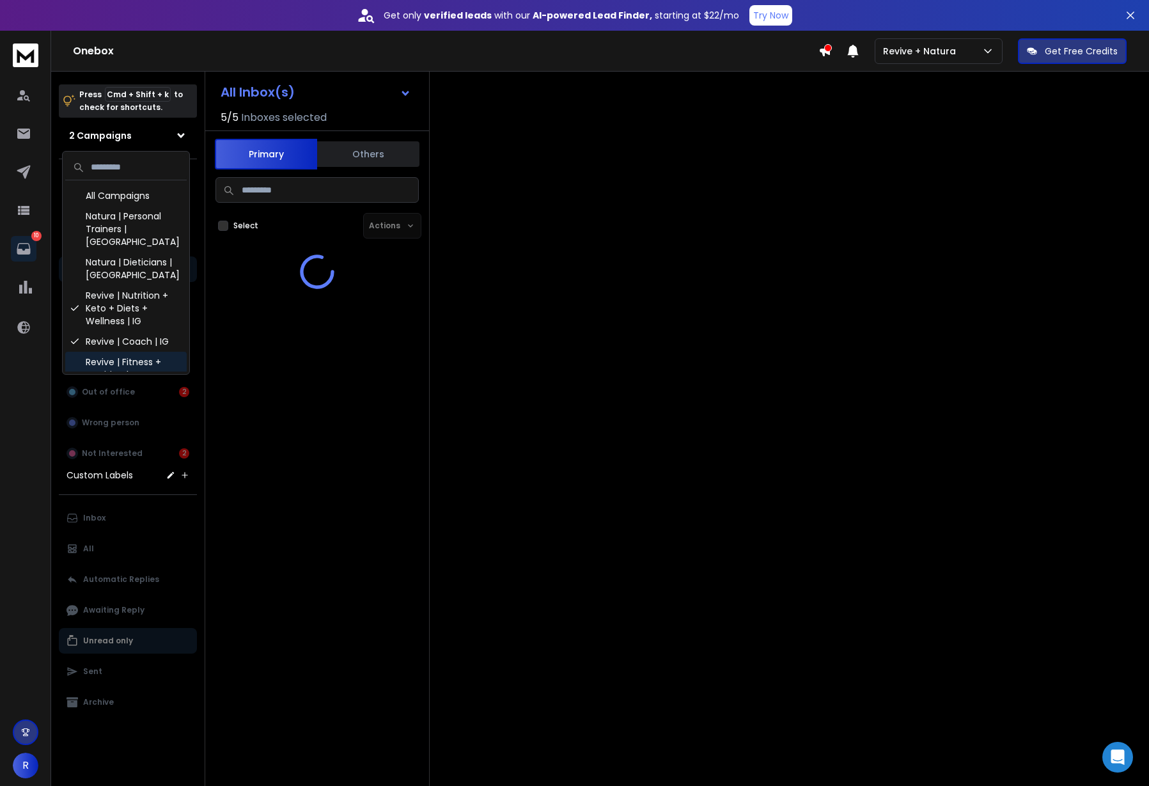
click at [114, 352] on div "Revive | Fitness + Nutrition | IG" at bounding box center [125, 368] width 121 height 33
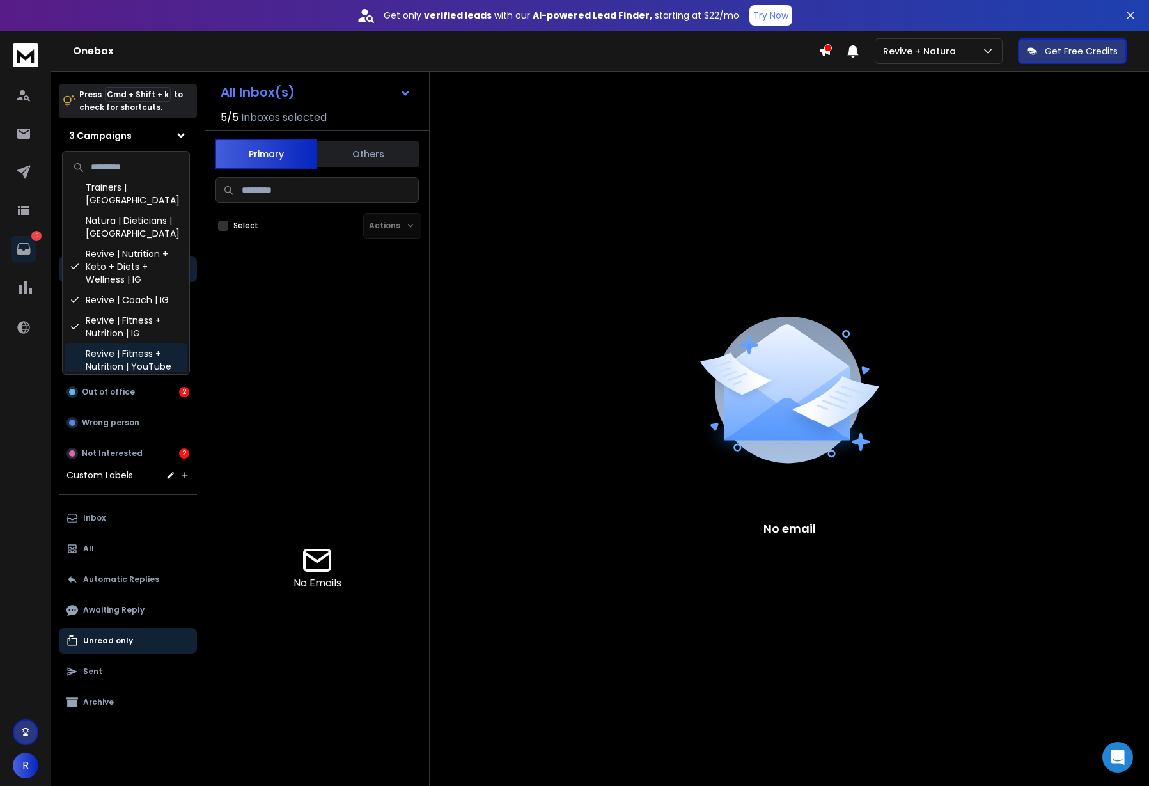
click at [115, 354] on div "Revive | Fitness + Nutrition | YouTube" at bounding box center [125, 359] width 121 height 33
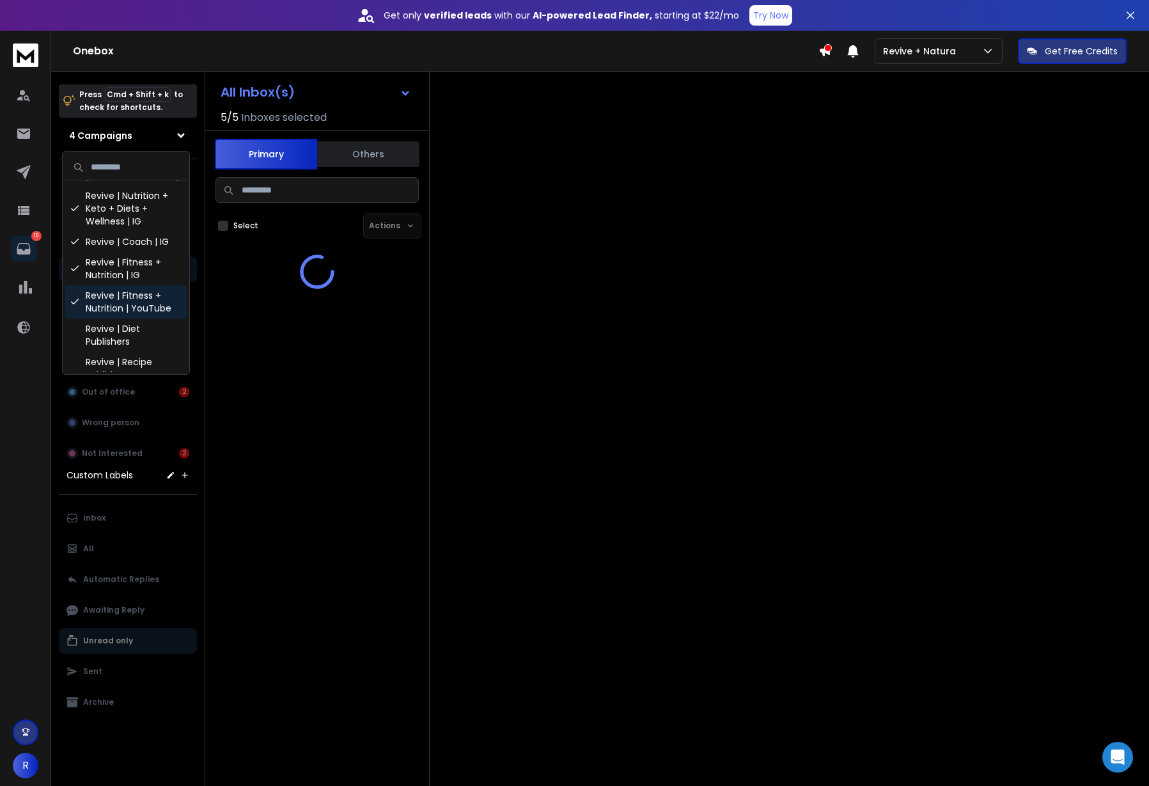
scroll to position [100, 0]
click at [111, 318] on div "Revive | Diet Publishers" at bounding box center [125, 334] width 121 height 33
click at [109, 351] on div "Revive | Recipe Publishers" at bounding box center [125, 367] width 121 height 33
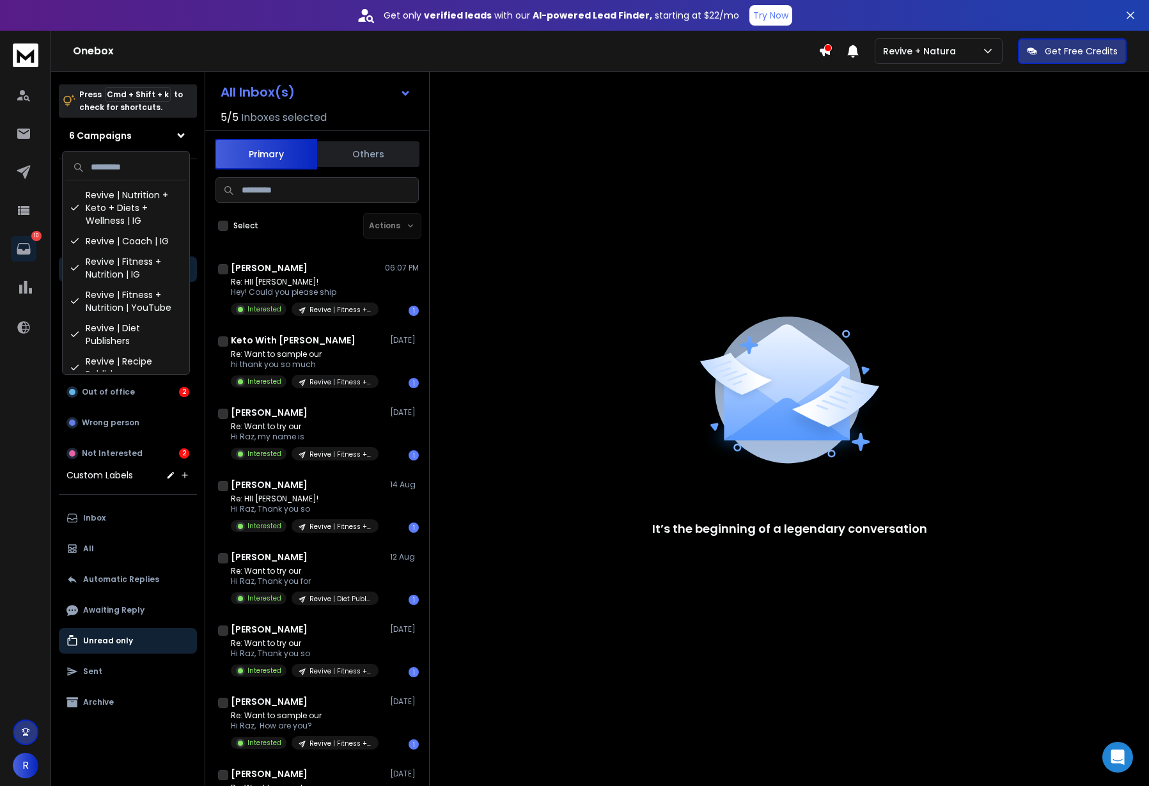
click at [613, 279] on div "It’s the beginning of a legendary conversation" at bounding box center [789, 406] width 719 height 668
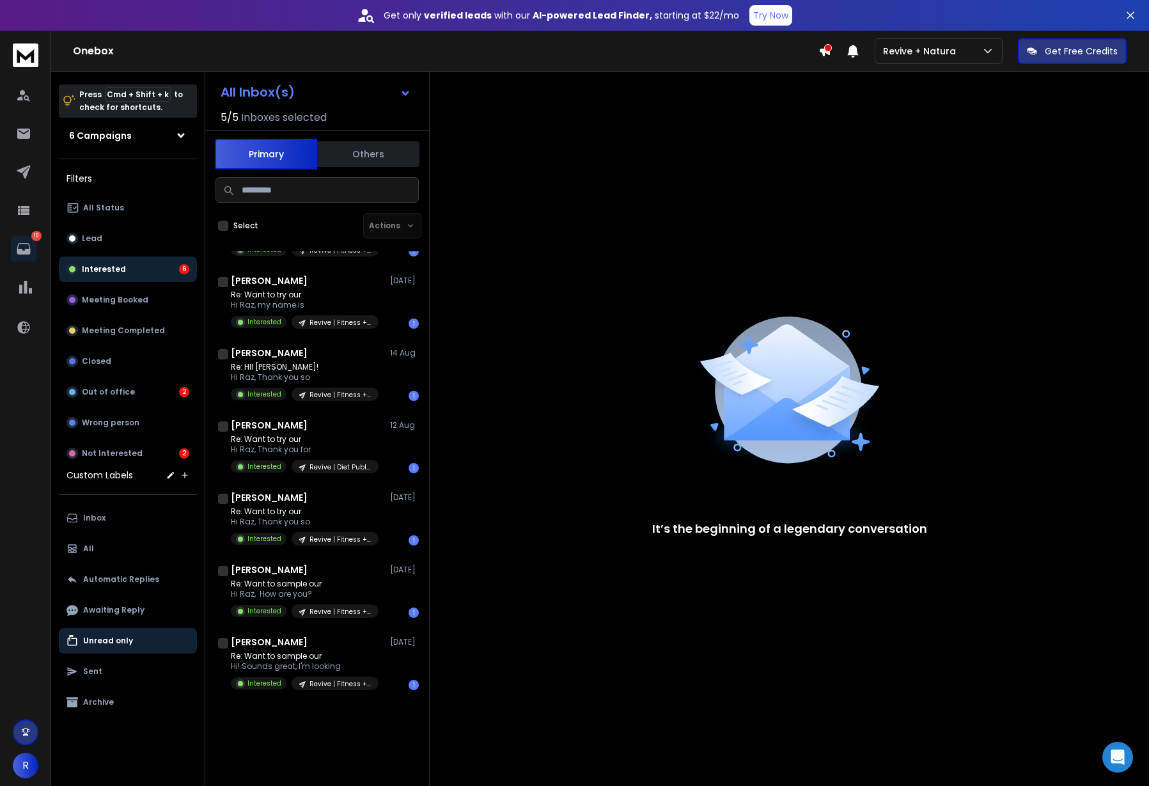
scroll to position [0, 0]
